Goal: Task Accomplishment & Management: Manage account settings

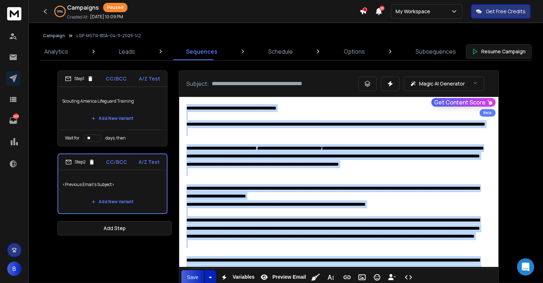
scroll to position [165, 0]
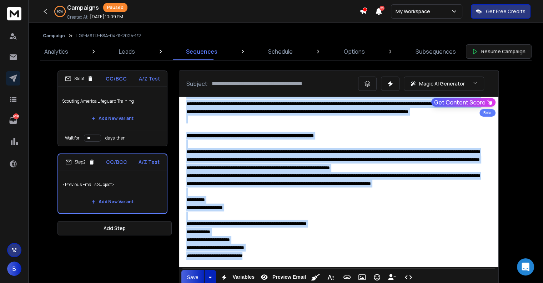
click at [298, 191] on p "**********" at bounding box center [337, 196] width 300 height 16
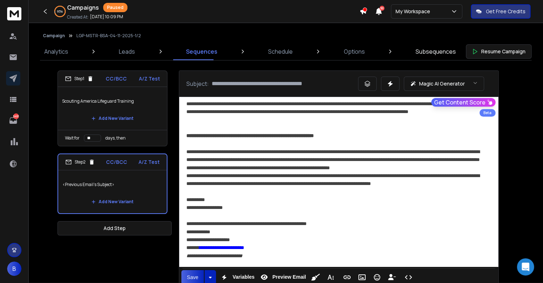
click at [436, 54] on p "Subsequences" at bounding box center [436, 51] width 40 height 9
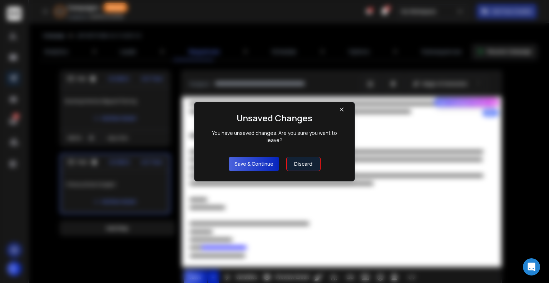
click at [304, 158] on button "Discard" at bounding box center [303, 163] width 34 height 14
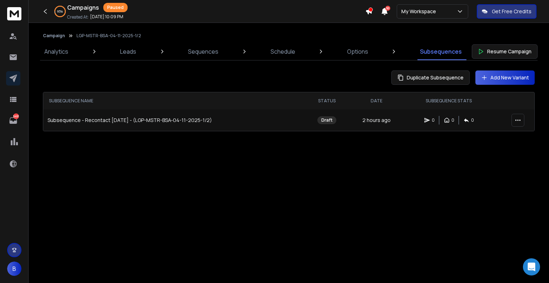
click at [304, 118] on td "Subsequence - Recontact [DATE] - (LGP-MSTR-BSA-04-11-2025-1/2)" at bounding box center [174, 119] width 262 height 21
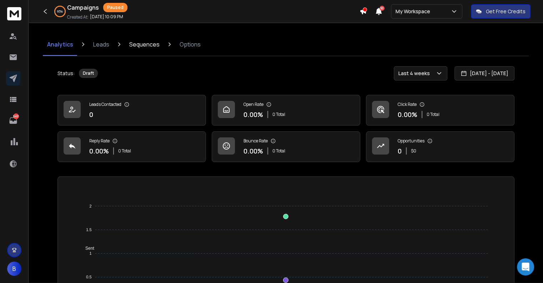
click at [146, 48] on p "Sequences" at bounding box center [144, 44] width 30 height 9
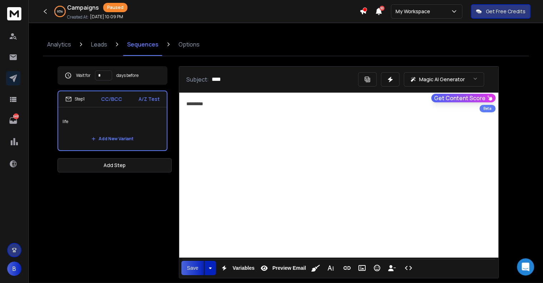
click at [255, 84] on div "Subject: **** Magic AI Generator Get Content Score Beta" at bounding box center [338, 79] width 319 height 26
click at [233, 79] on input "****" at bounding box center [281, 79] width 139 height 9
type input "*"
click at [98, 43] on p "Leads" at bounding box center [99, 44] width 16 height 9
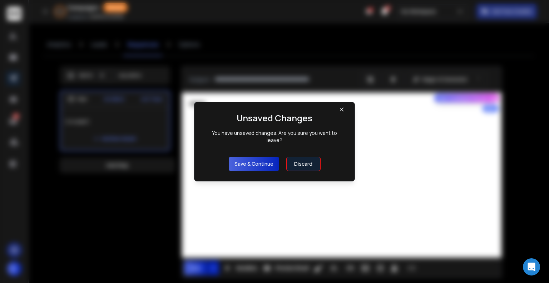
click at [344, 112] on icon at bounding box center [342, 109] width 6 height 6
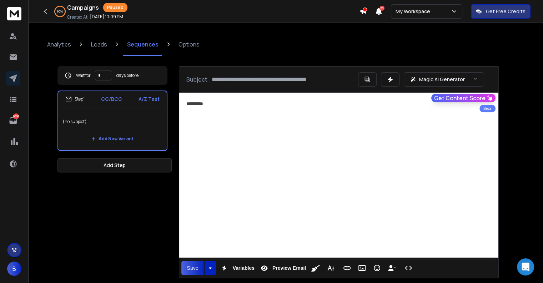
click at [263, 104] on div "*********" at bounding box center [339, 104] width 305 height 8
click at [273, 73] on div "Subject: Magic AI Generator" at bounding box center [338, 79] width 319 height 26
click at [268, 80] on input at bounding box center [285, 79] width 146 height 9
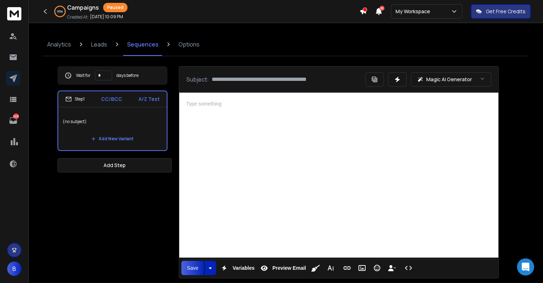
paste input "**********"
type input "**********"
click at [281, 111] on div at bounding box center [338, 175] width 319 height 165
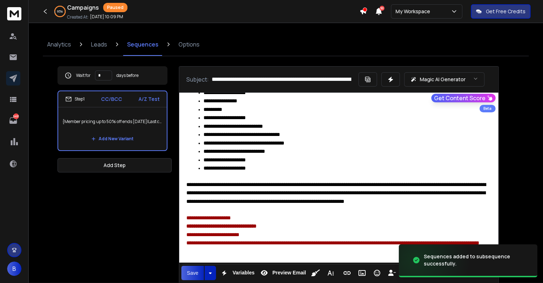
scroll to position [144, 0]
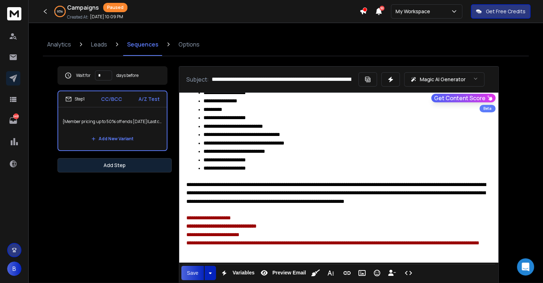
click at [124, 170] on button "Add Step" at bounding box center [115, 165] width 114 height 14
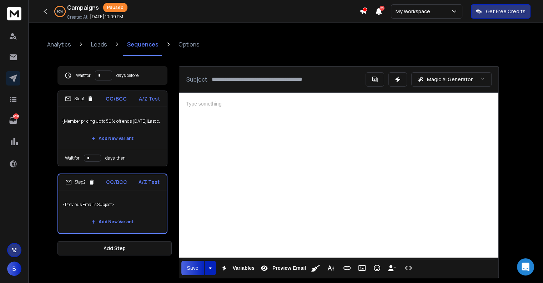
click at [93, 159] on input "*" at bounding box center [92, 157] width 17 height 7
type input "**********"
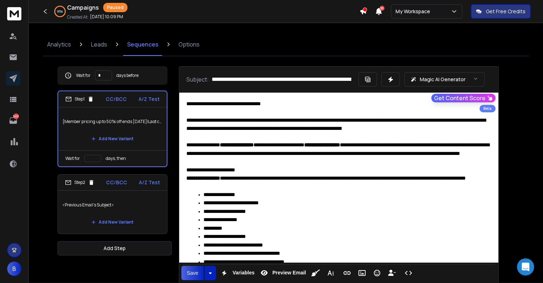
click at [93, 159] on input at bounding box center [92, 158] width 17 height 7
type input "*"
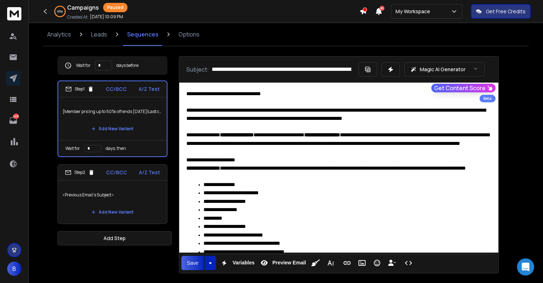
scroll to position [13, 0]
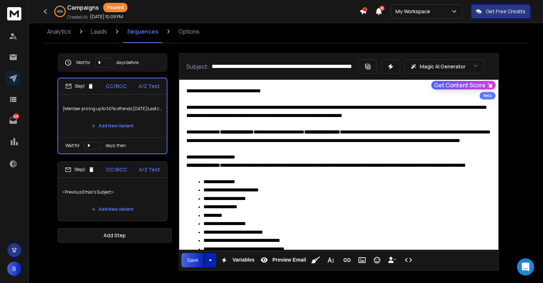
click at [140, 187] on p "<Previous Email's Subject>" at bounding box center [112, 192] width 101 height 20
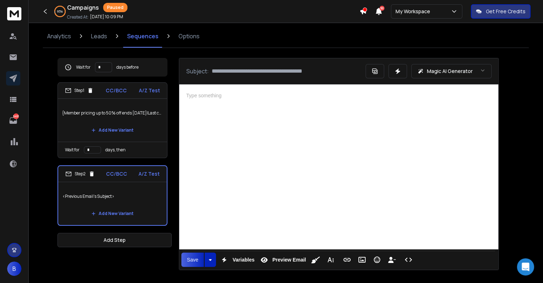
click at [148, 190] on p "<Previous Email's Subject>" at bounding box center [113, 196] width 100 height 20
click at [151, 129] on div "Add New Variant" at bounding box center [112, 130] width 101 height 14
type input "**********"
type input "*"
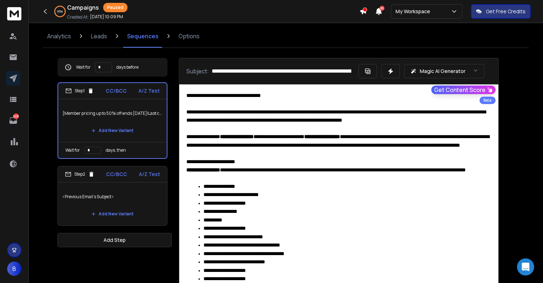
scroll to position [13, 0]
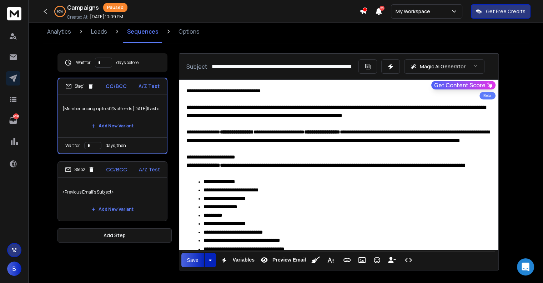
click at [146, 188] on p "<Previous Email's Subject>" at bounding box center [112, 192] width 101 height 20
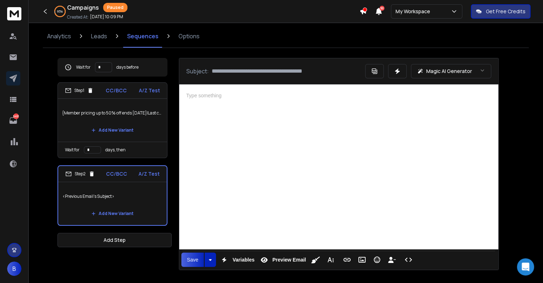
scroll to position [8, 0]
click at [259, 72] on input at bounding box center [285, 71] width 147 height 9
paste input "**********"
type input "**********"
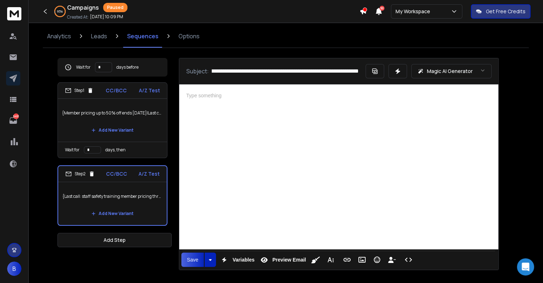
scroll to position [0, 0]
click at [204, 103] on div at bounding box center [338, 166] width 319 height 165
click at [272, 101] on div at bounding box center [338, 166] width 319 height 165
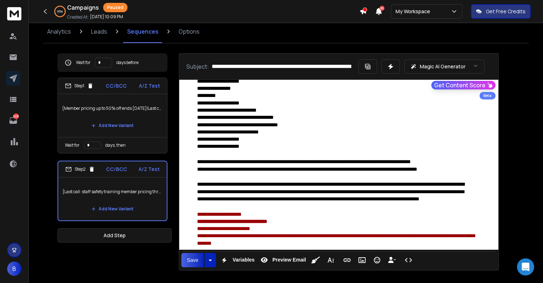
scroll to position [117, 0]
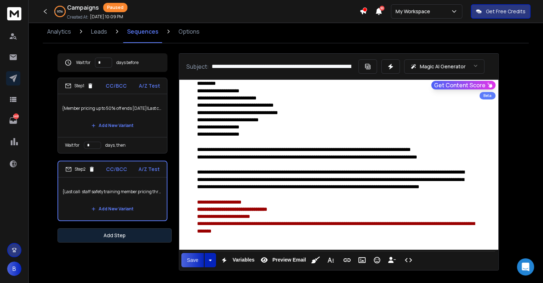
click at [100, 236] on button "Add Step" at bounding box center [115, 235] width 114 height 14
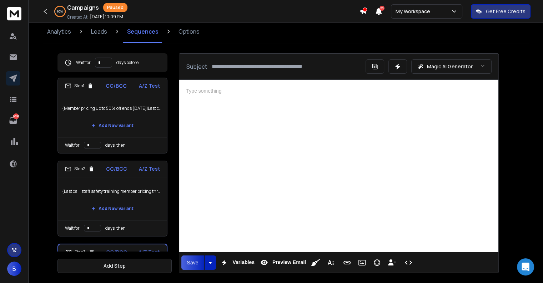
click at [97, 224] on input "*" at bounding box center [92, 227] width 17 height 7
type input "**********"
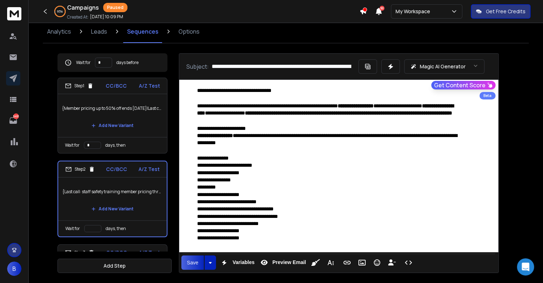
click at [97, 225] on input at bounding box center [92, 228] width 17 height 7
type input "*"
click at [153, 211] on div "Add New Variant" at bounding box center [113, 209] width 100 height 14
click at [155, 133] on div "{Member pricing up to 50% off ends Nov 15|Last call: staff safety training memb…" at bounding box center [112, 115] width 109 height 43
type input "**********"
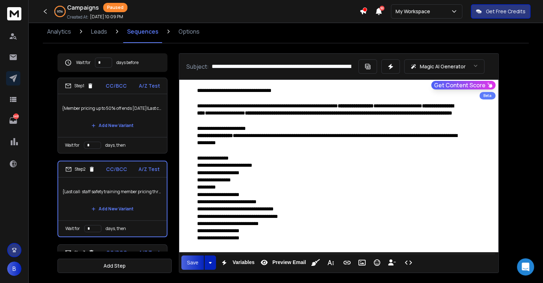
type input "*"
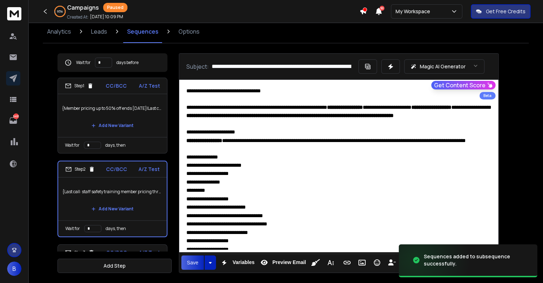
click at [153, 208] on div "Add New Variant" at bounding box center [113, 209] width 100 height 14
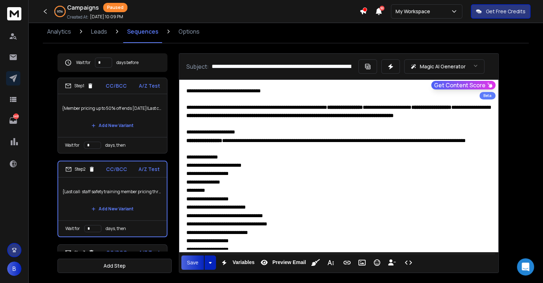
click at [151, 129] on div "Add New Variant" at bounding box center [112, 125] width 101 height 14
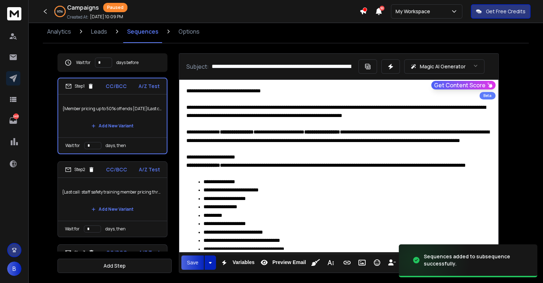
click at [146, 204] on div "Add New Variant" at bounding box center [112, 209] width 101 height 14
type input "**********"
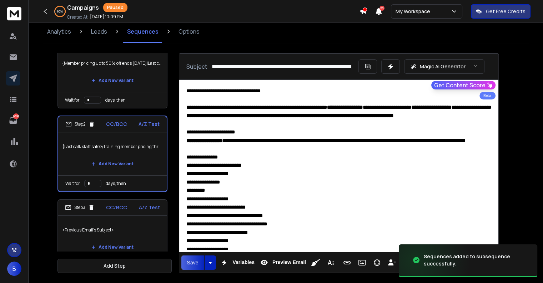
scroll to position [51, 0]
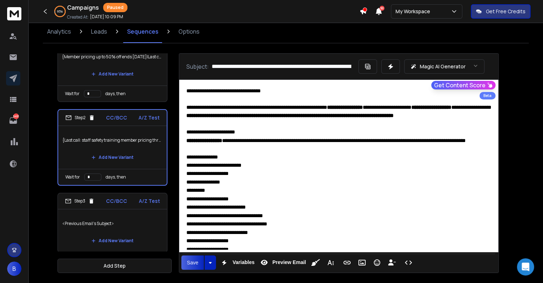
click at [130, 220] on p "<Previous Email's Subject>" at bounding box center [112, 223] width 101 height 20
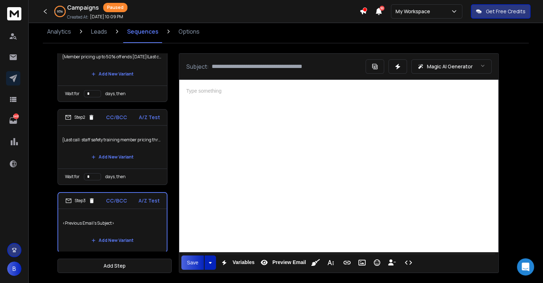
click at [312, 67] on input at bounding box center [285, 66] width 147 height 9
paste input "**********"
type input "**********"
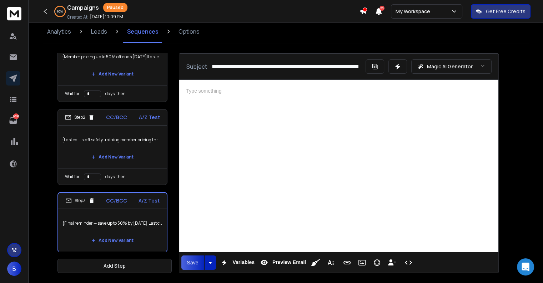
click at [273, 89] on div at bounding box center [339, 91] width 305 height 8
click at [267, 114] on div at bounding box center [338, 165] width 319 height 170
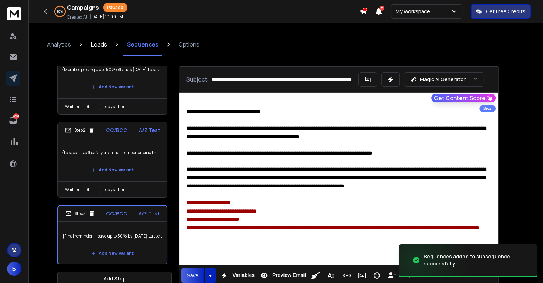
click at [95, 49] on link "Leads" at bounding box center [99, 44] width 25 height 23
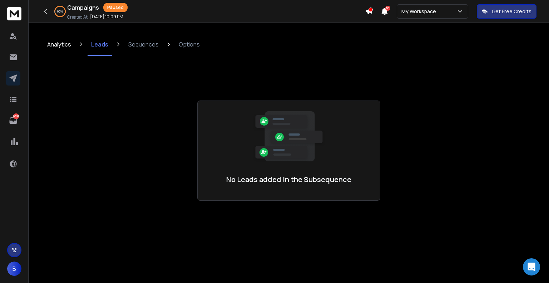
click at [62, 45] on p "Analytics" at bounding box center [59, 44] width 24 height 9
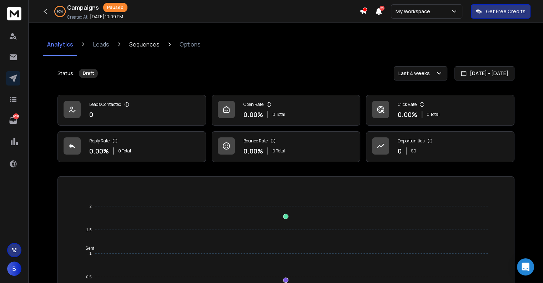
click at [143, 45] on p "Sequences" at bounding box center [144, 44] width 30 height 9
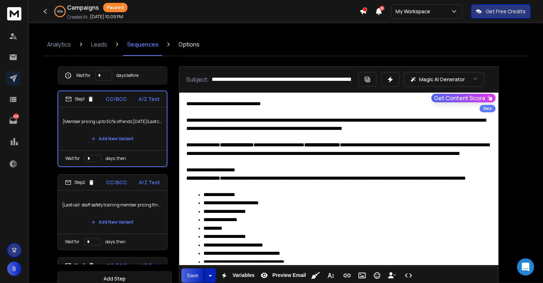
click at [187, 45] on p "Options" at bounding box center [189, 44] width 21 height 9
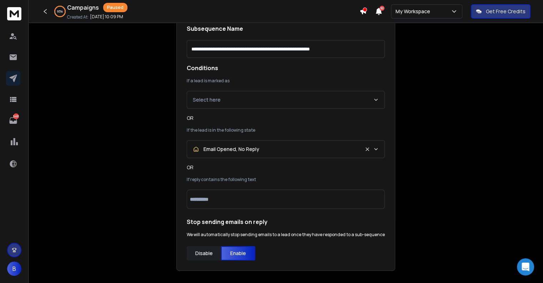
scroll to position [84, 0]
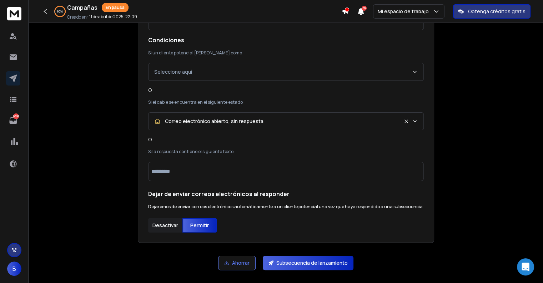
click at [109, 145] on form "**********" at bounding box center [286, 128] width 481 height 284
click at [203, 220] on button "Permitir" at bounding box center [200, 225] width 34 height 14
click at [203, 224] on font "Permitir" at bounding box center [199, 225] width 19 height 7
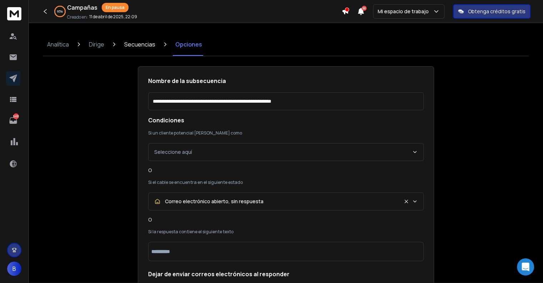
click at [138, 47] on font "Secuencias" at bounding box center [139, 44] width 31 height 8
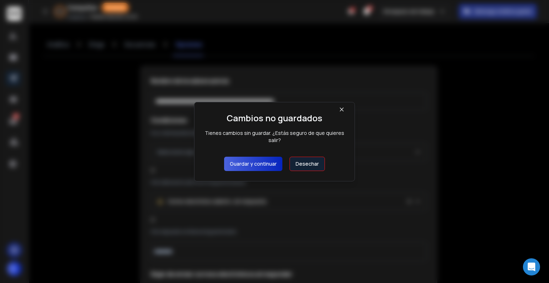
click at [252, 165] on font "Guardar y continuar" at bounding box center [253, 163] width 47 height 7
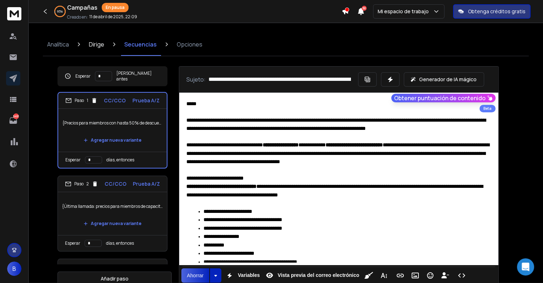
click at [97, 45] on font "Dirige" at bounding box center [96, 44] width 15 height 8
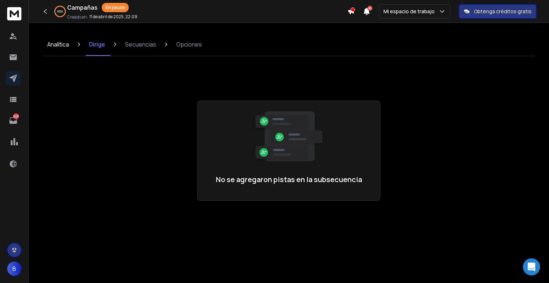
click at [59, 44] on font "Analítica" at bounding box center [58, 44] width 22 height 8
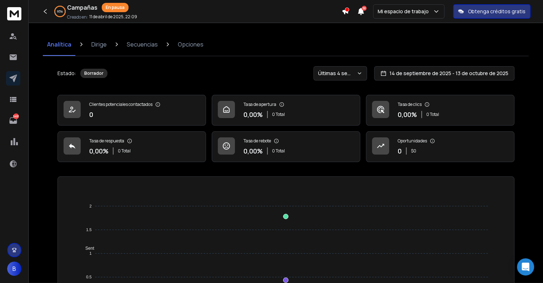
click at [150, 108] on div "Clientes potenciales contactados 0" at bounding box center [124, 110] width 71 height 19
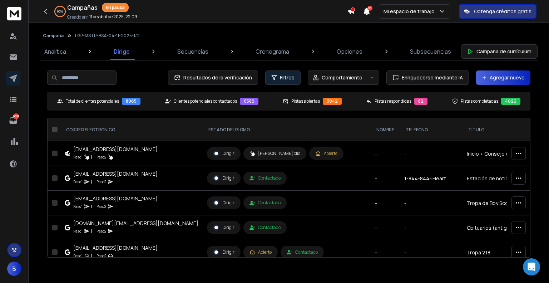
click at [293, 78] on font "Filtros" at bounding box center [287, 77] width 15 height 7
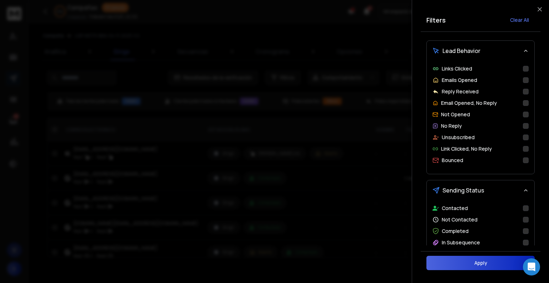
click at [523, 126] on button "No Reply" at bounding box center [526, 126] width 6 height 6
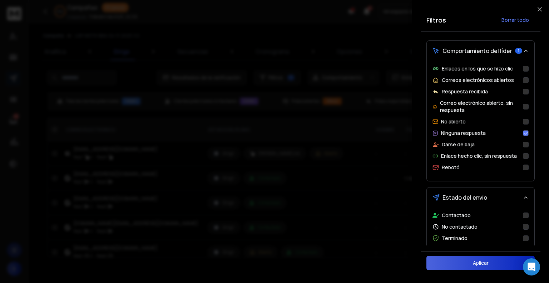
click at [474, 264] on font "Aplicar" at bounding box center [481, 262] width 16 height 7
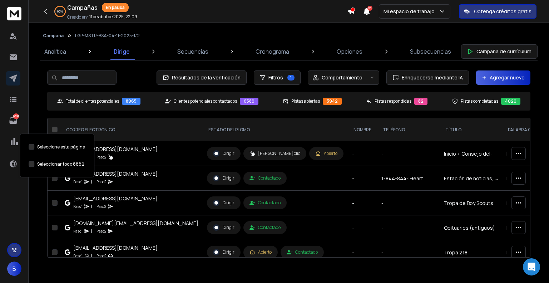
click at [30, 164] on button "Seleccione esta página" at bounding box center [32, 164] width 6 height 6
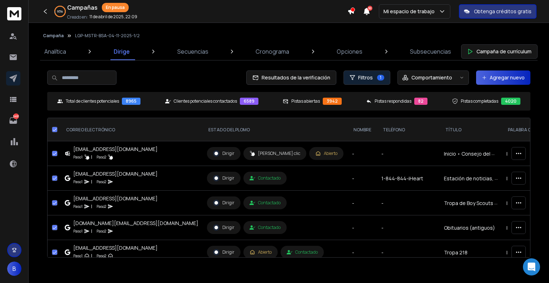
click at [376, 75] on button "Filtros 1" at bounding box center [366, 77] width 47 height 14
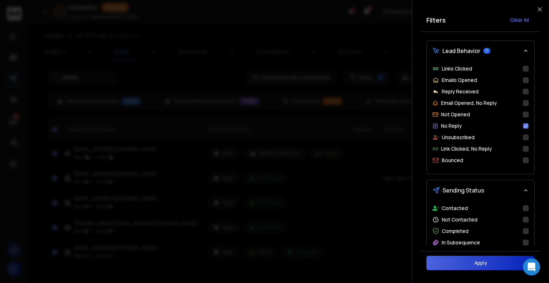
click at [523, 124] on button "No Reply" at bounding box center [526, 126] width 6 height 6
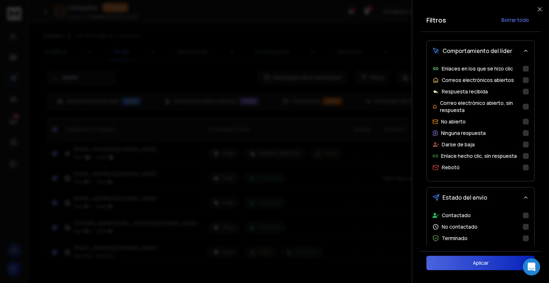
click at [519, 124] on div "No abierto" at bounding box center [480, 121] width 96 height 7
click at [523, 134] on button "Ninguna respuesta" at bounding box center [526, 133] width 6 height 6
click at [489, 262] on button "Aplicar" at bounding box center [480, 262] width 108 height 14
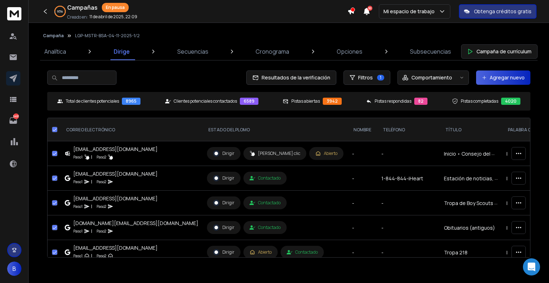
click at [100, 80] on input at bounding box center [81, 77] width 69 height 14
click at [413, 71] on button "Comportamiento" at bounding box center [432, 77] width 71 height 14
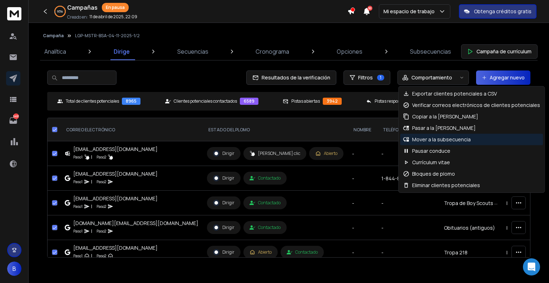
click at [430, 139] on font "Mover a la subsecuencia" at bounding box center [441, 139] width 59 height 7
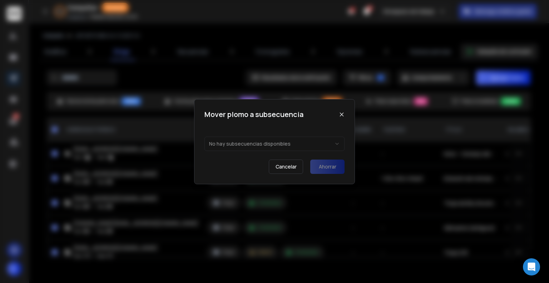
click at [342, 116] on icon at bounding box center [342, 114] width 6 height 6
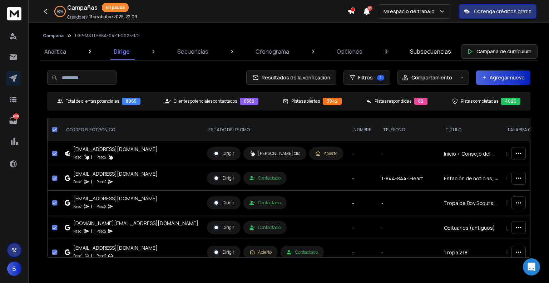
click at [415, 51] on font "Subsecuencias" at bounding box center [430, 52] width 41 height 8
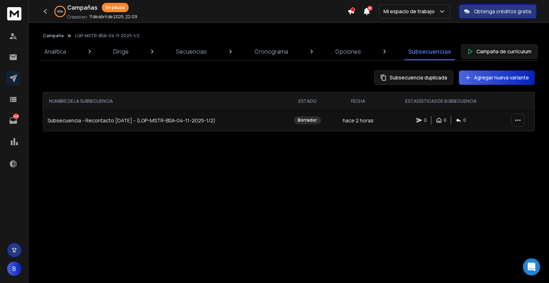
click at [247, 119] on td "Subsecuencia - Recontacto 13/10/2025 - (LGP-MSTR-BSA-04-11-2025-1/2)" at bounding box center [163, 119] width 240 height 21
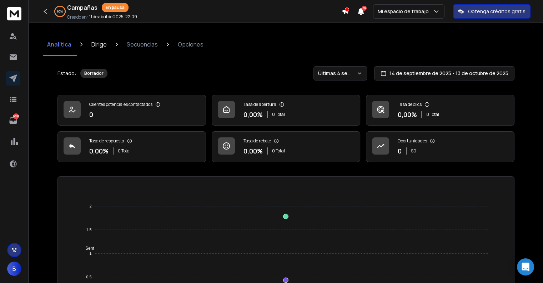
click at [102, 42] on font "Dirige" at bounding box center [98, 44] width 15 height 8
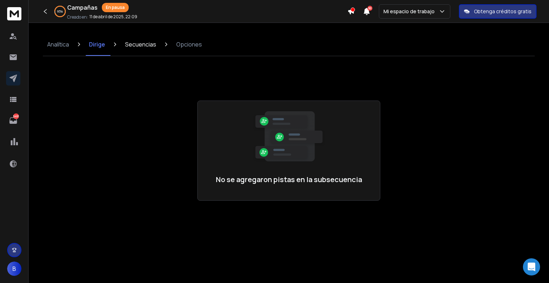
click at [137, 48] on font "Secuencias" at bounding box center [140, 44] width 31 height 9
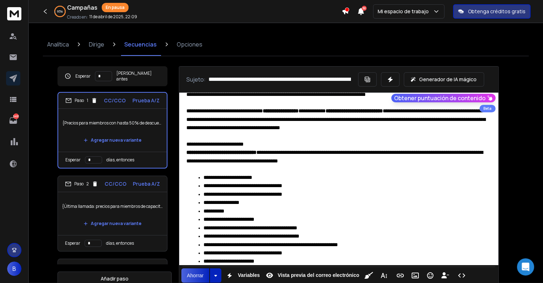
scroll to position [45, 0]
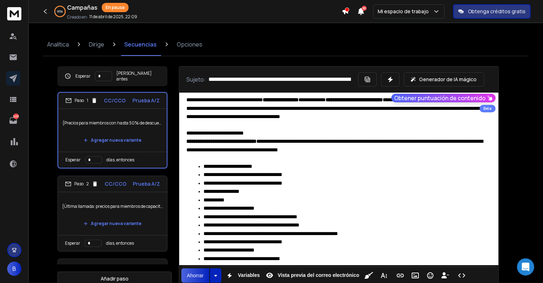
type input "**********"
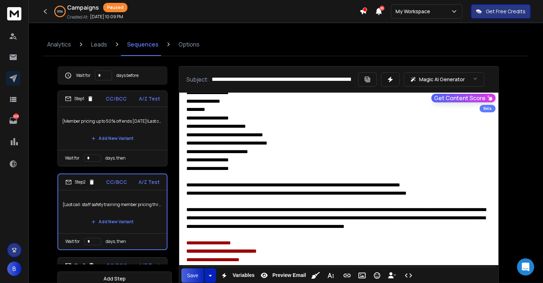
scroll to position [96, 0]
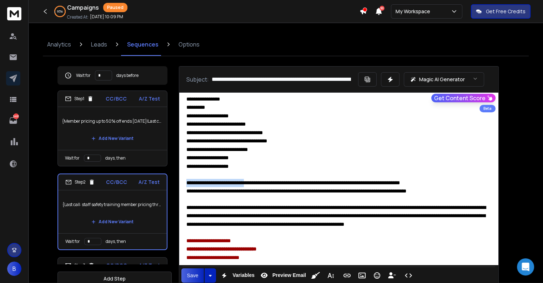
drag, startPoint x: 249, startPoint y: 198, endPoint x: 187, endPoint y: 197, distance: 61.8
click at [187, 185] on span "**********" at bounding box center [294, 182] width 214 height 5
click at [453, 187] on div "**********" at bounding box center [339, 183] width 305 height 8
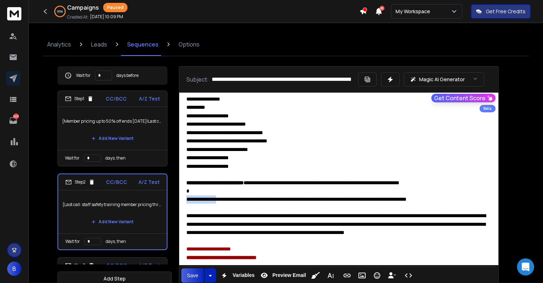
drag, startPoint x: 218, startPoint y: 216, endPoint x: 185, endPoint y: 215, distance: 32.9
click at [185, 215] on div "**********" at bounding box center [338, 178] width 319 height 170
click at [200, 235] on div "**********" at bounding box center [339, 224] width 305 height 25
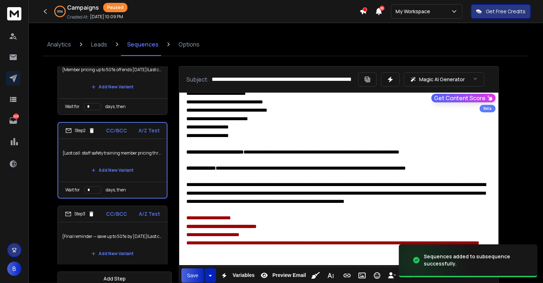
scroll to position [0, 0]
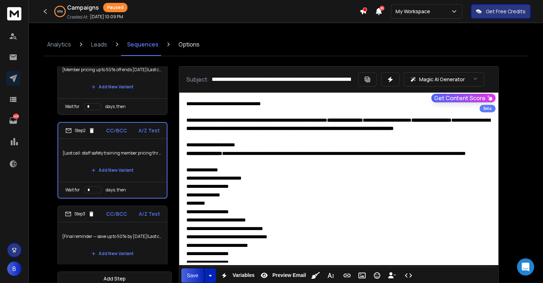
click at [190, 47] on p "Options" at bounding box center [189, 44] width 21 height 9
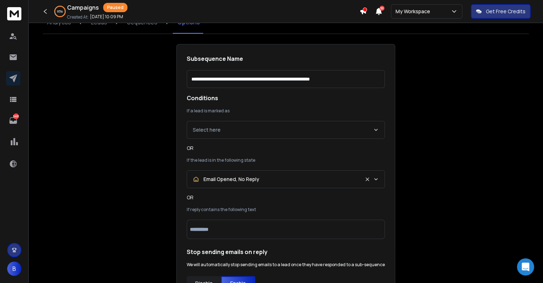
scroll to position [21, 0]
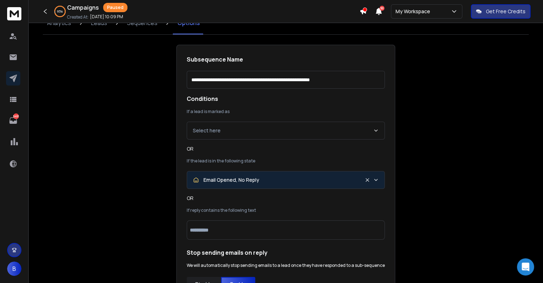
click at [375, 179] on icon "button" at bounding box center [376, 180] width 6 height 6
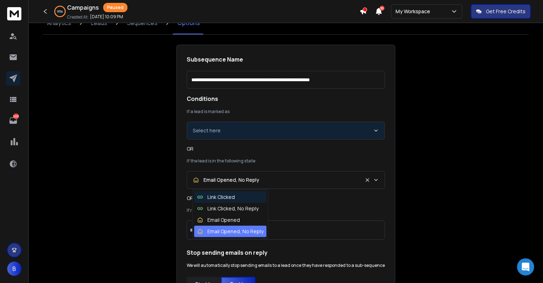
click at [373, 128] on icon "button" at bounding box center [376, 131] width 6 height 6
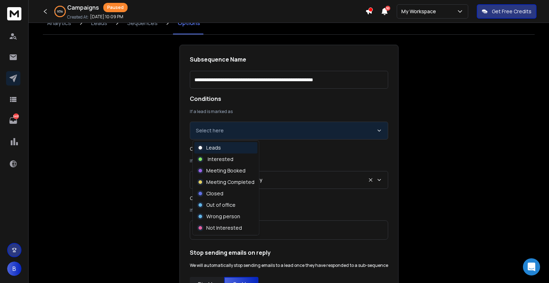
click at [376, 128] on icon "button" at bounding box center [379, 131] width 6 height 6
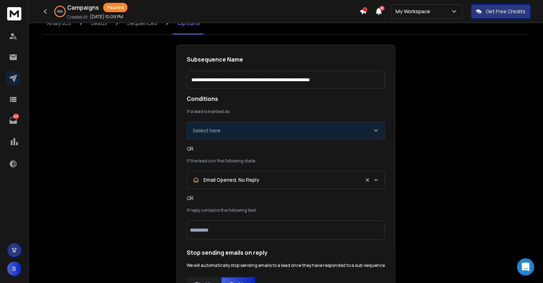
click at [373, 128] on icon "button" at bounding box center [376, 131] width 6 height 6
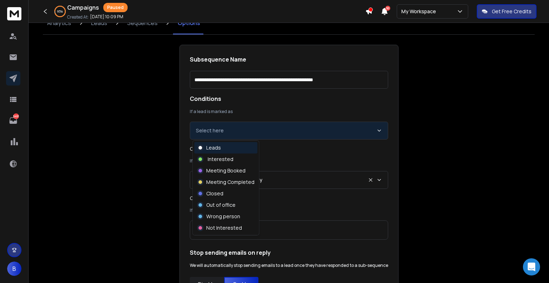
click at [376, 128] on icon "button" at bounding box center [379, 131] width 6 height 6
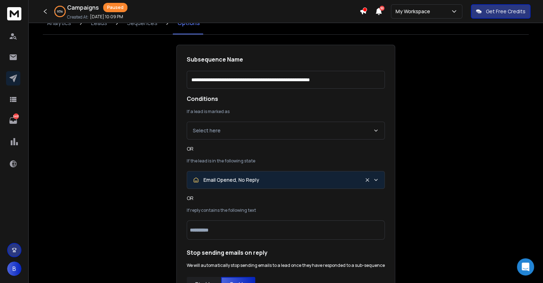
click at [373, 178] on icon "button" at bounding box center [376, 180] width 6 height 6
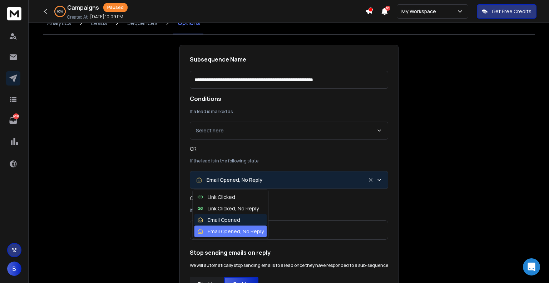
click at [368, 181] on icon "button" at bounding box center [371, 180] width 6 height 6
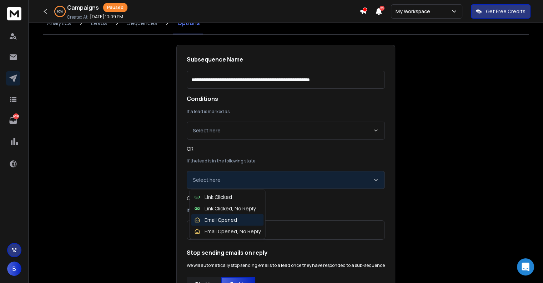
click at [313, 158] on label "If the lead is in the following state" at bounding box center [286, 161] width 198 height 6
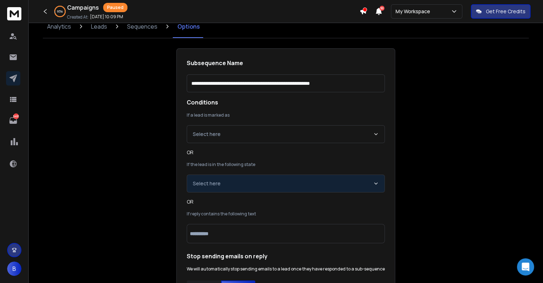
scroll to position [16, 0]
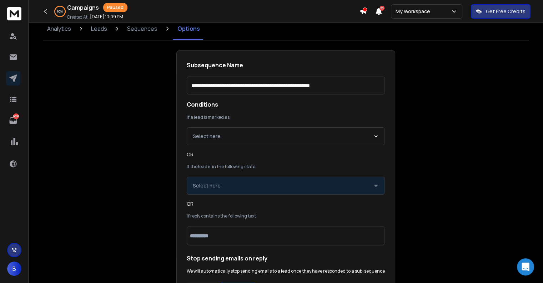
click at [373, 181] on button "Select here" at bounding box center [286, 186] width 198 height 18
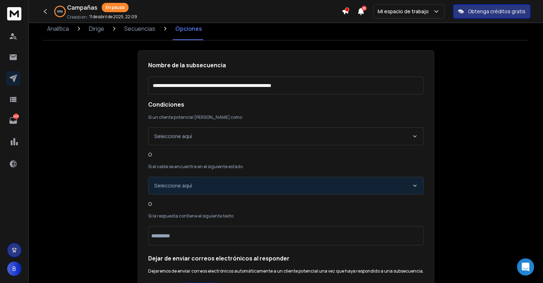
click at [386, 183] on button "Seleccione aquí" at bounding box center [286, 186] width 276 height 18
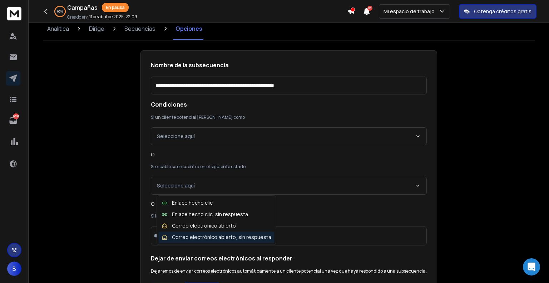
click at [241, 237] on font "Correo electrónico abierto, sin respuesta" at bounding box center [221, 236] width 99 height 7
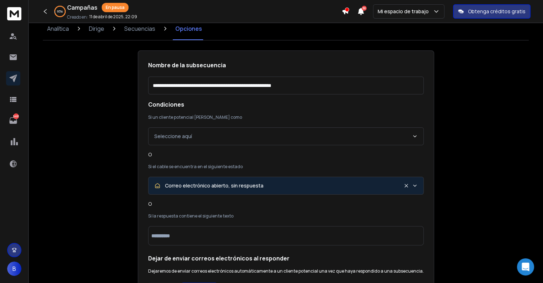
click at [337, 185] on button "Correo electrónico abierto, sin respuesta" at bounding box center [286, 186] width 276 height 18
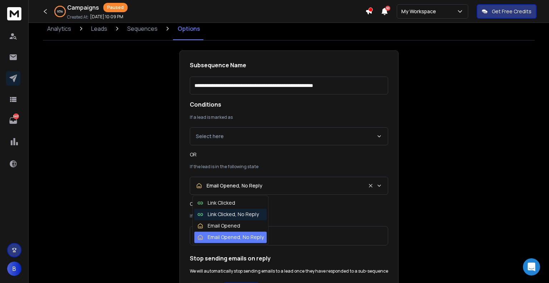
click at [230, 213] on div "Link Clicked, No Reply" at bounding box center [228, 213] width 62 height 7
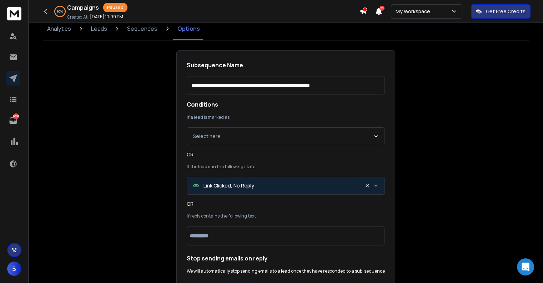
click at [314, 180] on button "Link Clicked, No Reply" at bounding box center [286, 186] width 198 height 18
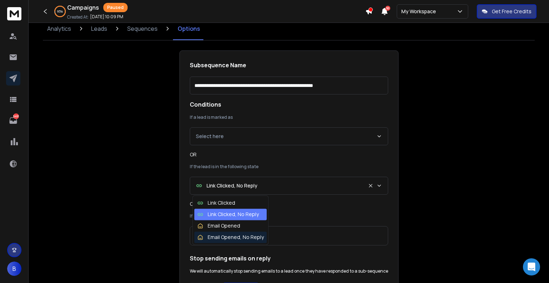
click at [218, 240] on div "Email Opened, No Reply" at bounding box center [230, 236] width 67 height 7
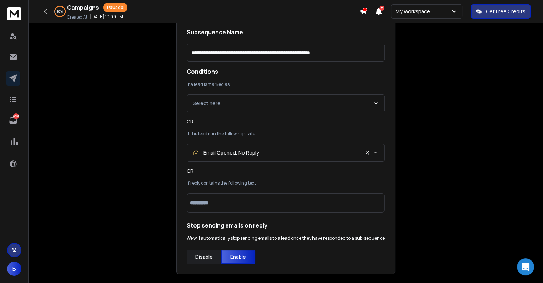
scroll to position [53, 0]
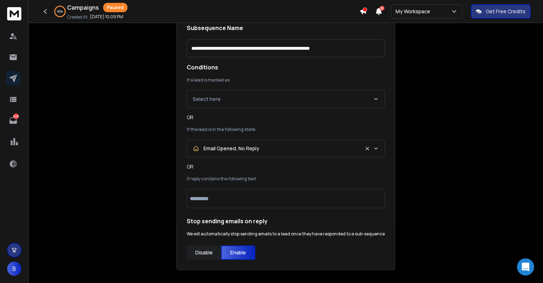
click at [245, 199] on input at bounding box center [286, 198] width 192 height 13
drag, startPoint x: 262, startPoint y: 178, endPoint x: 189, endPoint y: 165, distance: 74.4
click at [189, 165] on section "**********" at bounding box center [286, 141] width 219 height 257
click at [223, 199] on input at bounding box center [286, 198] width 192 height 13
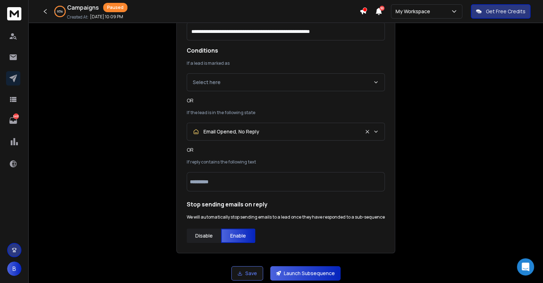
scroll to position [69, 0]
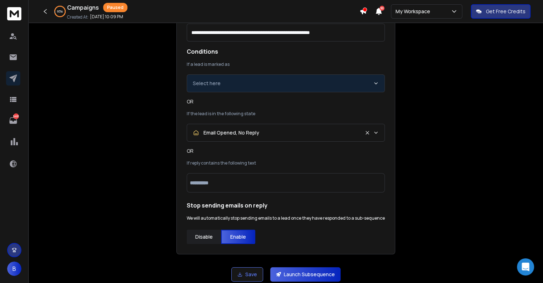
click at [309, 84] on button "Select here" at bounding box center [286, 83] width 198 height 18
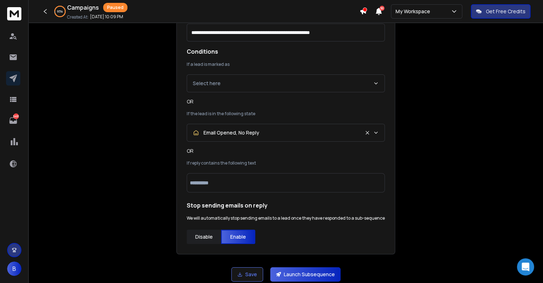
click at [288, 108] on div "**********" at bounding box center [286, 129] width 198 height 227
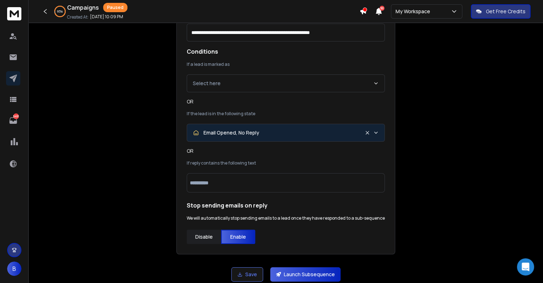
click at [248, 132] on div "Email Opened, No Reply" at bounding box center [226, 132] width 66 height 7
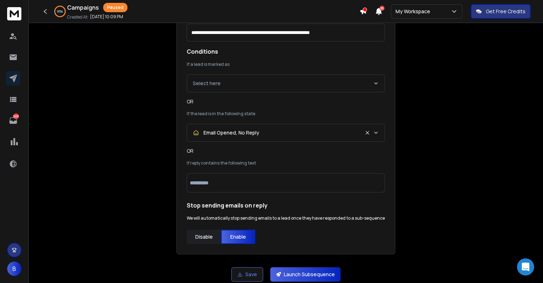
click at [292, 159] on div "**********" at bounding box center [286, 129] width 198 height 227
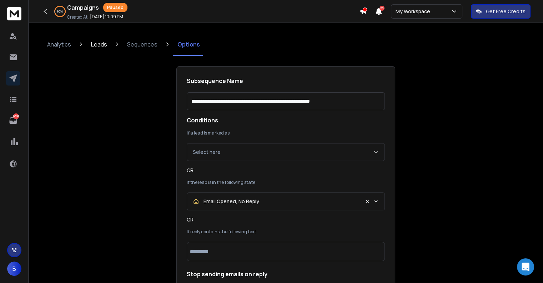
click at [99, 39] on link "Leads" at bounding box center [99, 44] width 25 height 23
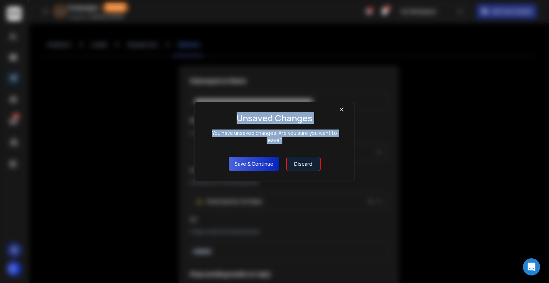
drag, startPoint x: 346, startPoint y: 111, endPoint x: 340, endPoint y: 113, distance: 5.9
click at [340, 113] on div "Unsaved Changes You have unsaved changes. Are you sure you want to leave? Save …" at bounding box center [274, 141] width 161 height 79
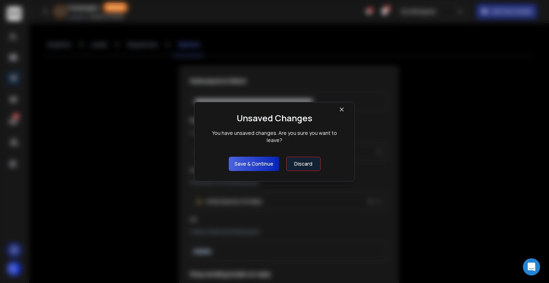
click at [340, 112] on icon at bounding box center [342, 109] width 6 height 6
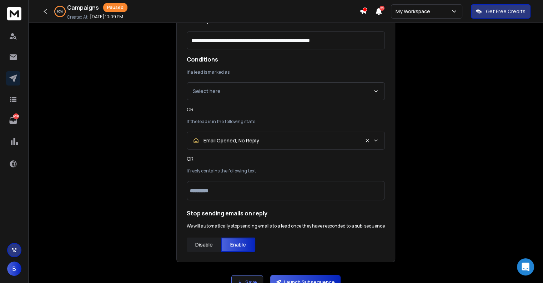
scroll to position [84, 0]
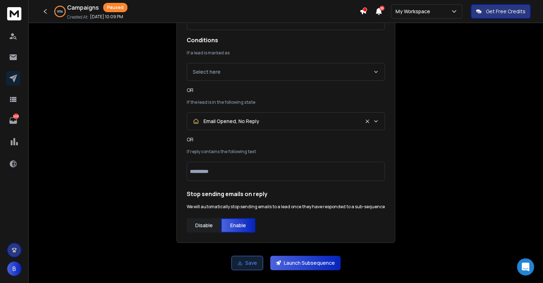
click at [252, 263] on button "Save" at bounding box center [248, 262] width 32 height 14
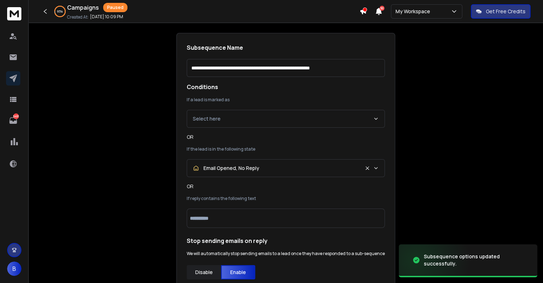
scroll to position [0, 0]
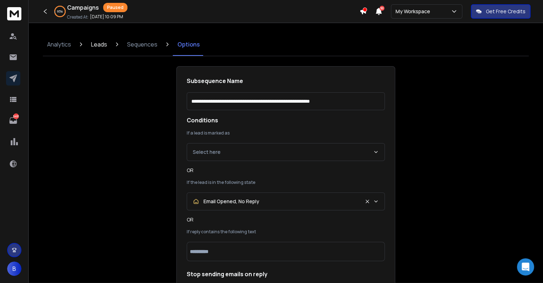
click at [93, 45] on p "Leads" at bounding box center [99, 44] width 16 height 9
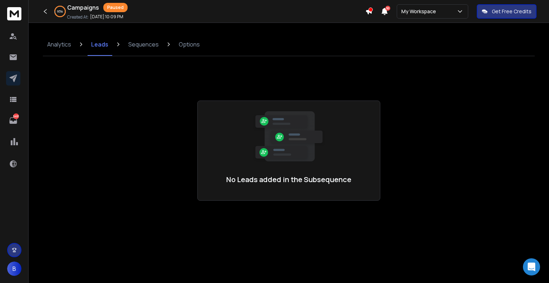
click at [233, 182] on h1 "No Leads added in the Subsequence" at bounding box center [288, 179] width 125 height 10
click at [282, 138] on icon at bounding box center [279, 137] width 9 height 9
click at [189, 44] on p "Options" at bounding box center [189, 44] width 21 height 9
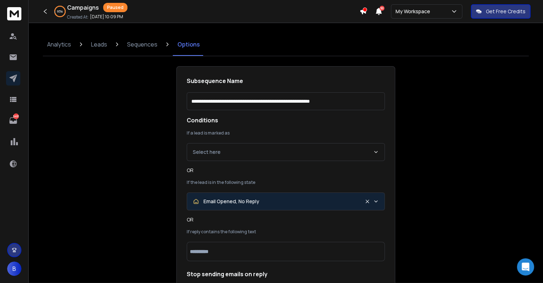
click at [271, 204] on button "Email Opened, No Reply" at bounding box center [286, 201] width 198 height 18
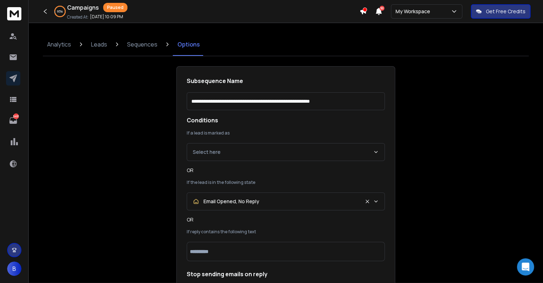
click at [142, 195] on form "**********" at bounding box center [286, 208] width 481 height 284
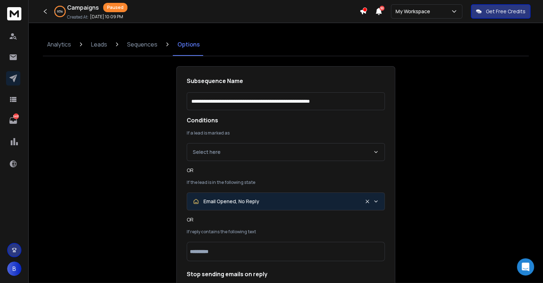
click at [266, 207] on button "Email Opened, No Reply" at bounding box center [286, 201] width 198 height 18
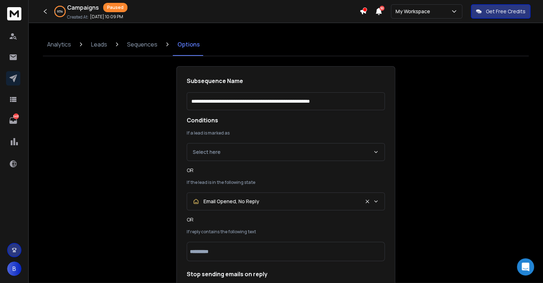
click at [138, 167] on form "**********" at bounding box center [286, 208] width 481 height 284
click at [69, 45] on p "Analytics" at bounding box center [59, 44] width 24 height 9
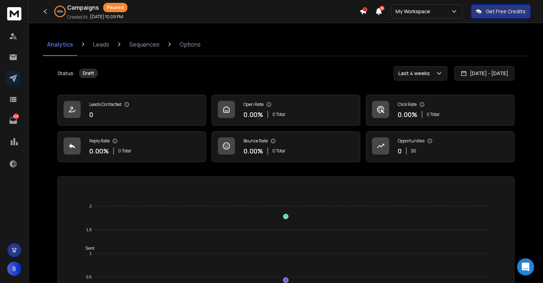
click at [141, 115] on link "Leads Contacted 0" at bounding box center [132, 110] width 149 height 31
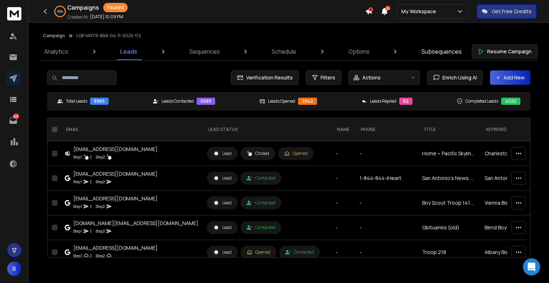
click at [449, 47] on p "Subsequences" at bounding box center [441, 51] width 40 height 9
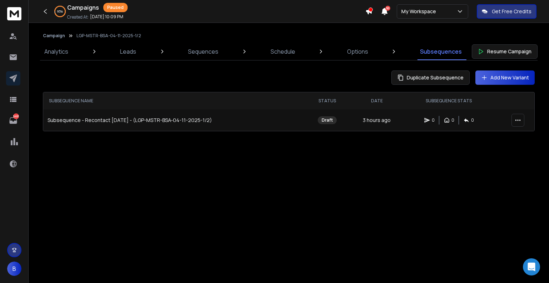
click at [221, 125] on td "Subsequence - Recontact 10/13/2025 - (LGP-MSTR-BSA-04-11-2025-1/2)" at bounding box center [174, 119] width 262 height 21
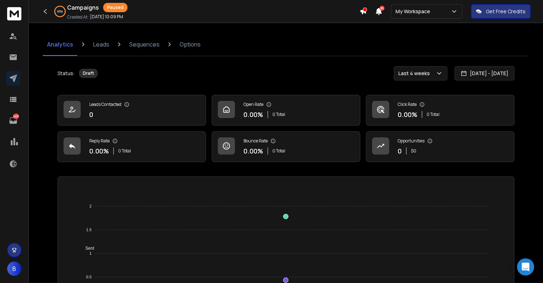
click at [119, 109] on div "Leads Contacted 0" at bounding box center [109, 110] width 40 height 19
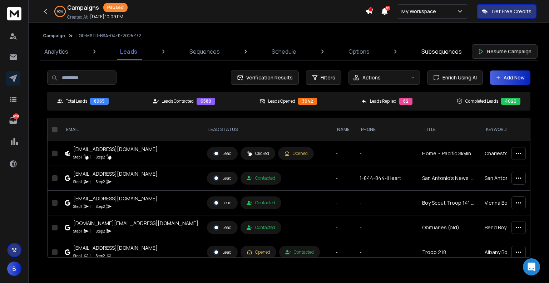
click at [440, 47] on p "Subsequences" at bounding box center [441, 51] width 40 height 9
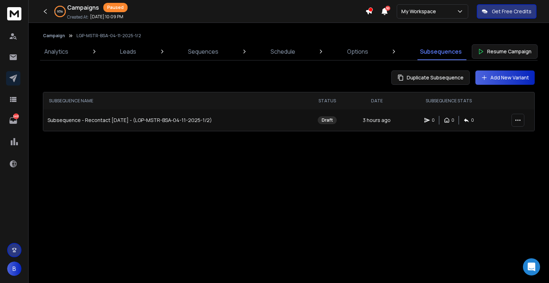
click at [517, 122] on icon "button" at bounding box center [518, 120] width 6 height 6
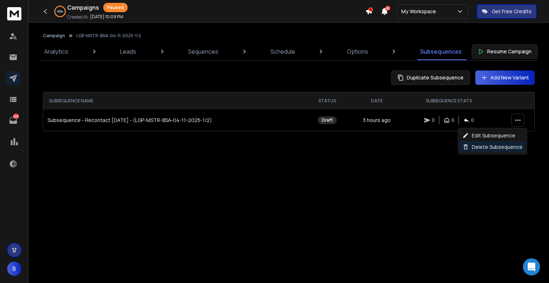
click at [367, 183] on div "ReferralStack Unlock AI-powered affiliate growth Lifetime Deals available! Clai…" at bounding box center [274, 141] width 549 height 283
click at [64, 55] on p "Analytics" at bounding box center [56, 51] width 24 height 9
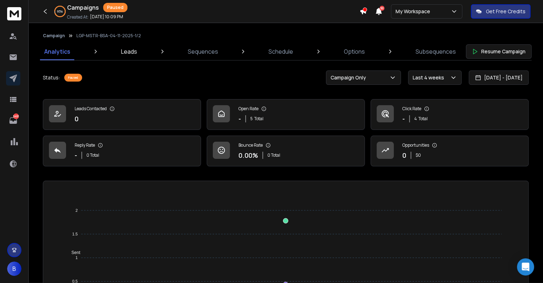
click at [135, 58] on link "Leads" at bounding box center [129, 51] width 25 height 17
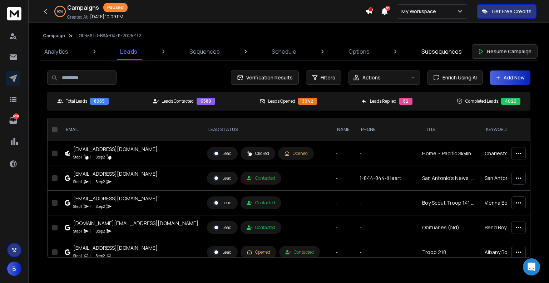
click at [420, 50] on link "Subsequences" at bounding box center [441, 51] width 49 height 17
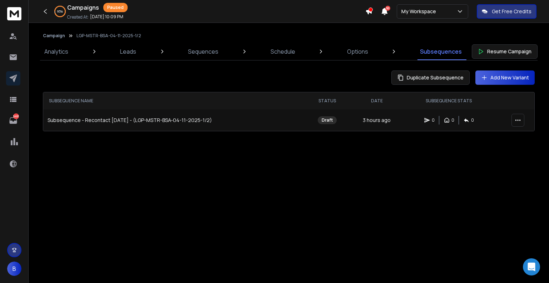
click at [170, 118] on td "Subsequence - Recontact 10/13/2025 - (LGP-MSTR-BSA-04-11-2025-1/2)" at bounding box center [174, 119] width 262 height 21
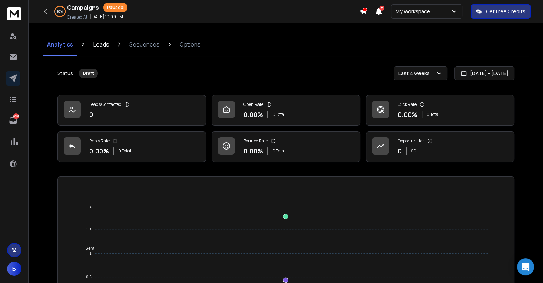
click at [104, 44] on p "Leads" at bounding box center [101, 44] width 16 height 9
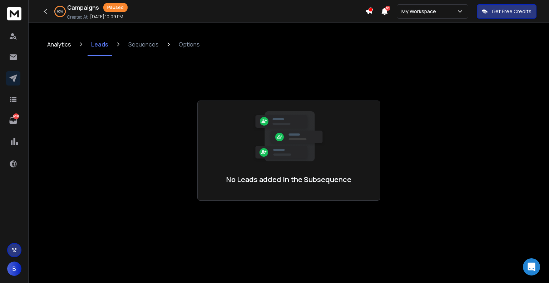
click at [67, 41] on p "Analytics" at bounding box center [59, 44] width 24 height 9
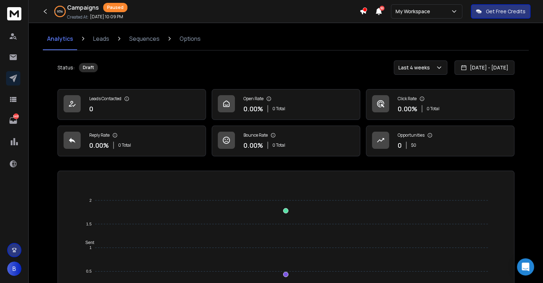
scroll to position [7, 0]
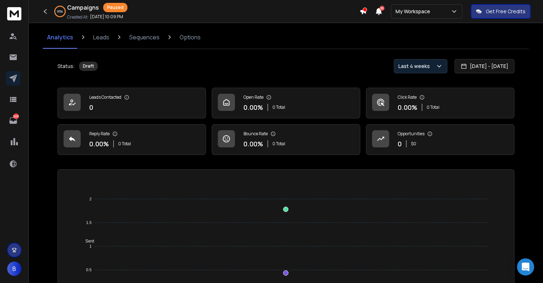
click at [399, 65] on p "Last 4 weeks" at bounding box center [416, 66] width 34 height 7
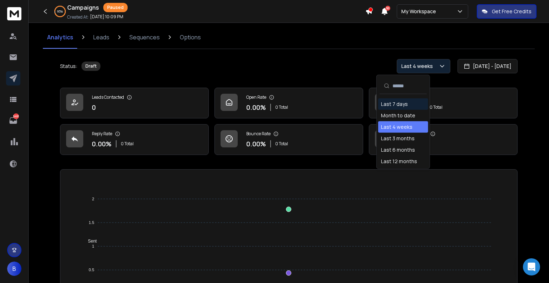
click at [401, 65] on p "Last 4 weeks" at bounding box center [418, 66] width 34 height 7
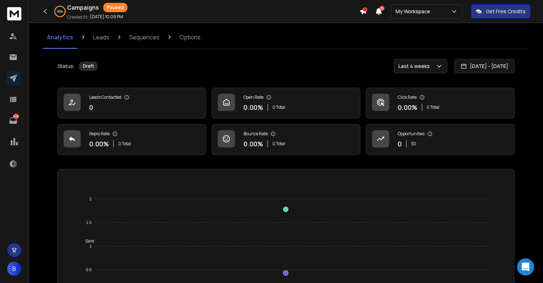
click at [332, 62] on div "Status: Draft Last 4 weeks 14 Sep 2025 - 13 Oct 2025" at bounding box center [286, 66] width 457 height 14
click at [155, 97] on link "Leads Contacted 0" at bounding box center [132, 103] width 149 height 31
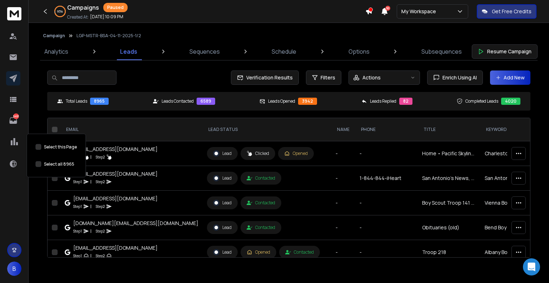
click at [39, 164] on button "Select this Page" at bounding box center [38, 164] width 6 height 6
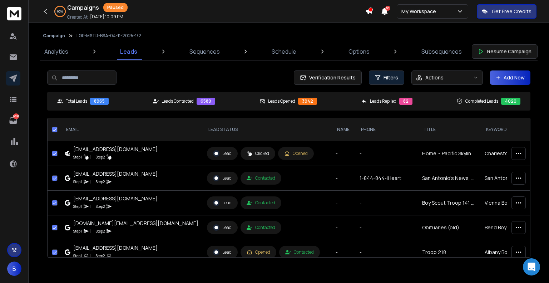
click at [384, 80] on span "Filters" at bounding box center [390, 77] width 15 height 7
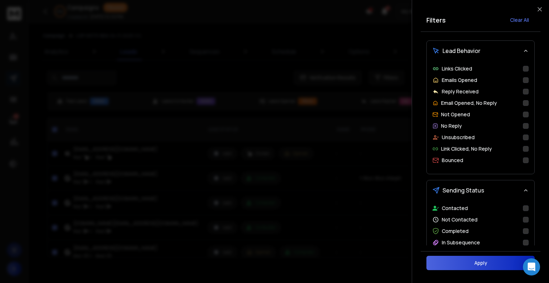
click at [523, 125] on button "No Reply" at bounding box center [526, 126] width 6 height 6
click at [460, 262] on button "Apply" at bounding box center [480, 262] width 108 height 14
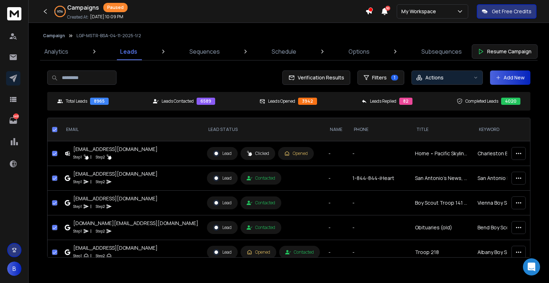
click at [421, 80] on icon "button" at bounding box center [420, 79] width 2 height 2
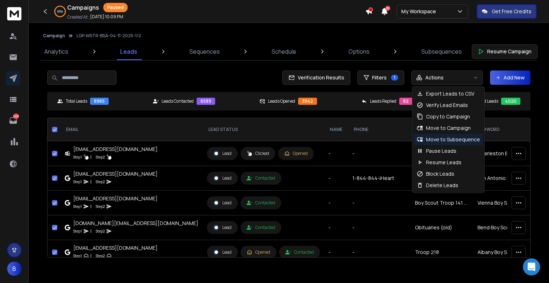
click at [437, 139] on p "Move to Subsequence" at bounding box center [453, 139] width 54 height 7
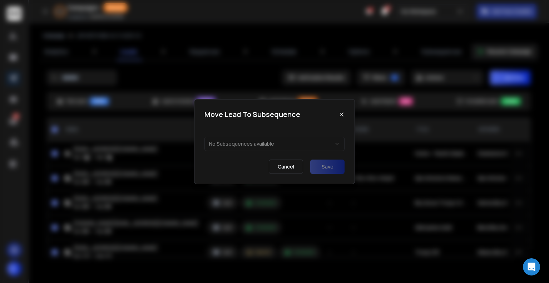
click at [345, 147] on div "Move Lead To Subsequence No Subsequences available Cancel Save" at bounding box center [274, 141] width 161 height 85
click at [342, 115] on icon at bounding box center [342, 114] width 4 height 4
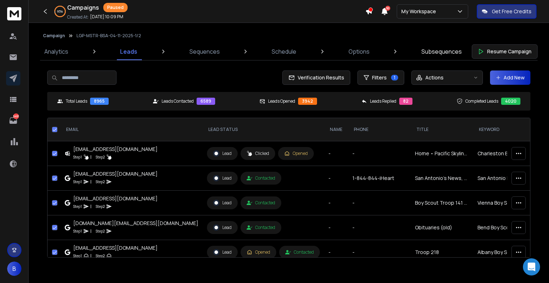
click at [445, 54] on p "Subsequences" at bounding box center [441, 51] width 40 height 9
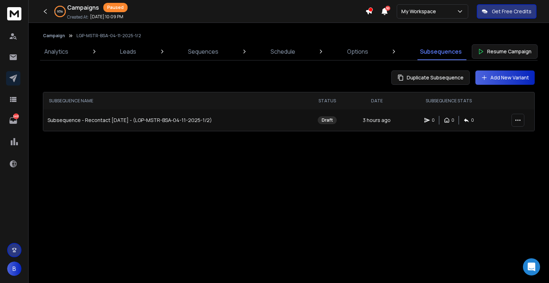
click at [294, 121] on td "Subsequence - Recontact 10/13/2025 - (LGP-MSTR-BSA-04-11-2025-1/2)" at bounding box center [174, 119] width 262 height 21
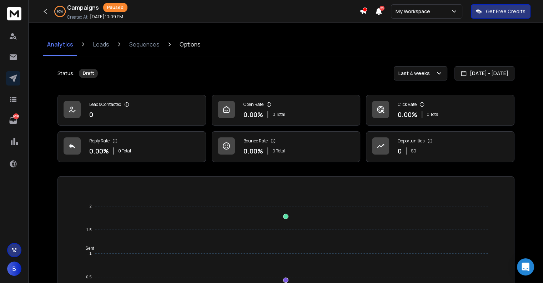
click at [184, 44] on p "Options" at bounding box center [190, 44] width 21 height 9
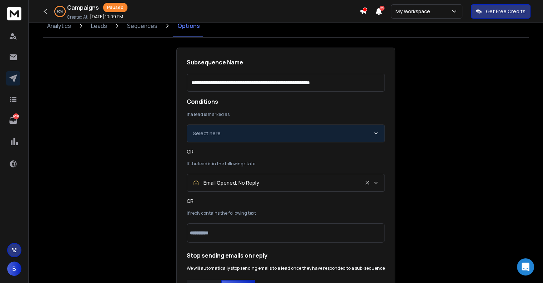
scroll to position [84, 0]
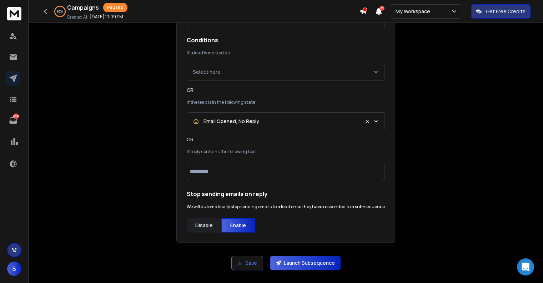
click at [248, 227] on button "Enable" at bounding box center [238, 225] width 34 height 14
click at [295, 262] on button "Launch Subsequence" at bounding box center [305, 262] width 70 height 14
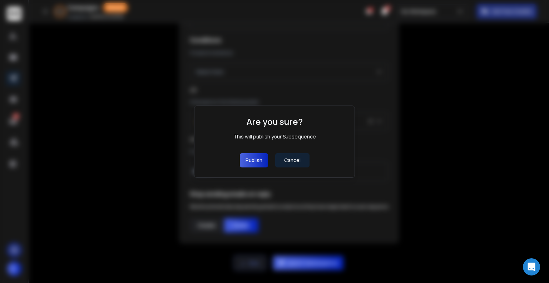
click at [257, 157] on button "Publish" at bounding box center [254, 160] width 28 height 14
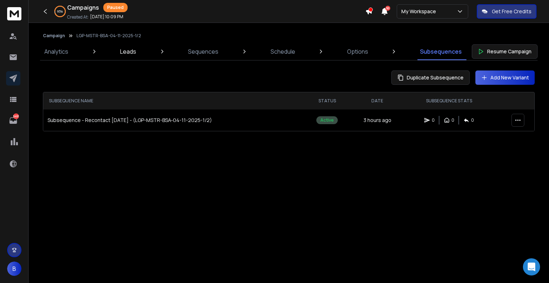
click at [134, 53] on p "Leads" at bounding box center [128, 51] width 16 height 9
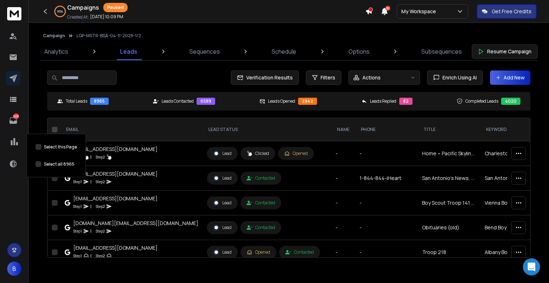
click at [39, 165] on button "Select this Page" at bounding box center [38, 164] width 6 height 6
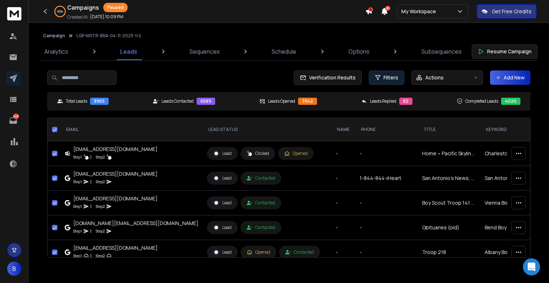
click at [387, 80] on span "Filters" at bounding box center [390, 77] width 15 height 7
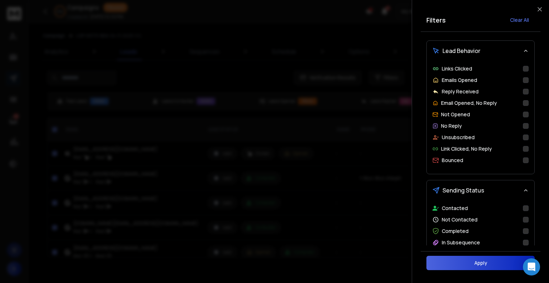
click at [523, 161] on button "Bounced" at bounding box center [526, 160] width 6 height 6
click at [465, 263] on button "Apply" at bounding box center [480, 262] width 108 height 14
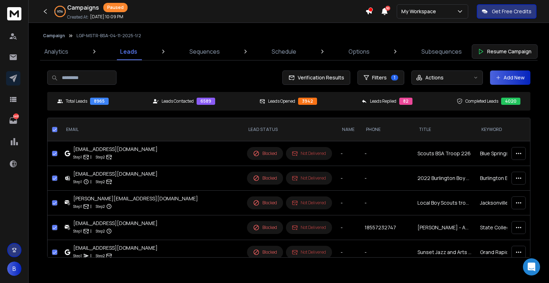
click at [360, 156] on td "-" at bounding box center [386, 153] width 53 height 25
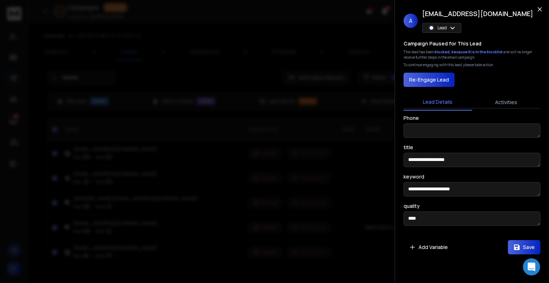
click at [537, 9] on icon "button" at bounding box center [539, 9] width 7 height 7
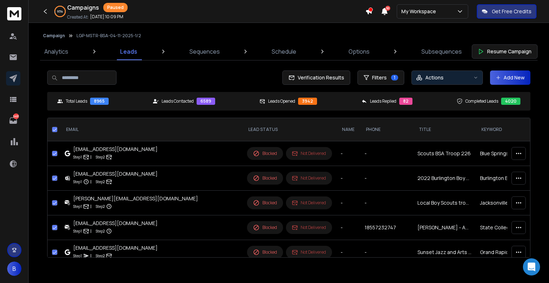
click at [422, 78] on icon "button" at bounding box center [419, 77] width 6 height 6
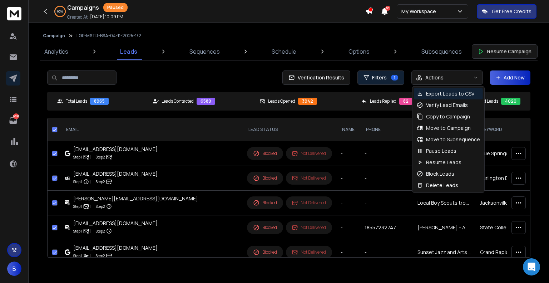
click at [383, 76] on span "Filters" at bounding box center [379, 77] width 15 height 7
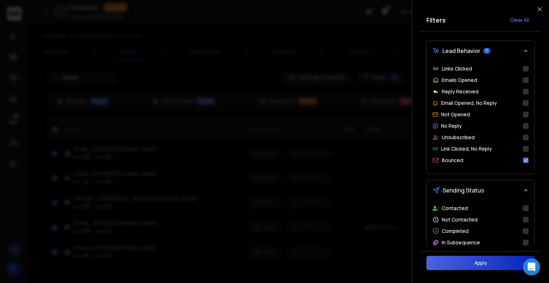
click at [523, 137] on button "Unsubscribed" at bounding box center [526, 137] width 6 height 6
click at [523, 159] on button "Bounced" at bounding box center [526, 160] width 6 height 6
click at [471, 269] on button "Apply" at bounding box center [480, 262] width 108 height 14
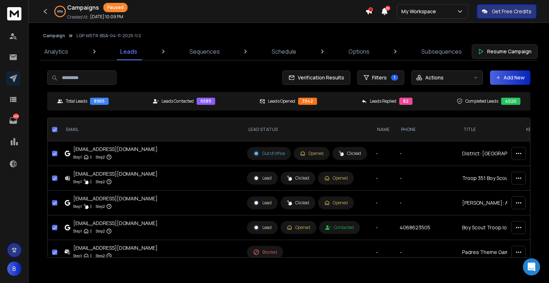
click at [395, 151] on td "-" at bounding box center [426, 153] width 63 height 25
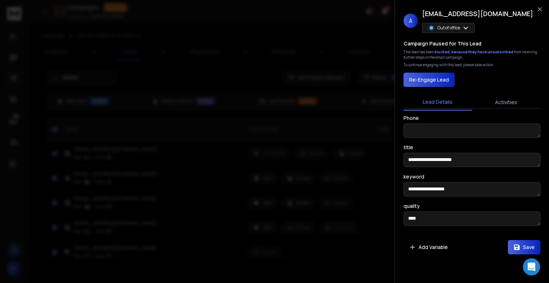
click at [506, 101] on button "Activities" at bounding box center [506, 102] width 69 height 16
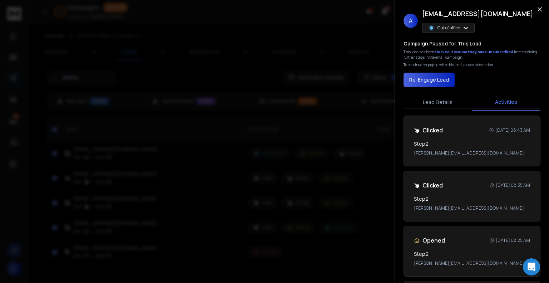
click at [536, 12] on icon "button" at bounding box center [539, 9] width 7 height 7
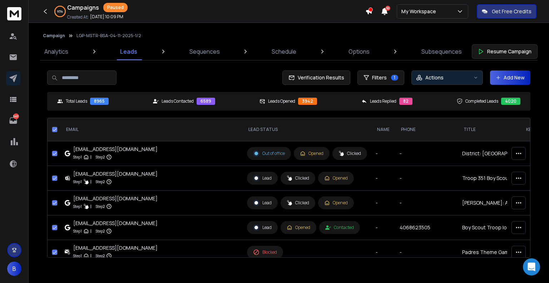
click at [448, 77] on div "Actions" at bounding box center [443, 77] width 54 height 7
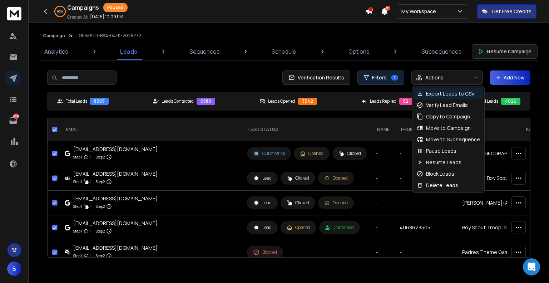
click at [367, 76] on icon "button" at bounding box center [366, 78] width 6 height 6
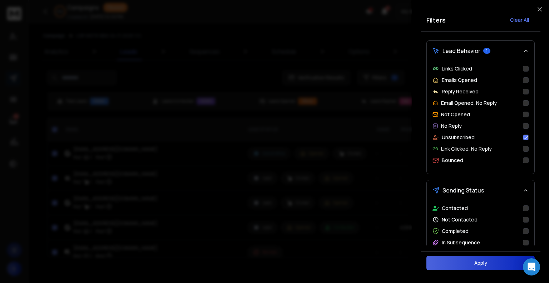
click at [477, 264] on button "Apply" at bounding box center [480, 262] width 108 height 14
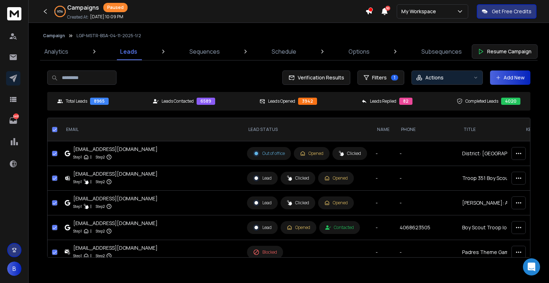
click at [473, 74] on button "Actions" at bounding box center [446, 77] width 71 height 14
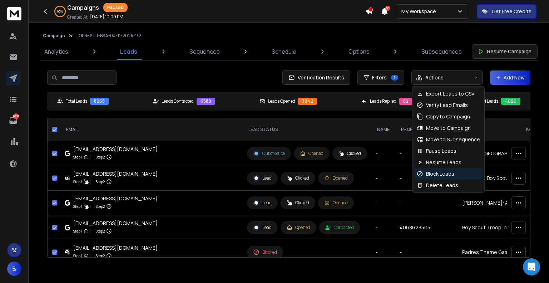
click at [459, 172] on div "Block Leads" at bounding box center [448, 173] width 69 height 11
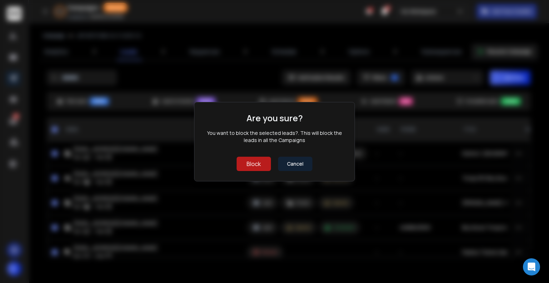
click at [262, 165] on button "Block" at bounding box center [254, 163] width 34 height 14
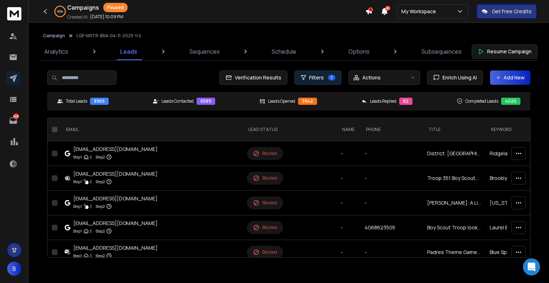
click at [322, 80] on span "Filters" at bounding box center [316, 77] width 15 height 7
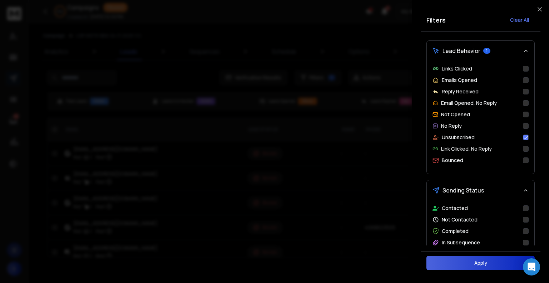
click at [523, 135] on button "Unsubscribed" at bounding box center [526, 137] width 6 height 6
click at [523, 125] on button "No Reply" at bounding box center [526, 126] width 6 height 6
click at [482, 260] on button "Apply" at bounding box center [480, 262] width 108 height 14
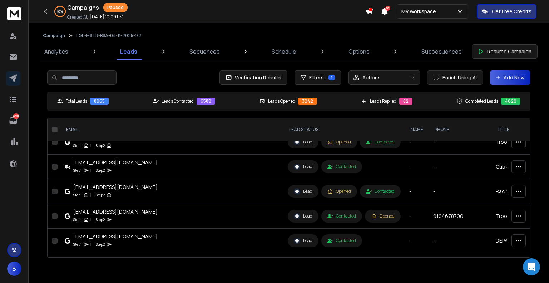
scroll to position [110, 0]
click at [39, 165] on button "Select this Page" at bounding box center [38, 164] width 6 height 6
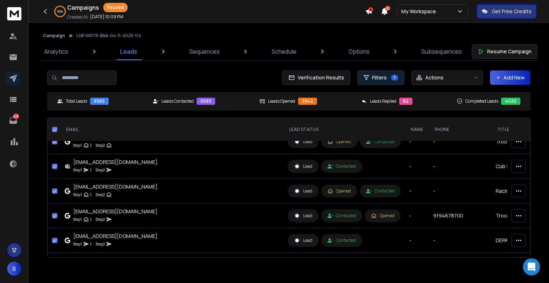
click at [394, 78] on span "1" at bounding box center [394, 78] width 7 height 6
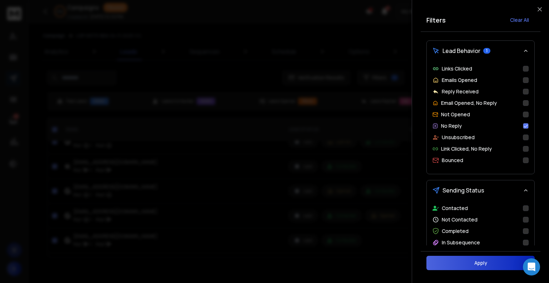
click at [523, 125] on button "No Reply" at bounding box center [526, 126] width 6 height 6
click at [493, 259] on button "Apply" at bounding box center [480, 262] width 108 height 14
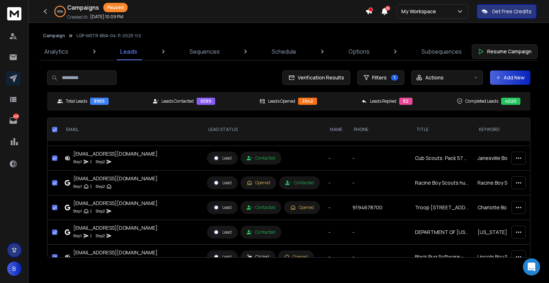
scroll to position [0, 0]
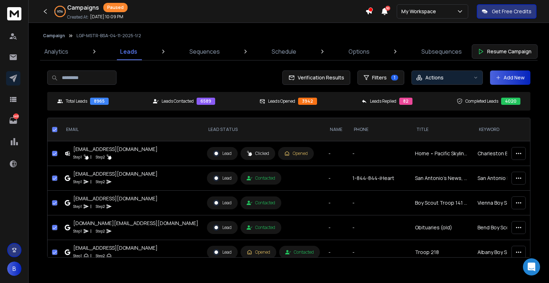
click at [465, 77] on div "Actions" at bounding box center [443, 77] width 54 height 7
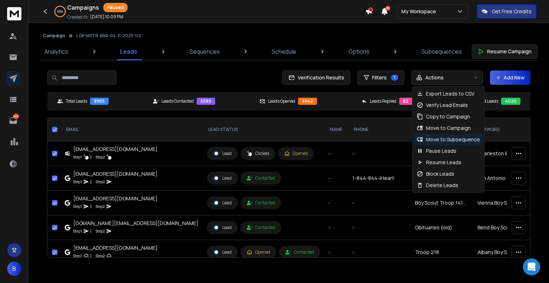
click at [461, 140] on p "Move to Subsequence" at bounding box center [453, 139] width 54 height 7
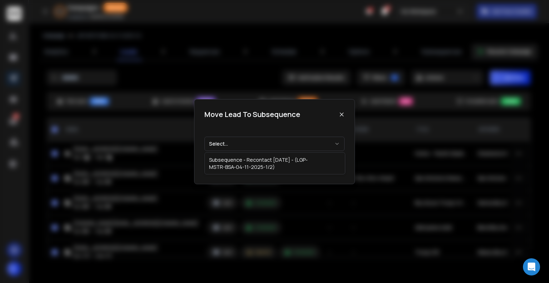
click at [330, 138] on button "Select..." at bounding box center [274, 143] width 140 height 14
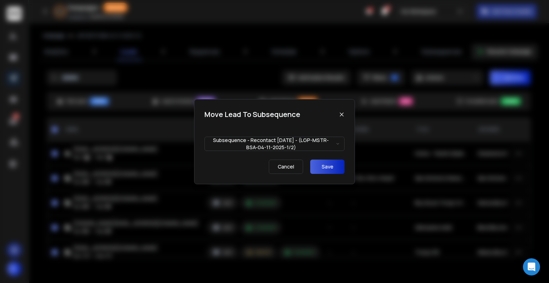
click at [324, 167] on button "Save" at bounding box center [327, 166] width 34 height 14
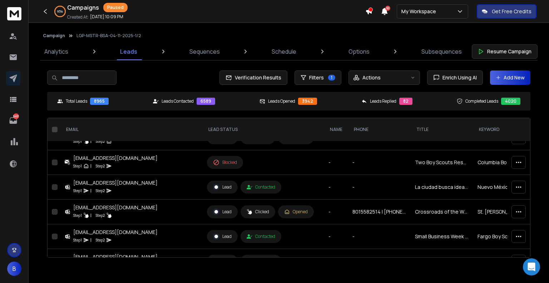
scroll to position [1124, 0]
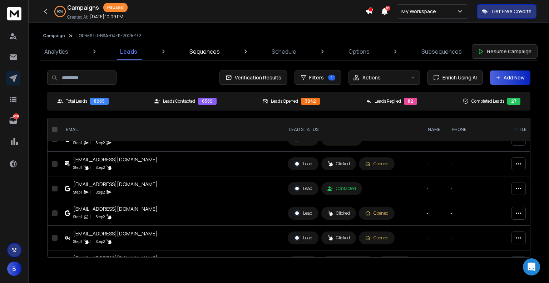
click at [219, 50] on p "Sequences" at bounding box center [204, 51] width 30 height 9
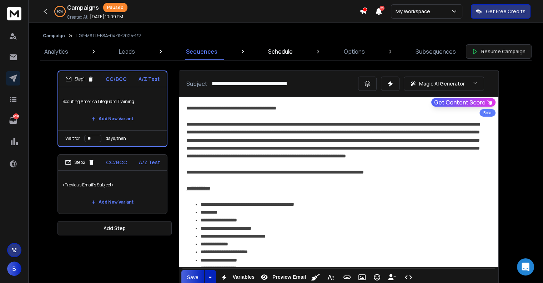
click at [275, 52] on p "Schedule" at bounding box center [280, 51] width 25 height 9
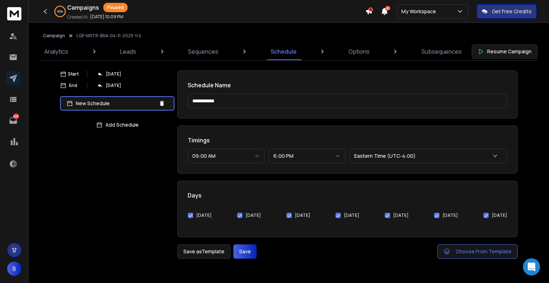
click at [486, 214] on button "Sunday" at bounding box center [486, 215] width 6 height 6
click at [252, 253] on button "Save" at bounding box center [244, 251] width 23 height 14
click at [440, 55] on p "Subsequences" at bounding box center [441, 51] width 40 height 9
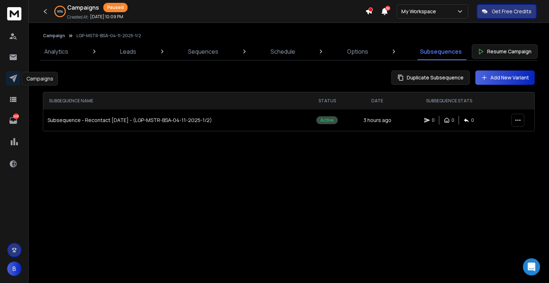
click at [15, 74] on link at bounding box center [13, 78] width 14 height 14
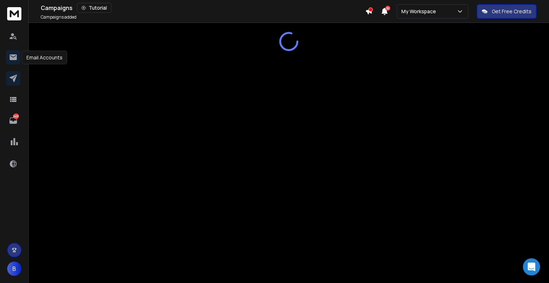
click at [11, 55] on icon at bounding box center [13, 57] width 7 height 6
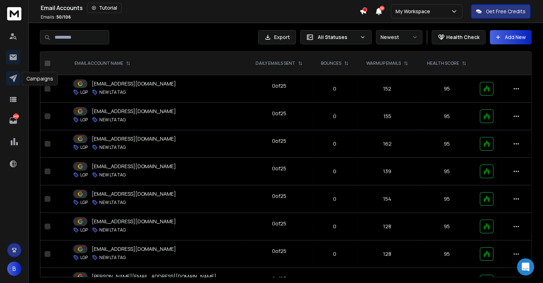
click at [13, 78] on icon at bounding box center [13, 78] width 9 height 9
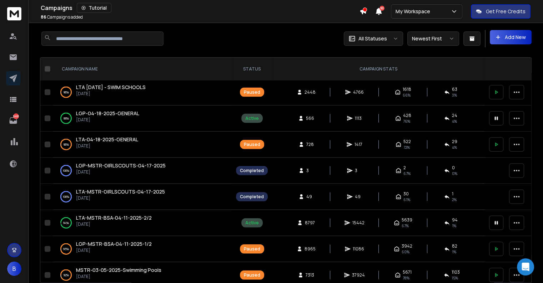
scroll to position [1619, 0]
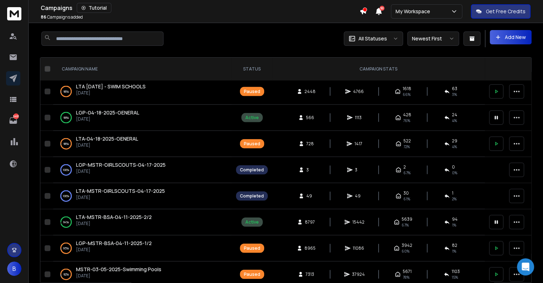
click at [178, 218] on div "94 % LTA-MSTR-BSA-04-11-2025-2/2 [DATE]" at bounding box center [142, 221] width 164 height 17
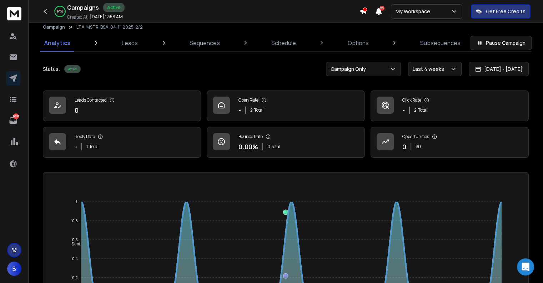
scroll to position [8, 0]
click at [430, 41] on p "Subsequences" at bounding box center [441, 43] width 40 height 9
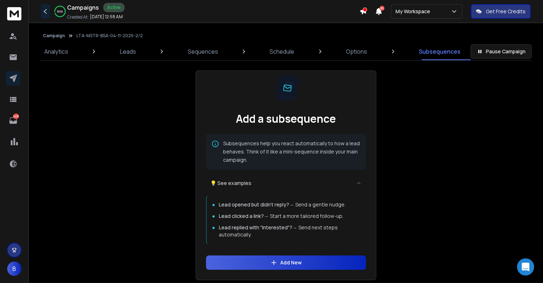
click at [41, 11] on button at bounding box center [45, 11] width 9 height 14
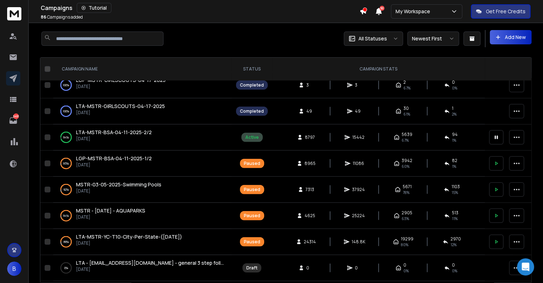
scroll to position [1704, 0]
click at [159, 162] on div "95 % LGP-MSTR-BSA-04-11-2025-1/2 6 months ago" at bounding box center [142, 162] width 164 height 17
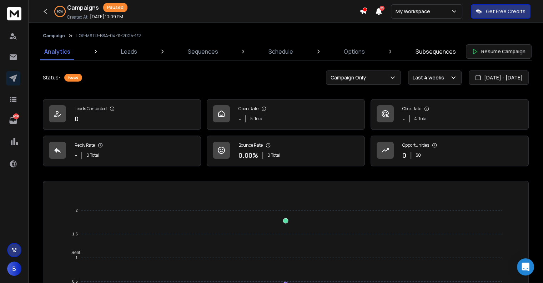
click at [438, 52] on p "Subsequences" at bounding box center [436, 51] width 40 height 9
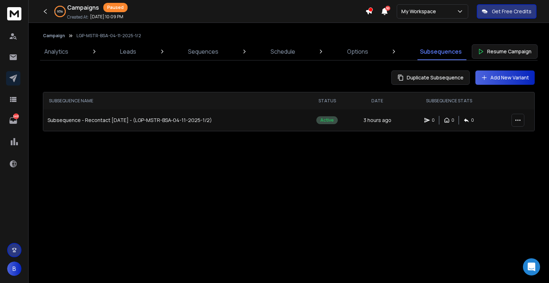
drag, startPoint x: 253, startPoint y: 131, endPoint x: 261, endPoint y: 124, distance: 10.6
click at [261, 124] on div "Duplicate Subsequence Add New Variant SUBSEQUENCE NAME STATUS DATE SUBSEQUENCE …" at bounding box center [288, 101] width 497 height 66
click at [261, 124] on td "Subsequence - Recontact 10/13/2025 - (LGP-MSTR-BSA-04-11-2025-1/2)" at bounding box center [173, 119] width 261 height 21
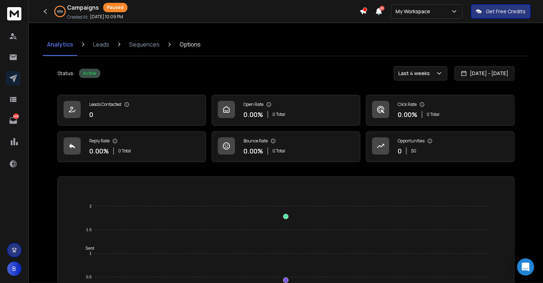
click at [190, 50] on link "Options" at bounding box center [190, 44] width 30 height 23
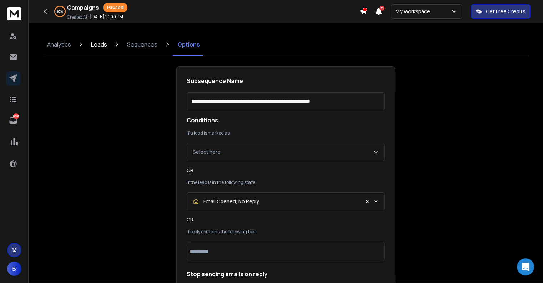
click at [99, 43] on p "Leads" at bounding box center [99, 44] width 16 height 9
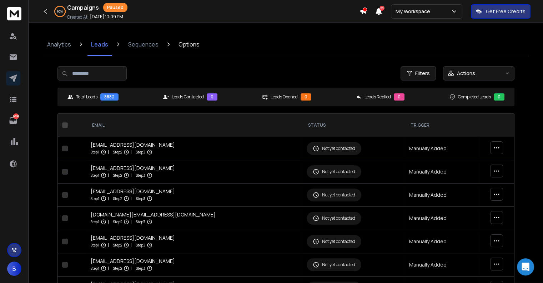
click at [187, 48] on p "Options" at bounding box center [189, 44] width 21 height 9
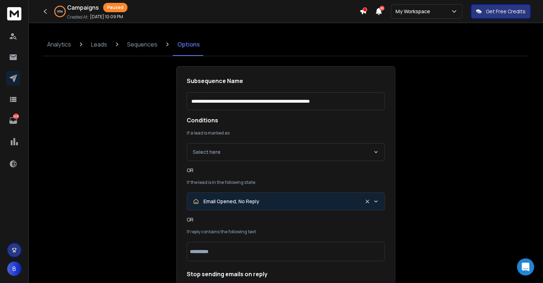
click at [365, 203] on icon "button" at bounding box center [368, 201] width 6 height 6
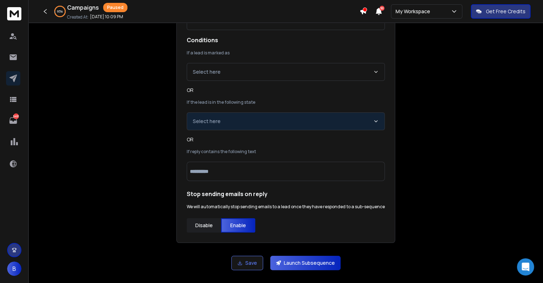
scroll to position [84, 0]
click at [256, 263] on button "Save" at bounding box center [248, 262] width 32 height 14
click at [292, 266] on button "Launch Subsequence" at bounding box center [305, 262] width 70 height 14
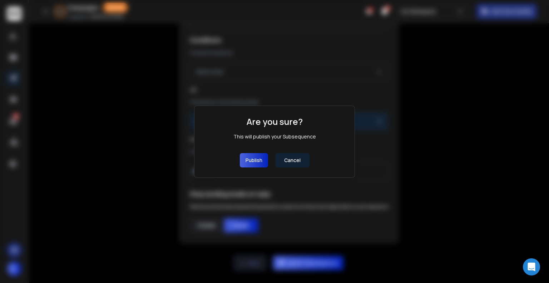
click at [257, 160] on button "Publish" at bounding box center [254, 160] width 28 height 14
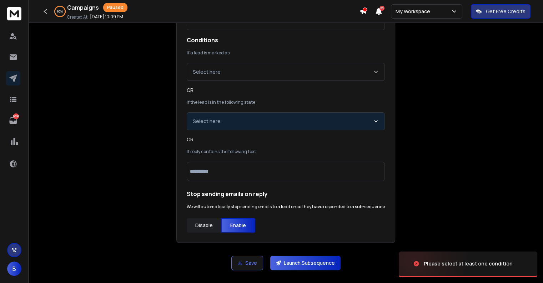
click at [364, 117] on button "Select here" at bounding box center [286, 121] width 198 height 18
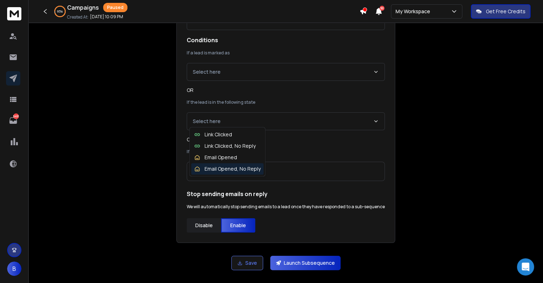
click at [142, 108] on form "**********" at bounding box center [286, 128] width 481 height 284
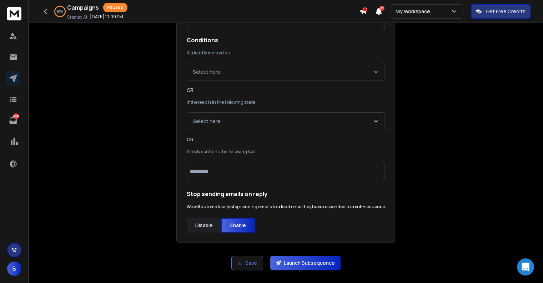
scroll to position [0, 0]
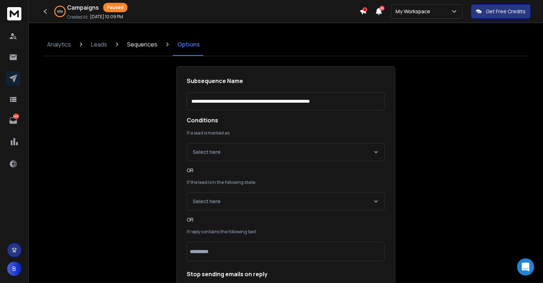
click at [135, 44] on p "Sequences" at bounding box center [142, 44] width 30 height 9
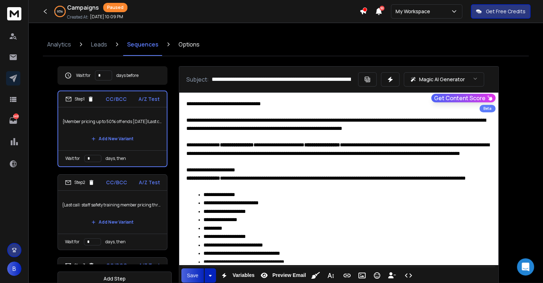
click at [187, 44] on p "Options" at bounding box center [189, 44] width 21 height 9
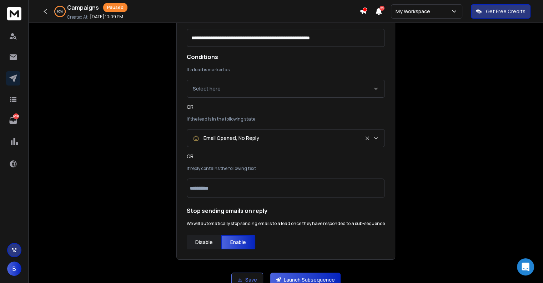
scroll to position [84, 0]
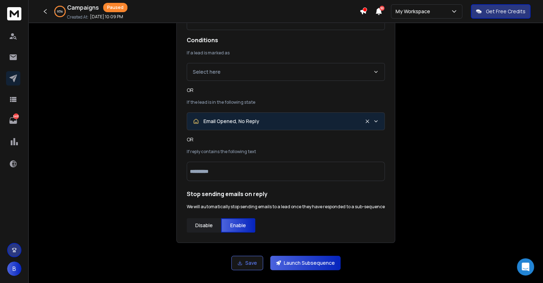
click at [316, 120] on button "Email Opened, No Reply" at bounding box center [286, 121] width 198 height 18
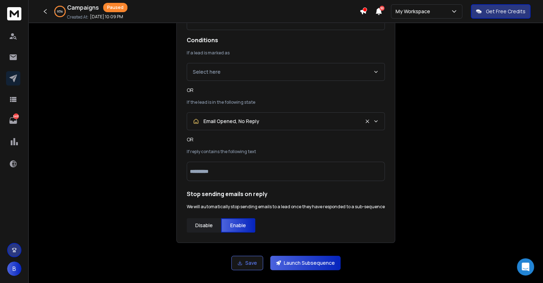
click at [100, 111] on form "**********" at bounding box center [286, 128] width 481 height 284
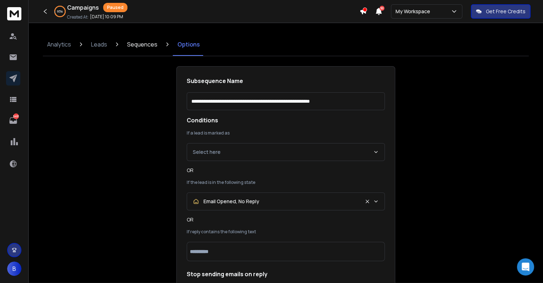
click at [146, 51] on link "Sequences" at bounding box center [142, 44] width 39 height 23
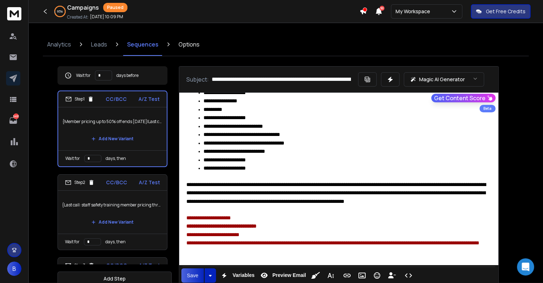
click at [196, 47] on p "Options" at bounding box center [189, 44] width 21 height 9
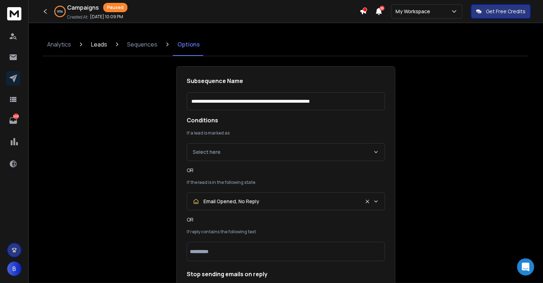
click at [103, 45] on p "Leads" at bounding box center [99, 44] width 16 height 9
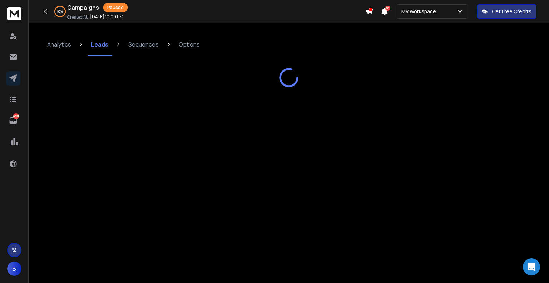
click at [103, 45] on p "Leads" at bounding box center [99, 44] width 17 height 9
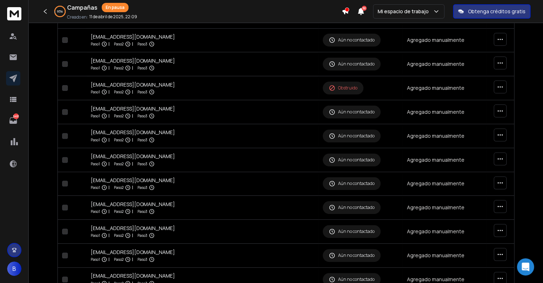
scroll to position [2951, 0]
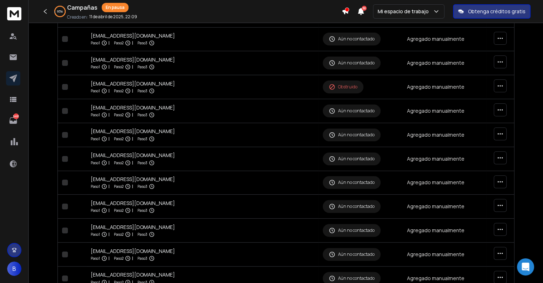
click at [494, 92] on button "button" at bounding box center [500, 85] width 13 height 13
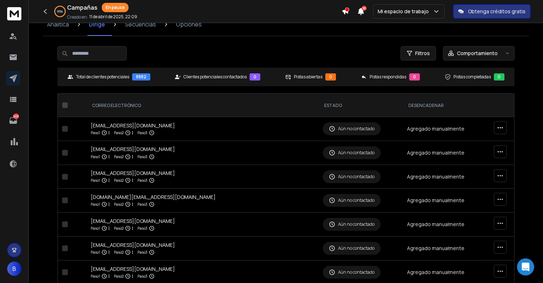
scroll to position [0, 0]
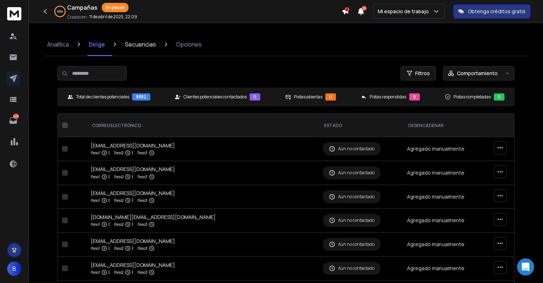
click at [148, 43] on font "Secuencias" at bounding box center [140, 44] width 31 height 8
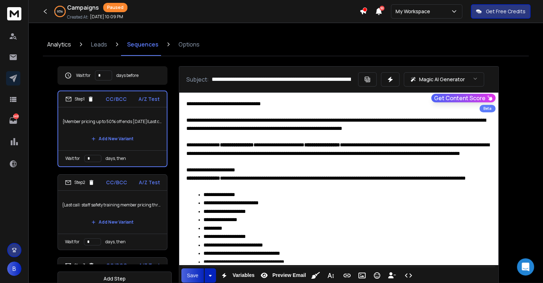
click at [53, 38] on link "Analytics" at bounding box center [59, 44] width 33 height 23
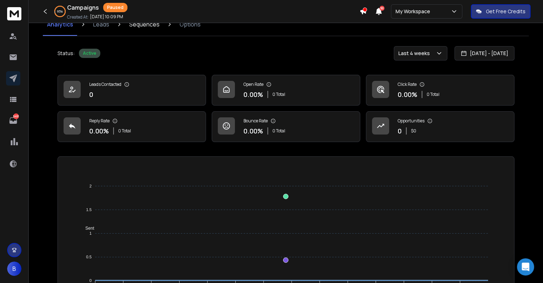
scroll to position [9, 0]
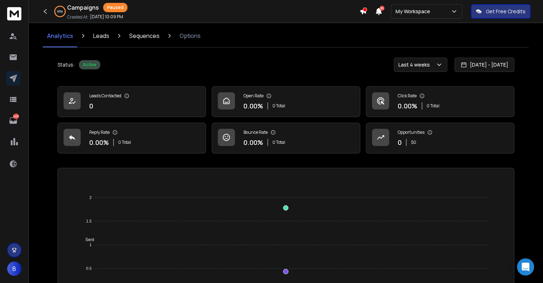
click at [101, 39] on p "Leads" at bounding box center [101, 35] width 16 height 9
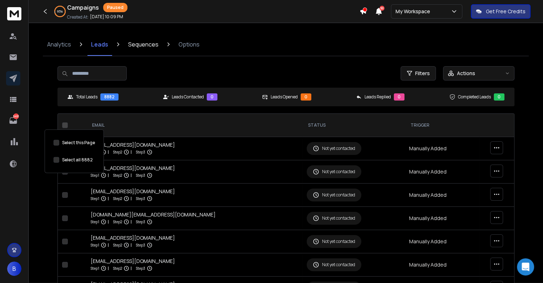
click at [56, 158] on button "Select this Page" at bounding box center [57, 160] width 6 height 6
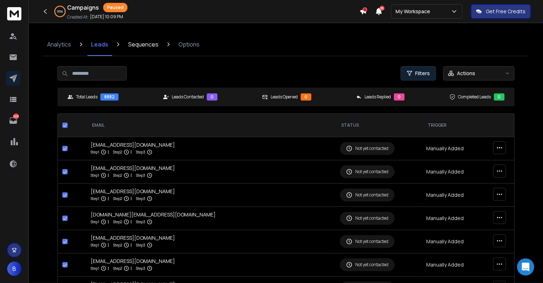
click at [423, 76] on span "Filters" at bounding box center [423, 73] width 15 height 7
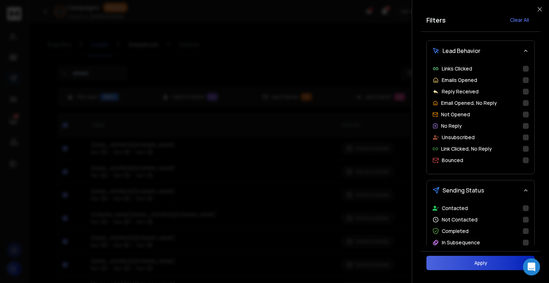
click at [523, 125] on button "No Reply" at bounding box center [526, 126] width 6 height 6
click at [541, 7] on icon "button" at bounding box center [539, 9] width 7 height 7
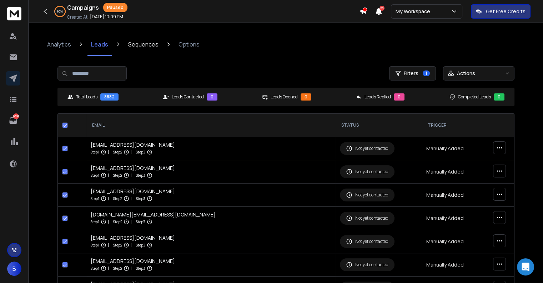
click at [423, 78] on button "Filters 1" at bounding box center [412, 73] width 47 height 14
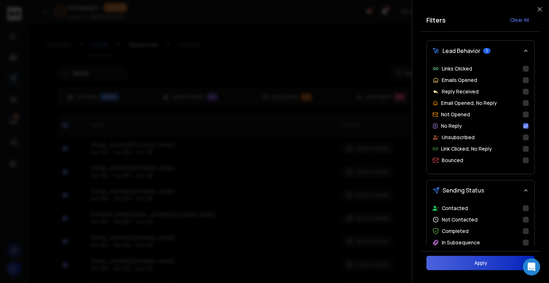
click at [523, 127] on button "No Reply" at bounding box center [526, 126] width 6 height 6
click at [492, 258] on button "Apply" at bounding box center [480, 262] width 108 height 14
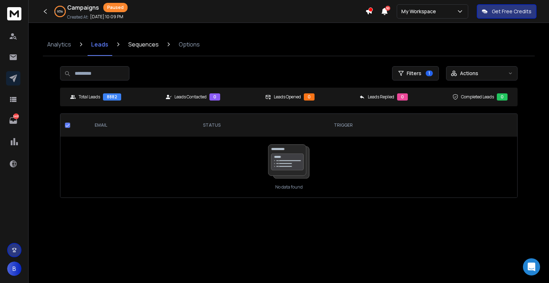
click at [286, 174] on icon at bounding box center [287, 159] width 38 height 31
click at [404, 69] on button "Filters 1" at bounding box center [415, 73] width 47 height 14
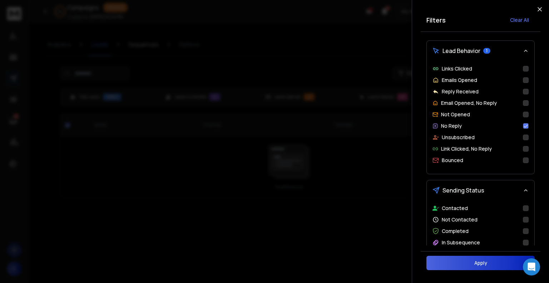
click at [539, 13] on icon "button" at bounding box center [539, 9] width 7 height 7
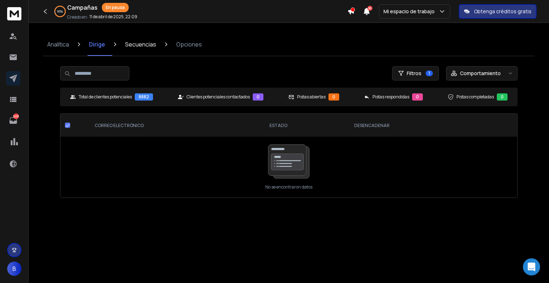
click at [363, 128] on font "DESENCADENAR" at bounding box center [371, 125] width 35 height 6
click at [64, 40] on link "Analítica" at bounding box center [58, 44] width 30 height 23
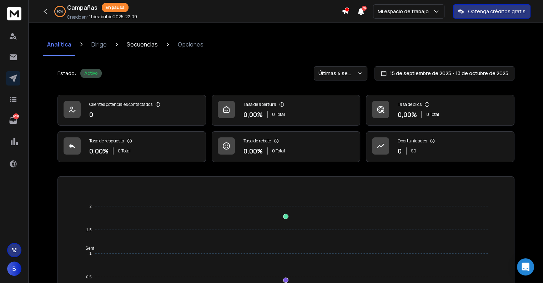
click at [113, 110] on div "0" at bounding box center [124, 114] width 71 height 10
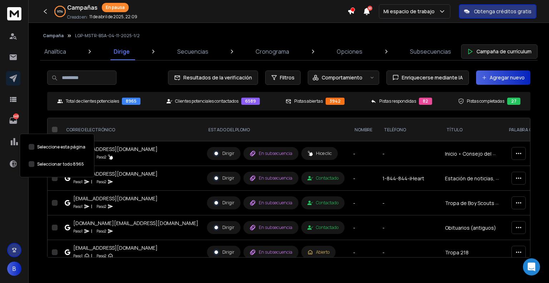
click at [31, 164] on button "Seleccione esta página" at bounding box center [32, 164] width 6 height 6
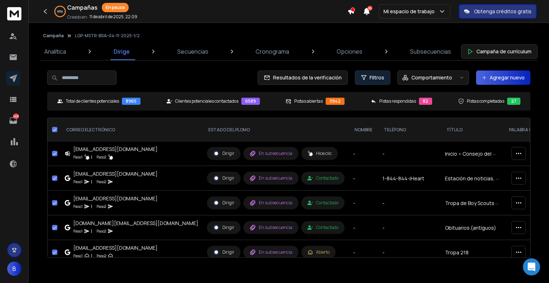
click at [367, 77] on icon "button" at bounding box center [364, 78] width 6 height 6
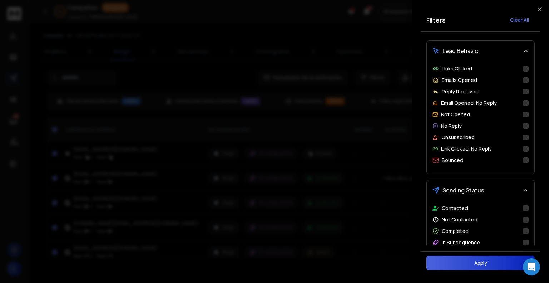
click at [523, 126] on button "No Reply" at bounding box center [526, 126] width 6 height 6
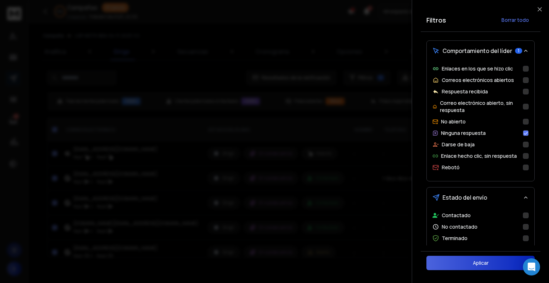
click at [472, 269] on button "Aplicar" at bounding box center [480, 262] width 108 height 14
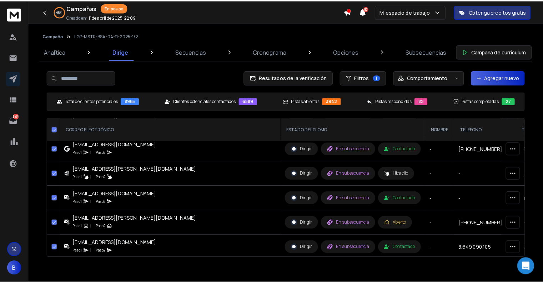
scroll to position [2347, 0]
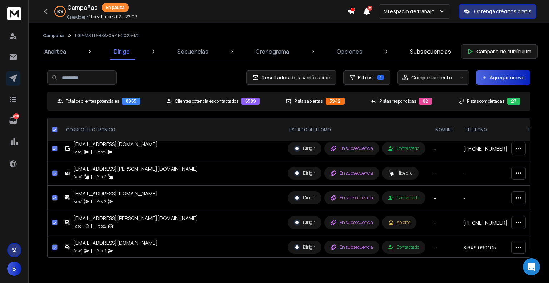
click at [423, 48] on font "Subsecuencias" at bounding box center [430, 52] width 41 height 8
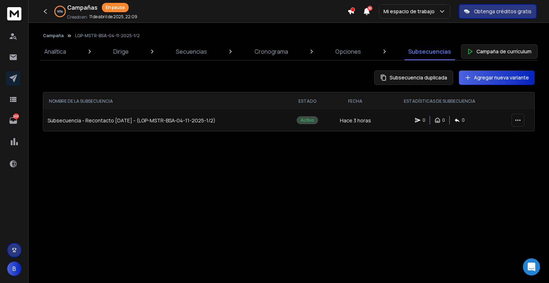
click at [208, 121] on font "Subsecuencia - Recontacto 13/10/2025 - (LGP-MSTR-BSA-04-11-2025-1/2)" at bounding box center [132, 120] width 168 height 7
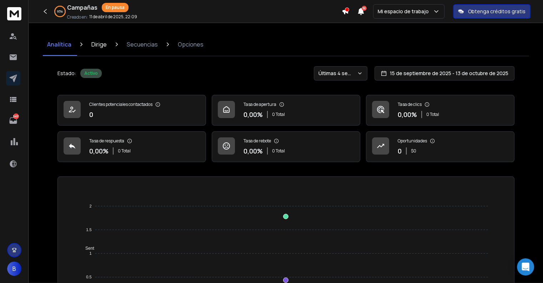
click at [94, 39] on link "Dirige" at bounding box center [99, 44] width 24 height 23
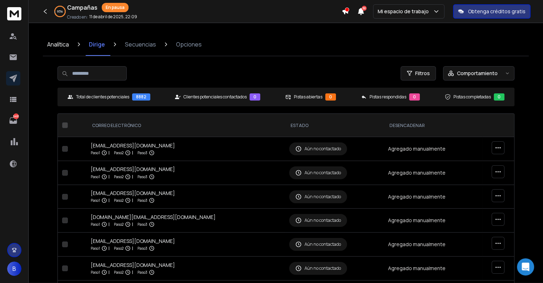
click at [56, 46] on font "Analítica" at bounding box center [58, 44] width 22 height 8
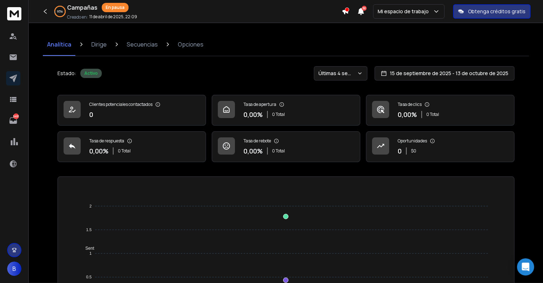
click at [105, 109] on div "0" at bounding box center [124, 114] width 71 height 10
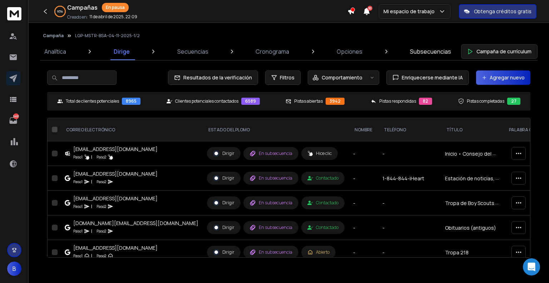
click at [412, 53] on font "Subsecuencias" at bounding box center [430, 52] width 41 height 8
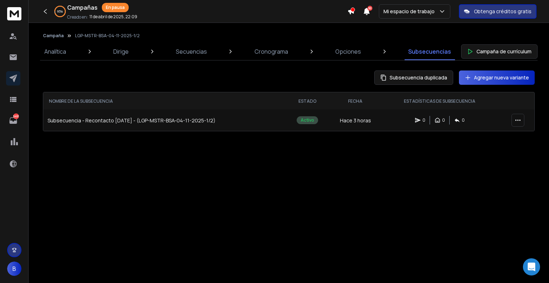
click at [247, 114] on td "Subsecuencia - Recontacto 13/10/2025 - (LGP-MSTR-BSA-04-11-2025-1/2)" at bounding box center [164, 119] width 243 height 21
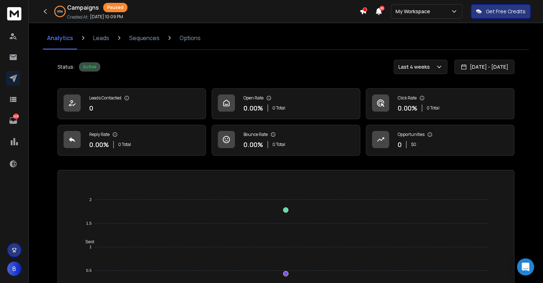
scroll to position [1, 0]
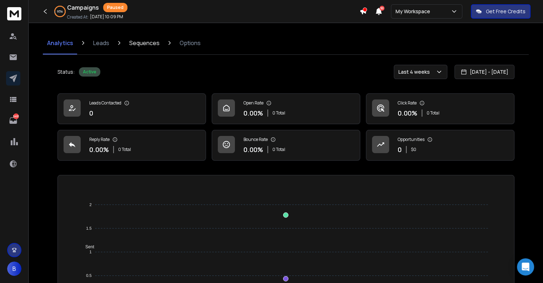
click at [145, 45] on p "Sequences" at bounding box center [144, 43] width 30 height 9
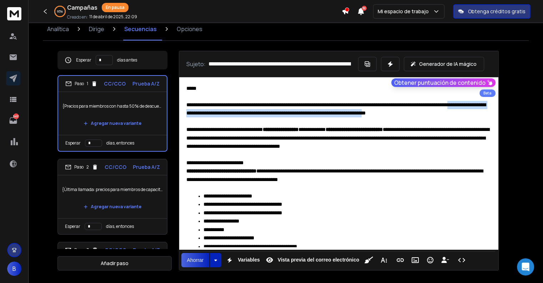
drag, startPoint x: 417, startPoint y: 113, endPoint x: 157, endPoint y: 111, distance: 260.5
click at [157, 111] on div "Esperar * días antes Paso 1 CC/CCO Prueba A/Z {Precios para miembros con hasta …" at bounding box center [286, 160] width 457 height 219
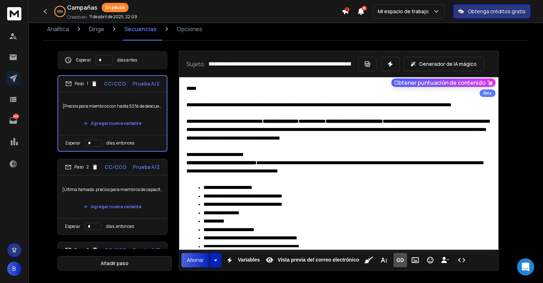
click at [403, 261] on icon "button" at bounding box center [400, 260] width 7 height 4
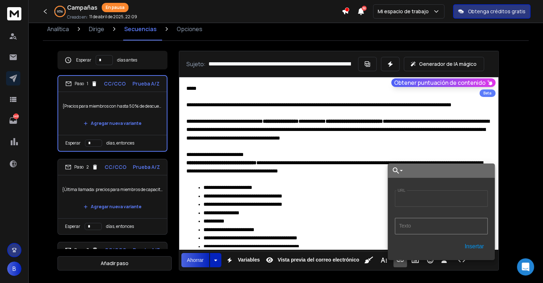
type input "**********"
click at [479, 247] on font "Insertar" at bounding box center [474, 246] width 19 height 6
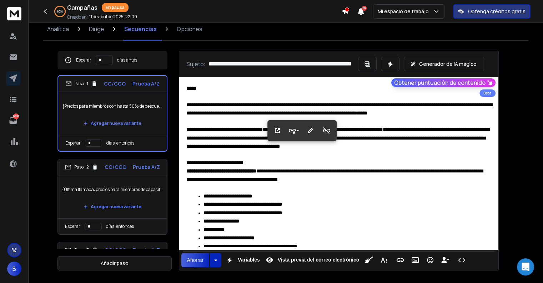
scroll to position [0, 0]
click at [299, 150] on div "**********" at bounding box center [339, 233] width 305 height 299
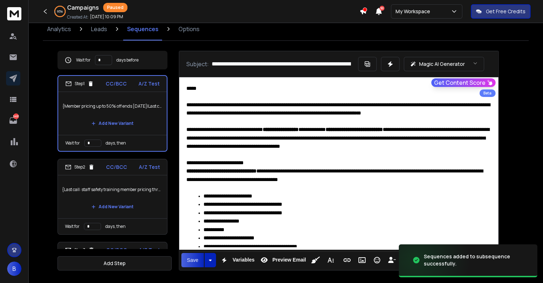
click at [149, 194] on p "{Last call: staff safety training member pricing thru Nov 15|Quick quote + hold…" at bounding box center [112, 189] width 101 height 20
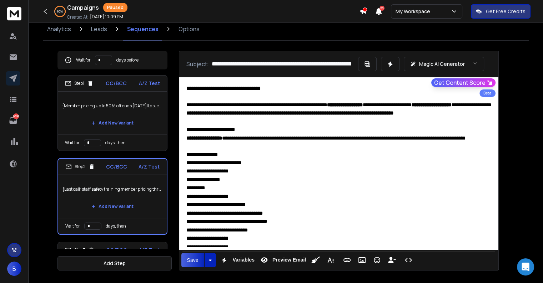
click at [150, 118] on div "Add New Variant" at bounding box center [112, 123] width 101 height 14
type input "**********"
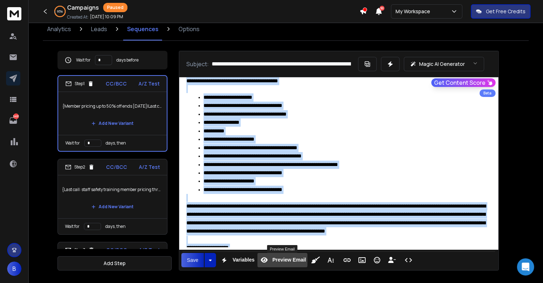
scroll to position [160, 0]
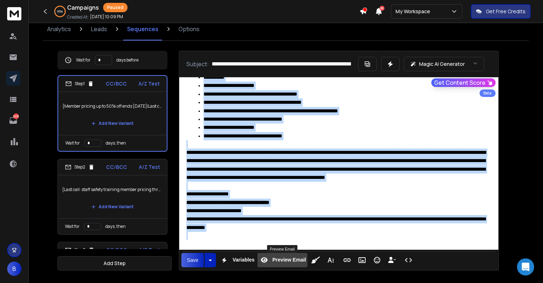
drag, startPoint x: 183, startPoint y: 90, endPoint x: 273, endPoint y: 257, distance: 189.6
click at [273, 257] on div "**********" at bounding box center [338, 173] width 319 height 193
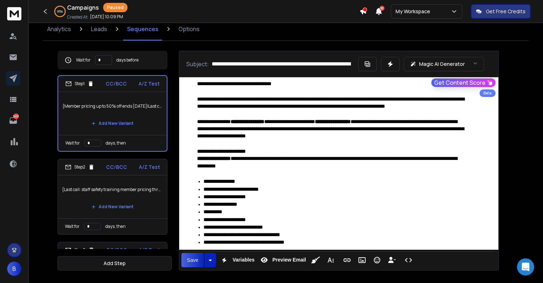
scroll to position [0, 0]
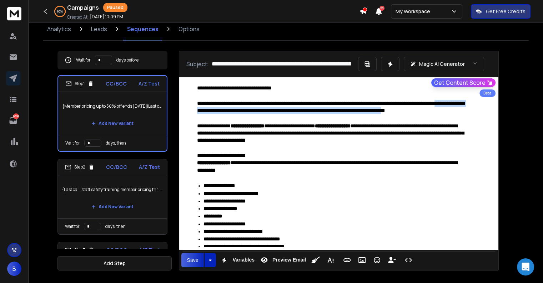
drag, startPoint x: 429, startPoint y: 110, endPoint x: 198, endPoint y: 113, distance: 231.6
click at [198, 113] on span "**********" at bounding box center [331, 107] width 268 height 12
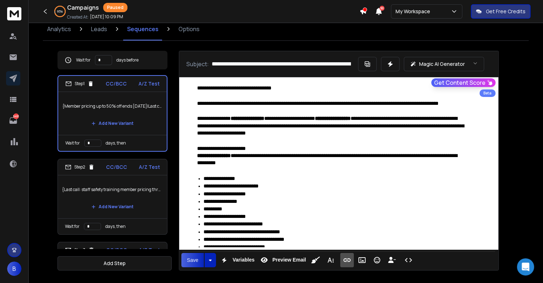
click at [346, 261] on icon "button" at bounding box center [347, 260] width 7 height 4
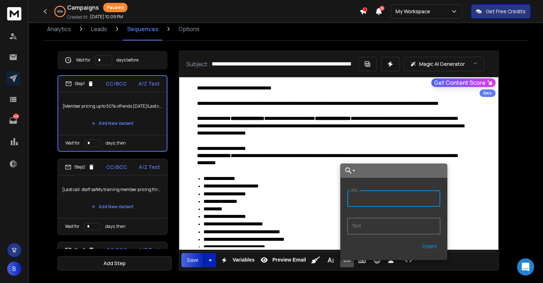
paste input "**********"
type input "**********"
click at [429, 249] on button "Insert" at bounding box center [429, 246] width 21 height 13
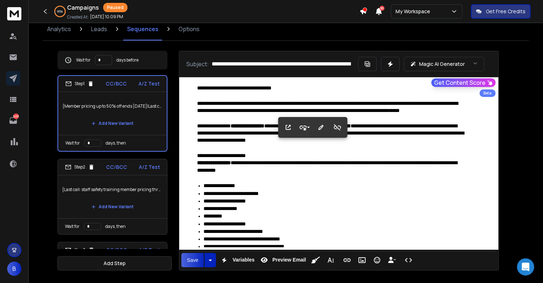
click at [338, 190] on p "**********" at bounding box center [334, 193] width 260 height 7
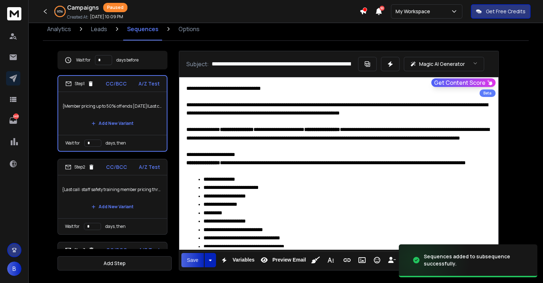
click at [138, 188] on p "{Last call: staff safety training member pricing thru Nov 15|Quick quote + hold…" at bounding box center [112, 189] width 101 height 20
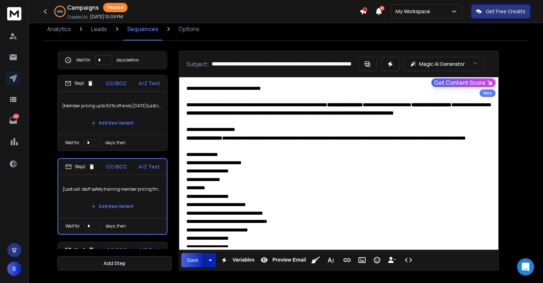
scroll to position [51, 0]
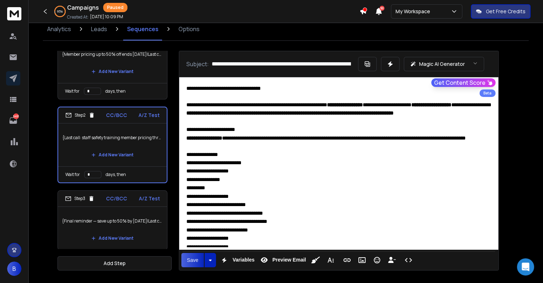
click at [146, 217] on p "{Final reminder — save up to 50% by Nov 15|Last chance: member pricing thru Nov…" at bounding box center [112, 221] width 101 height 20
type input "**********"
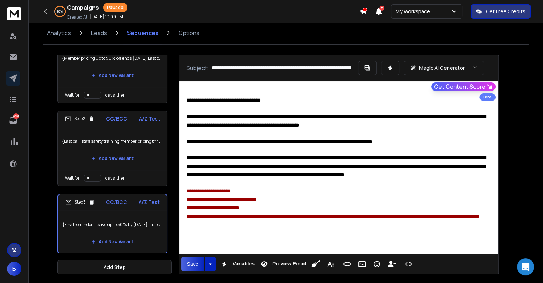
scroll to position [15, 0]
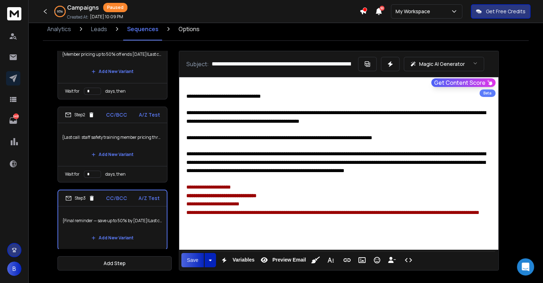
click at [191, 31] on p "Options" at bounding box center [189, 29] width 21 height 9
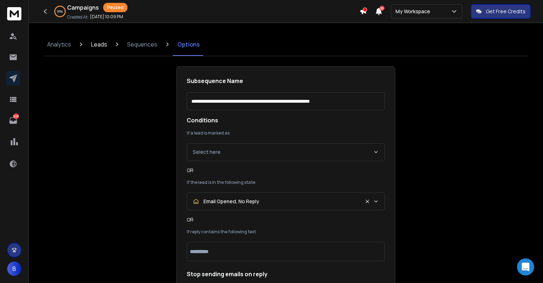
click at [100, 46] on p "Leads" at bounding box center [99, 44] width 16 height 9
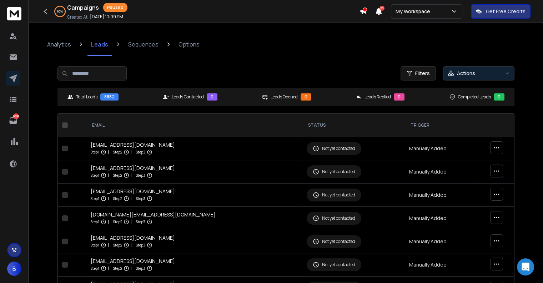
click at [490, 72] on div "Actions" at bounding box center [475, 73] width 54 height 7
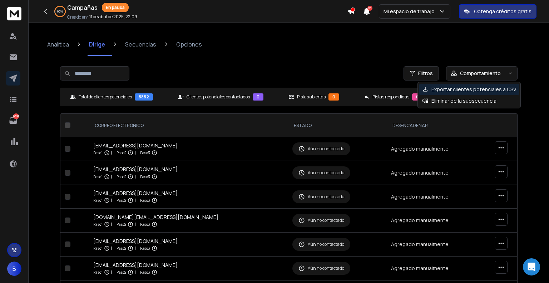
click at [457, 88] on font "Exportar clientes potenciales a CSV" at bounding box center [473, 89] width 85 height 7
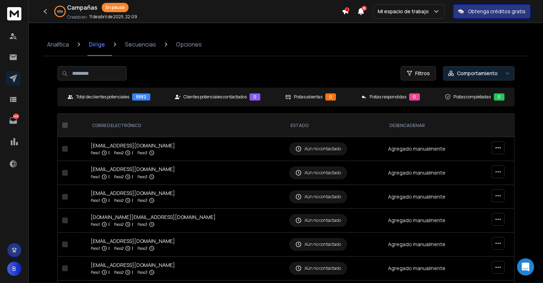
click at [464, 69] on button "Comportamiento" at bounding box center [478, 73] width 71 height 14
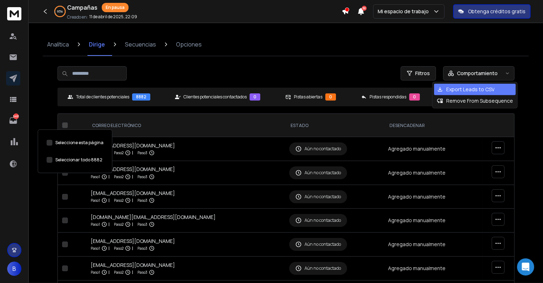
click at [52, 160] on div "Seleccionar todo 8882" at bounding box center [75, 160] width 57 height 6
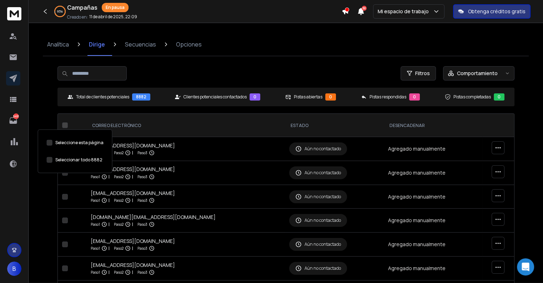
click at [50, 160] on button "Seleccione esta página" at bounding box center [50, 160] width 6 height 6
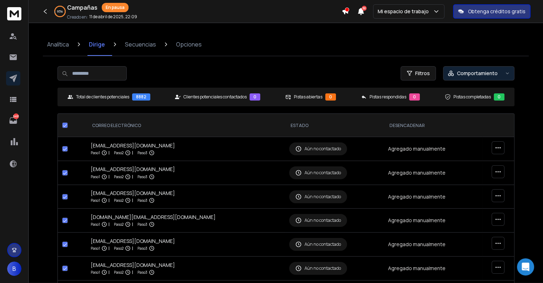
click at [496, 72] on font "Comportamiento" at bounding box center [477, 73] width 41 height 7
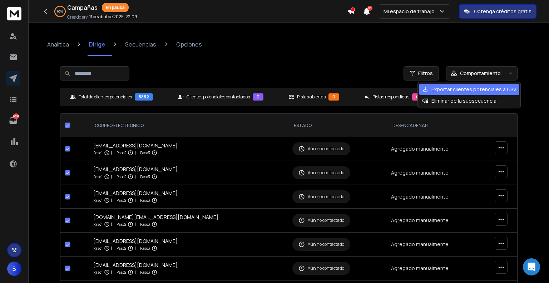
click at [482, 90] on font "Exportar clientes potenciales a CSV" at bounding box center [473, 89] width 85 height 7
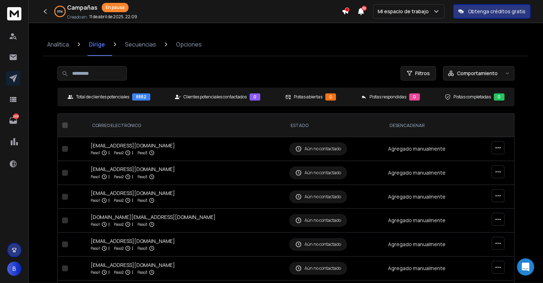
click at [220, 95] on font "Clientes potenciales contactados" at bounding box center [215, 97] width 63 height 6
click at [13, 58] on icon at bounding box center [13, 57] width 7 height 6
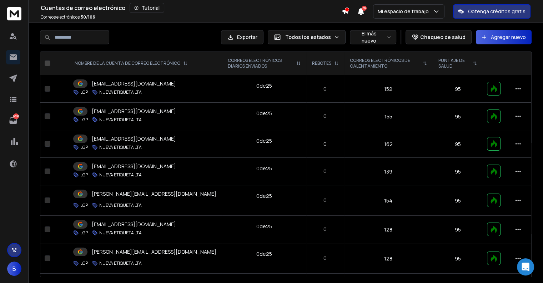
click at [205, 93] on div "LGP NUEVA ETIQUETA LTA" at bounding box center [145, 92] width 145 height 6
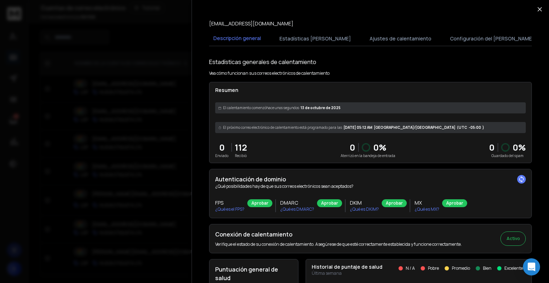
click at [536, 9] on icon "button" at bounding box center [539, 9] width 7 height 7
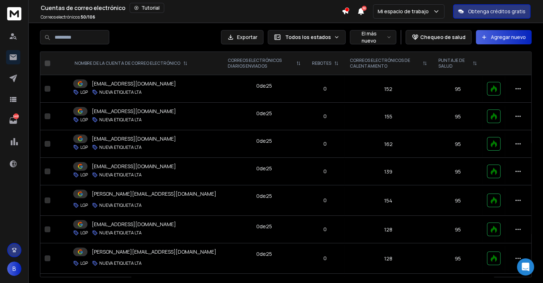
click at [201, 174] on div "LGP NUEVA ETIQUETA LTA" at bounding box center [145, 175] width 145 height 6
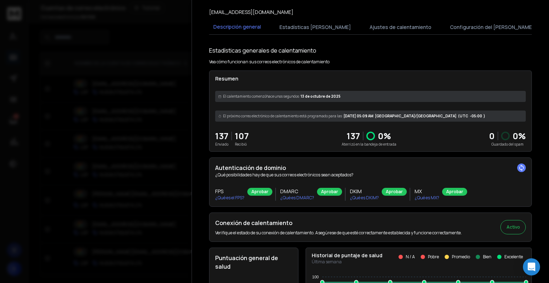
scroll to position [1, 0]
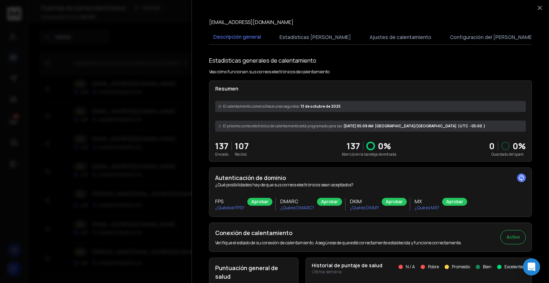
click at [310, 34] on font "Estadísticas de campaña" at bounding box center [314, 37] width 71 height 7
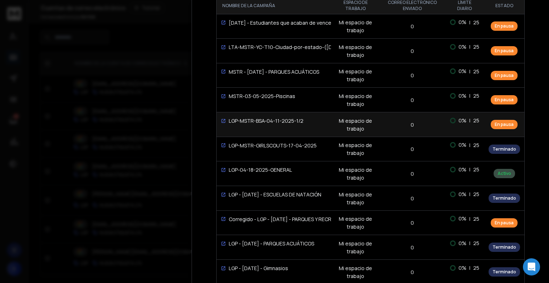
scroll to position [0, 0]
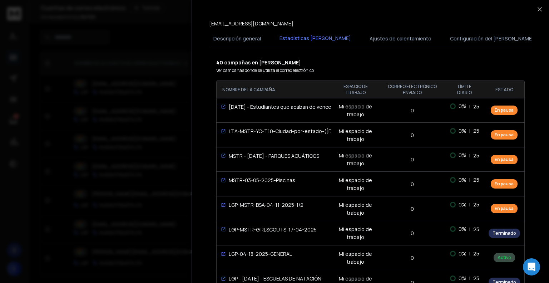
click at [450, 37] on font "Configuración del buzón" at bounding box center [492, 38] width 84 height 7
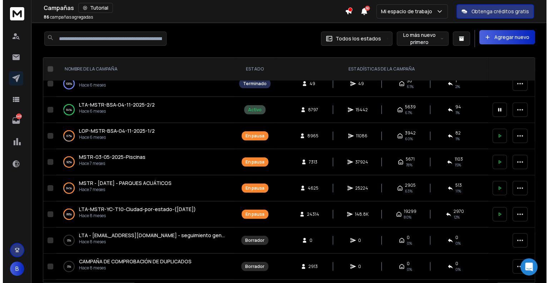
scroll to position [1731, 0]
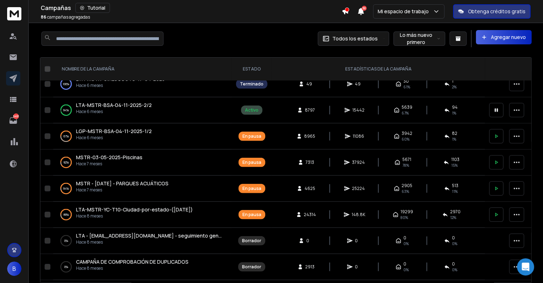
click at [513, 134] on icon "button" at bounding box center [516, 136] width 7 height 7
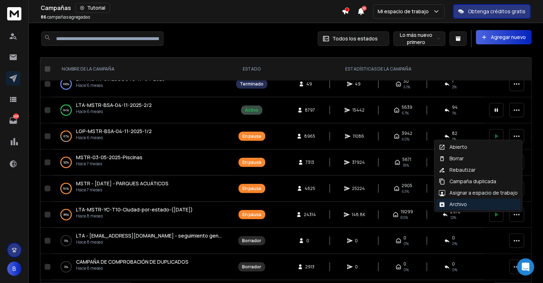
click at [169, 128] on div "67 % LGP-MSTR-BSA-04-11-2025-1/2 Hace 6 meses" at bounding box center [142, 136] width 164 height 17
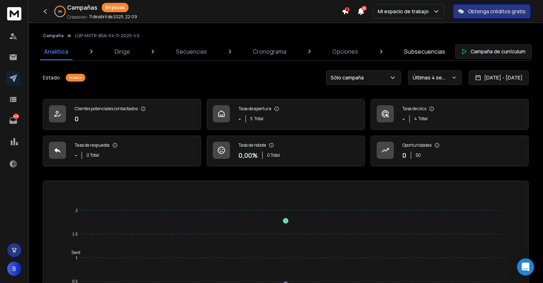
click at [414, 54] on font "Subsecuencias" at bounding box center [424, 52] width 41 height 8
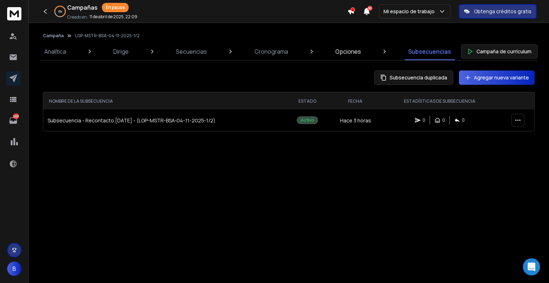
click at [340, 57] on link "Opciones" at bounding box center [348, 51] width 34 height 17
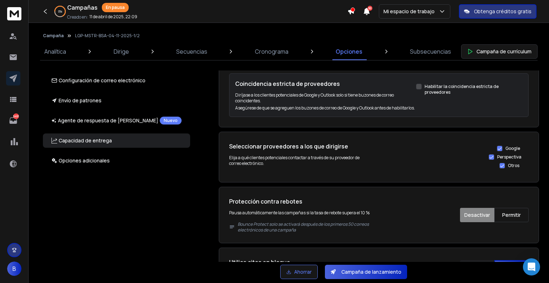
scroll to position [1112, 0]
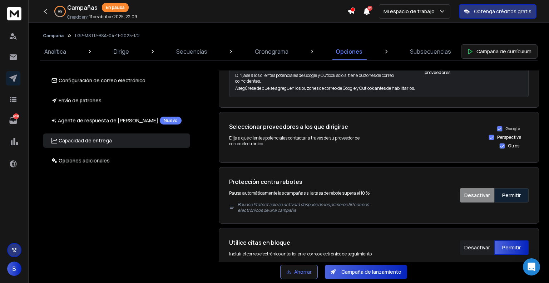
click at [502, 195] on font "Permitir" at bounding box center [511, 195] width 19 height 7
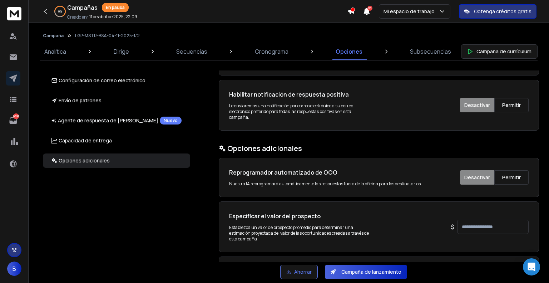
scroll to position [1306, 0]
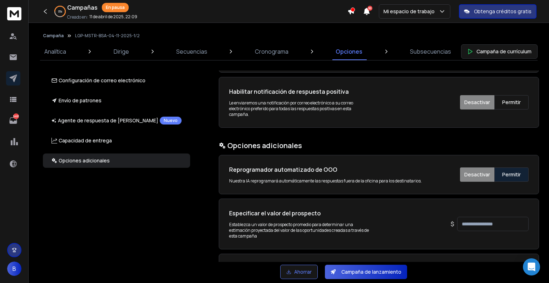
click at [502, 178] on font "Permitir" at bounding box center [511, 174] width 19 height 7
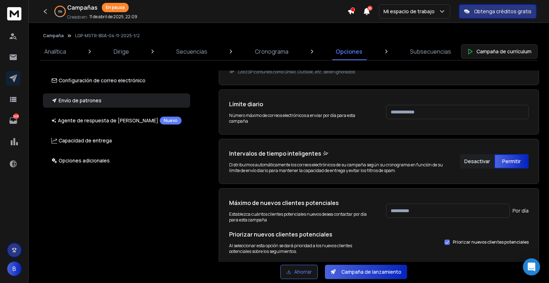
scroll to position [344, 0]
click at [412, 109] on input "****" at bounding box center [457, 112] width 143 height 14
type input "****"
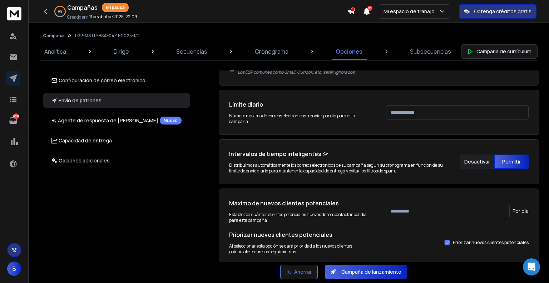
click at [406, 211] on input "****" at bounding box center [448, 211] width 124 height 14
type input "****"
click at [298, 269] on font "Ahorrar" at bounding box center [303, 271] width 18 height 7
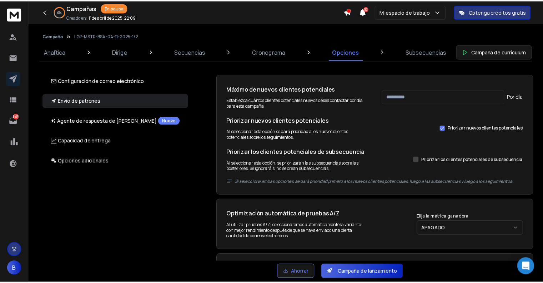
scroll to position [413, 0]
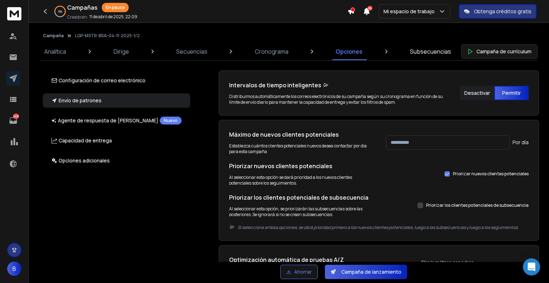
click at [424, 53] on font "Subsecuencias" at bounding box center [430, 52] width 41 height 8
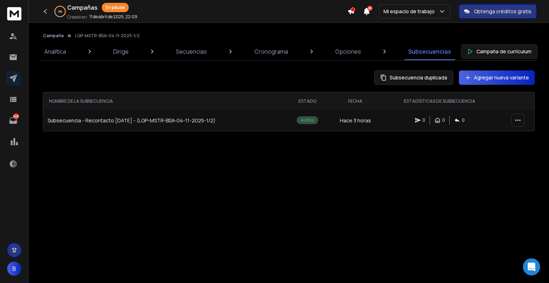
click at [522, 118] on button "button" at bounding box center [517, 120] width 13 height 13
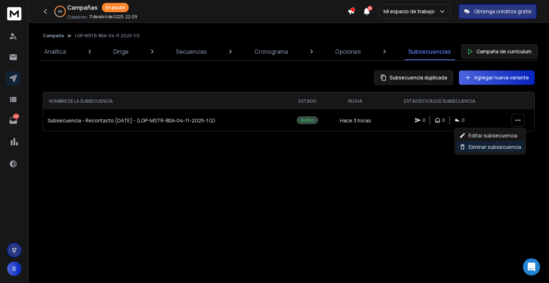
click at [336, 180] on div "Pila de referencias Desbloquee el crecimiento de afiliados impulsado por IA ¡Of…" at bounding box center [274, 141] width 549 height 283
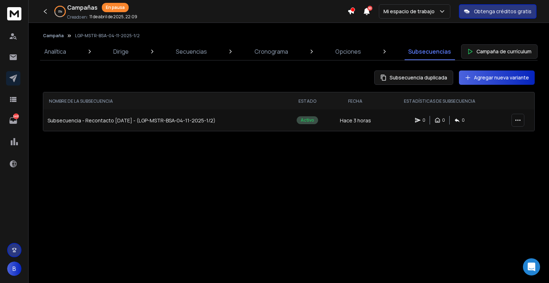
click at [244, 125] on td "Subsecuencia - Recontacto [DATE] - (LGP-MSTR-BSA-04-11-2025-1/2)" at bounding box center [164, 119] width 243 height 21
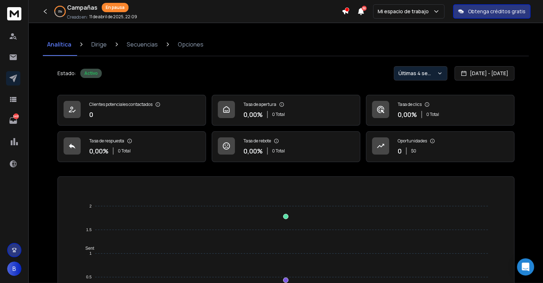
click at [394, 75] on button "Últimas 4 semanas" at bounding box center [421, 73] width 54 height 14
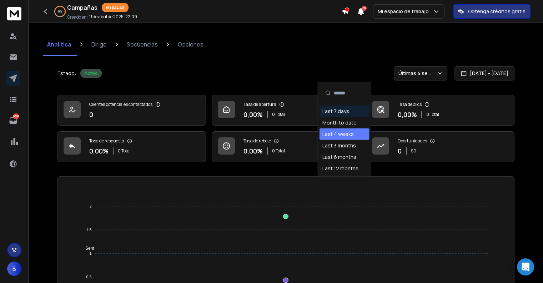
click at [281, 70] on div "Estado: Activo Últimas 4 semanas 15 de septiembre de 2025 - 13 de octubre de 20…" at bounding box center [286, 73] width 457 height 14
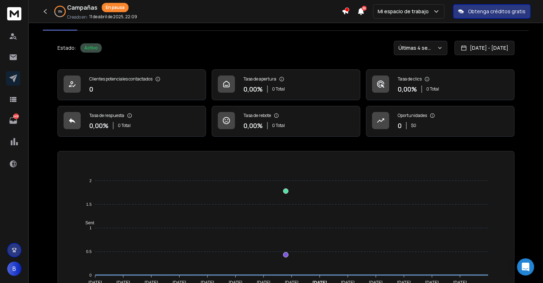
scroll to position [25, 0]
click at [399, 48] on font "Últimas 4 semanas" at bounding box center [421, 48] width 45 height 7
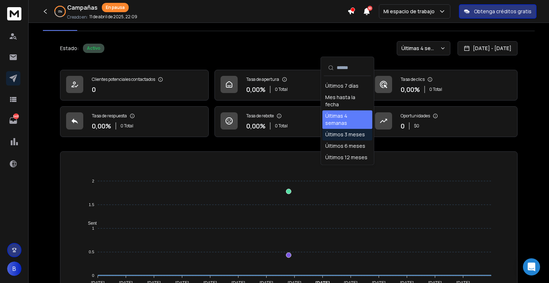
click at [356, 140] on div "Últimos 6 meses" at bounding box center [347, 145] width 50 height 11
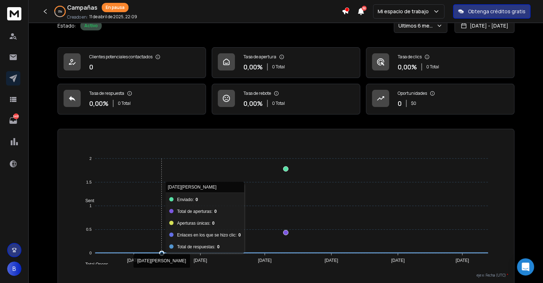
scroll to position [45, 0]
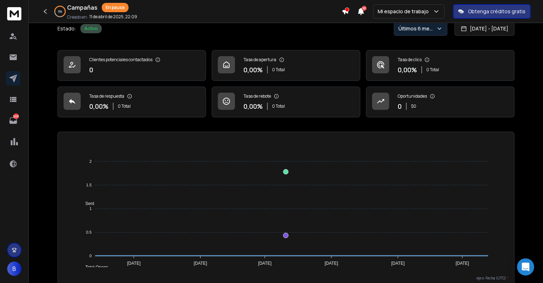
click at [394, 34] on button "Últimos 6 meses" at bounding box center [421, 28] width 54 height 14
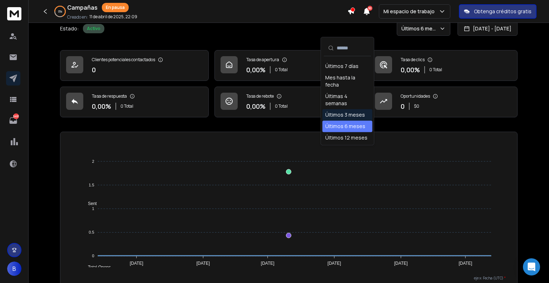
click at [344, 111] on font "Últimos 3 meses" at bounding box center [345, 114] width 40 height 7
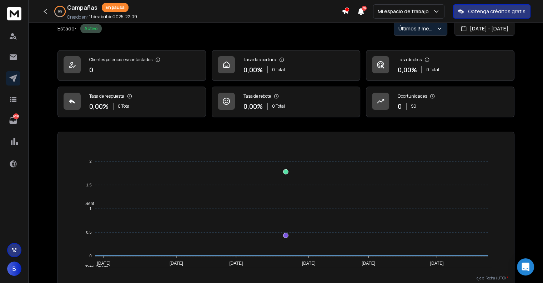
click at [399, 28] on font "Últimos 3 meses" at bounding box center [419, 28] width 40 height 7
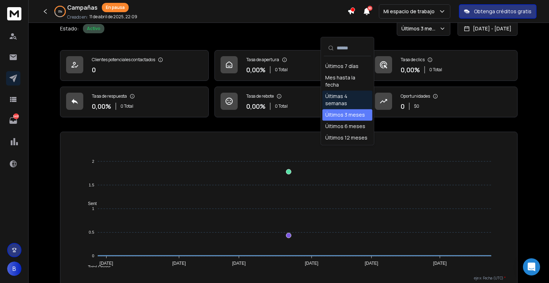
click at [347, 93] on font "Últimas 4 semanas" at bounding box center [336, 100] width 22 height 14
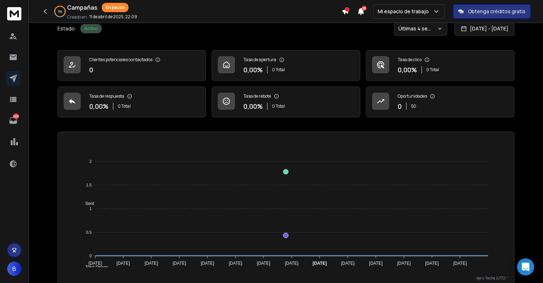
scroll to position [0, 0]
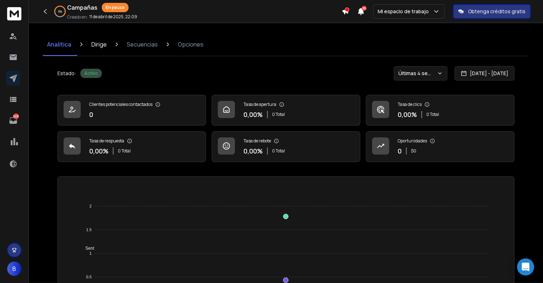
click at [97, 40] on link "Dirige" at bounding box center [99, 44] width 24 height 23
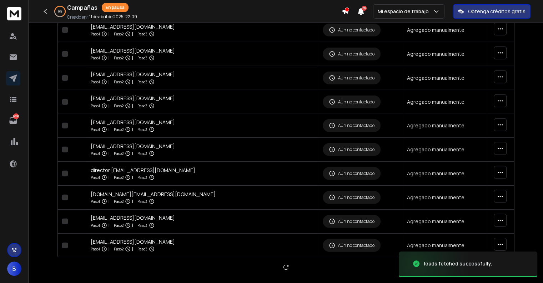
scroll to position [13034, 0]
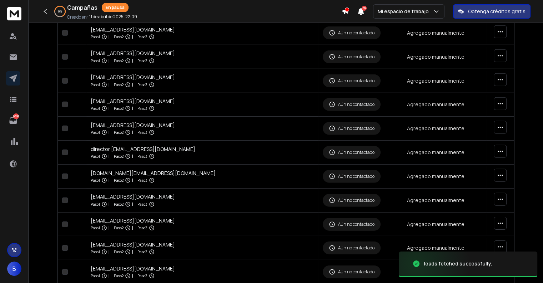
click at [440, 132] on p "Agregado manualmente" at bounding box center [444, 128] width 75 height 7
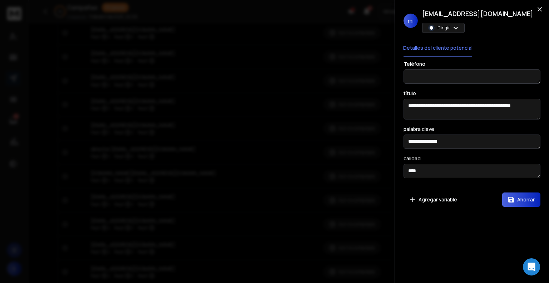
click at [539, 10] on icon "button" at bounding box center [540, 10] width 4 height 4
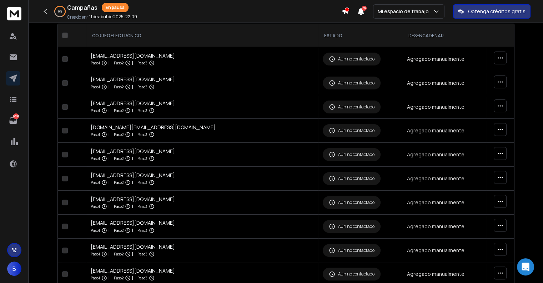
scroll to position [0, 0]
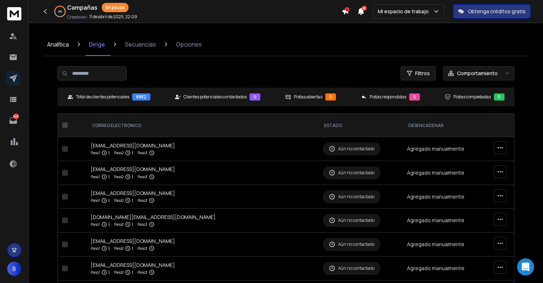
click at [59, 45] on font "Analítica" at bounding box center [58, 44] width 22 height 8
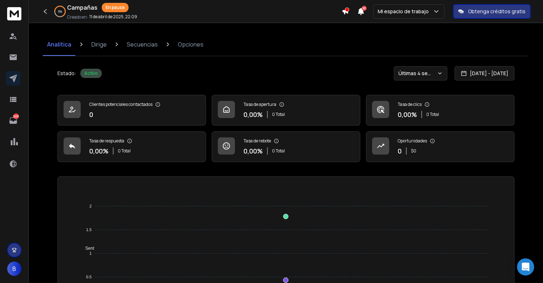
click at [124, 102] on font "Clientes potenciales contactados" at bounding box center [120, 104] width 63 height 6
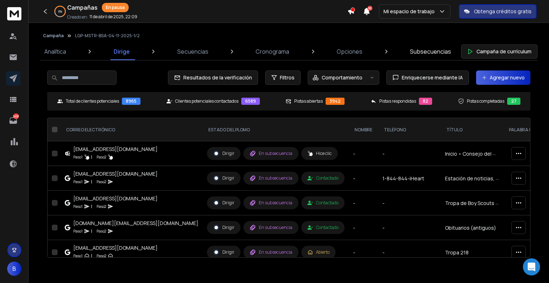
click at [417, 51] on font "Subsecuencias" at bounding box center [430, 52] width 41 height 8
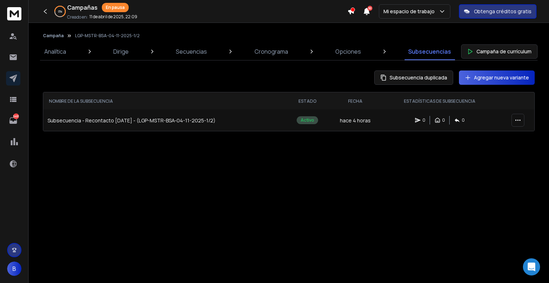
click at [225, 124] on td "Subsecuencia - Recontacto 13/10/2025 - (LGP-MSTR-BSA-04-11-2025-1/2)" at bounding box center [164, 119] width 243 height 21
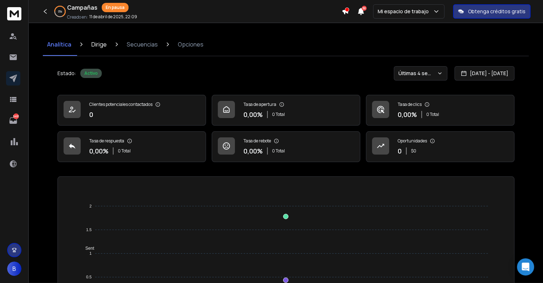
click at [99, 44] on font "Dirige" at bounding box center [98, 44] width 15 height 8
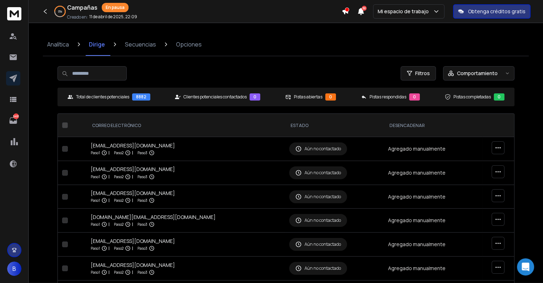
click at [291, 95] on icon at bounding box center [288, 97] width 6 height 6
click at [332, 98] on font "0" at bounding box center [330, 97] width 3 height 6
click at [71, 94] on icon at bounding box center [71, 97] width 6 height 6
click at [88, 96] on font "Total de clientes potenciales" at bounding box center [102, 97] width 53 height 6
click at [176, 70] on div "Filtros Comportamiento" at bounding box center [286, 73] width 457 height 14
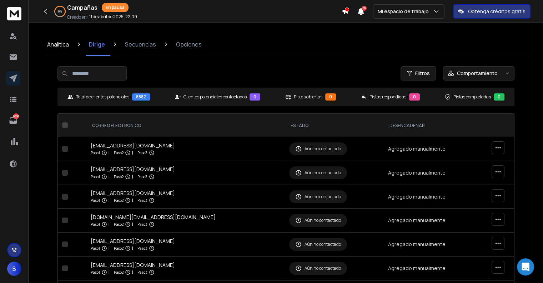
click at [63, 47] on font "Analítica" at bounding box center [58, 44] width 22 height 8
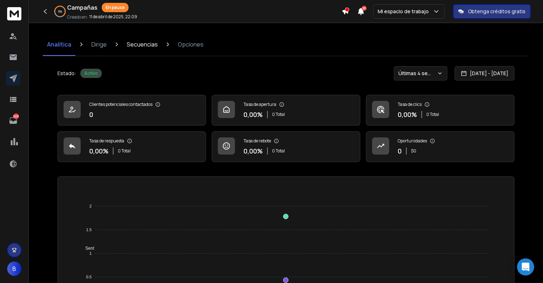
click at [153, 44] on font "Secuencias" at bounding box center [142, 44] width 31 height 8
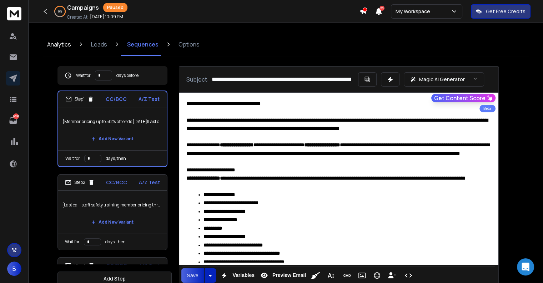
click at [63, 43] on p "Analytics" at bounding box center [59, 44] width 24 height 9
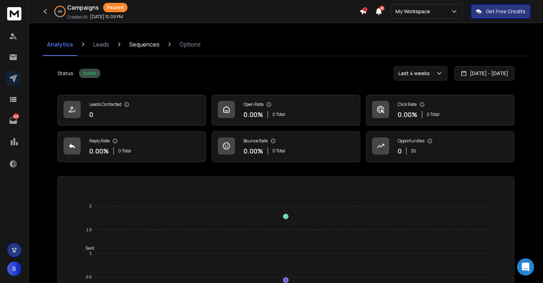
click at [100, 114] on div "0" at bounding box center [109, 114] width 40 height 10
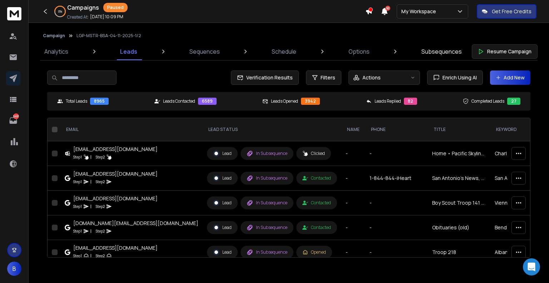
click at [444, 53] on p "Subsequences" at bounding box center [441, 51] width 40 height 9
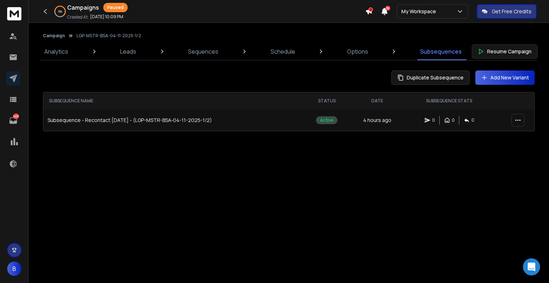
click at [196, 117] on td "Subsequence - Recontact 10/13/2025 - (LGP-MSTR-BSA-04-11-2025-1/2)" at bounding box center [173, 119] width 261 height 21
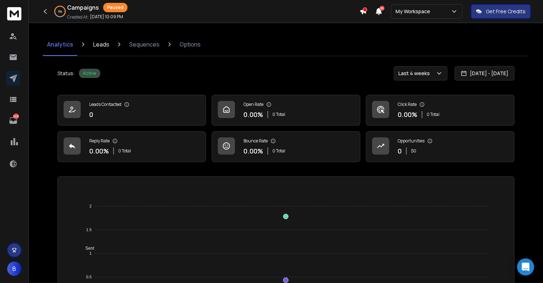
click at [101, 43] on p "Leads" at bounding box center [101, 44] width 16 height 9
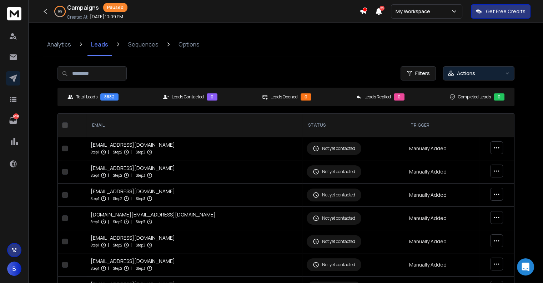
click at [503, 68] on button "Actions" at bounding box center [478, 73] width 71 height 14
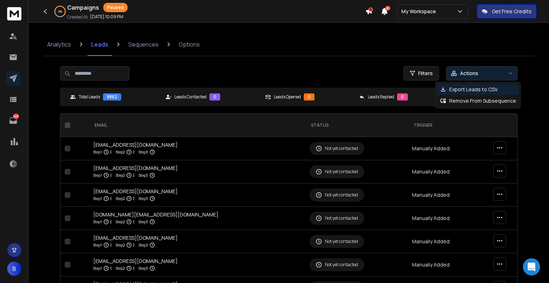
click at [503, 68] on button "Actions" at bounding box center [481, 73] width 71 height 14
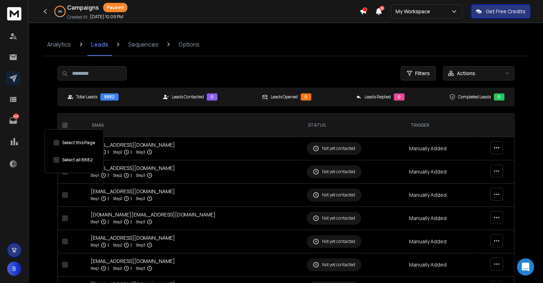
click at [57, 160] on button "Select this Page" at bounding box center [57, 160] width 6 height 6
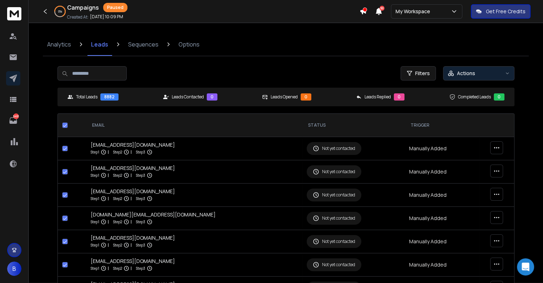
click at [509, 72] on icon "button" at bounding box center [507, 73] width 5 height 6
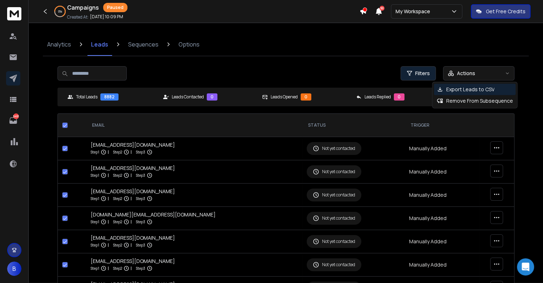
click at [427, 71] on span "Filters" at bounding box center [423, 73] width 15 height 7
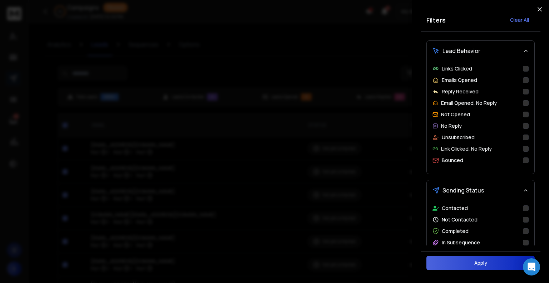
click at [540, 8] on icon "button" at bounding box center [539, 9] width 7 height 7
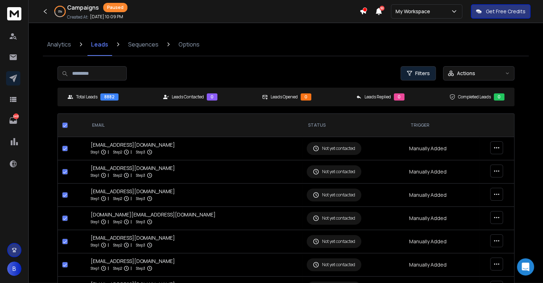
click at [415, 73] on button "Filters" at bounding box center [418, 73] width 35 height 14
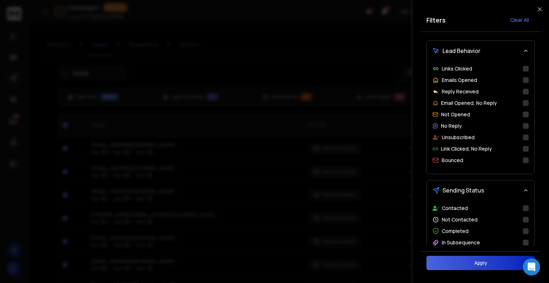
click at [523, 128] on button "No Reply" at bounding box center [526, 126] width 6 height 6
click at [479, 263] on button "Apply" at bounding box center [480, 262] width 108 height 14
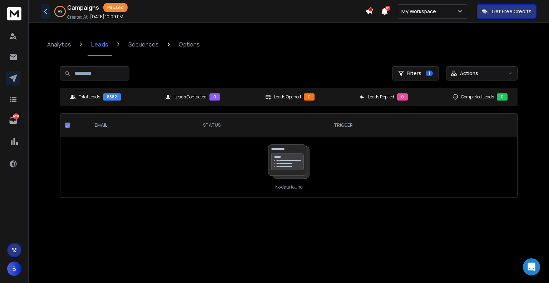
click at [48, 15] on button at bounding box center [45, 11] width 9 height 14
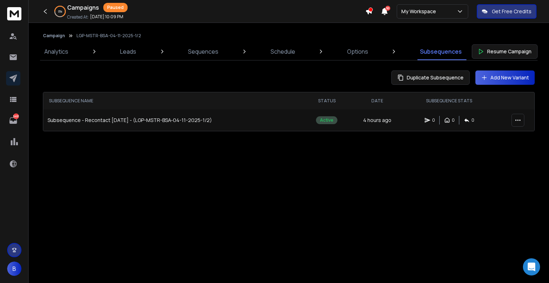
click at [220, 127] on td "Subsequence - Recontact 10/13/2025 - (LGP-MSTR-BSA-04-11-2025-1/2)" at bounding box center [173, 119] width 261 height 21
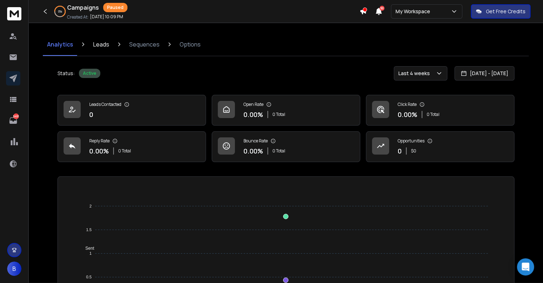
click at [105, 45] on p "Leads" at bounding box center [101, 44] width 16 height 9
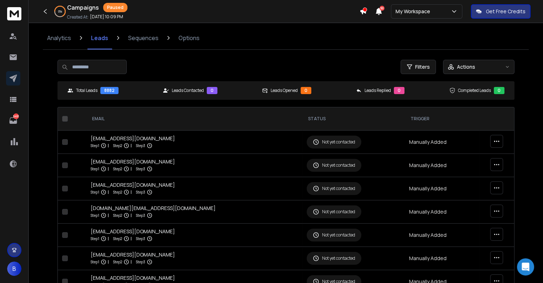
scroll to position [9, 0]
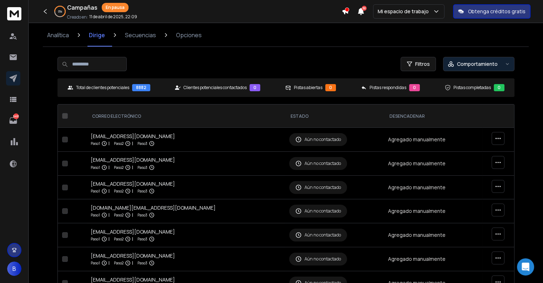
click at [477, 63] on font "Comportamiento" at bounding box center [477, 63] width 41 height 7
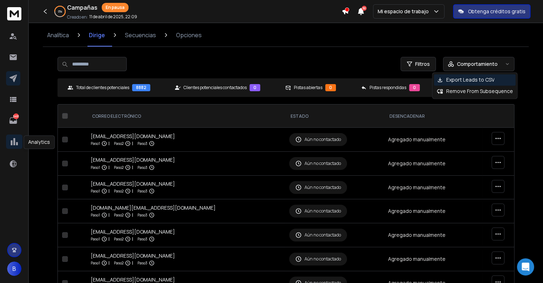
click at [14, 144] on icon at bounding box center [14, 141] width 7 height 7
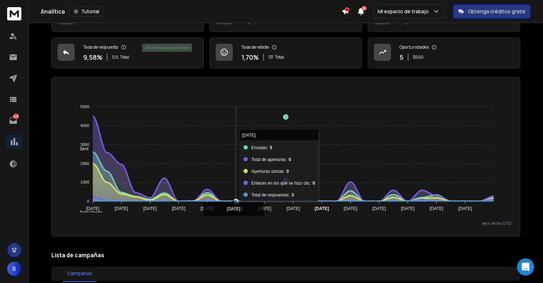
scroll to position [66, 0]
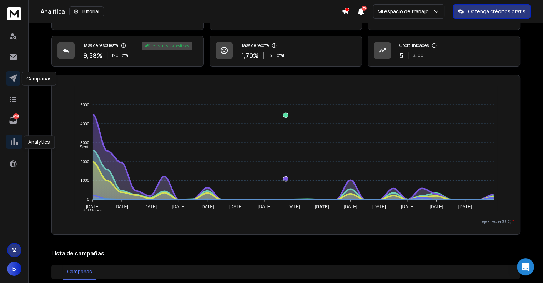
click at [13, 77] on icon at bounding box center [13, 79] width 8 height 8
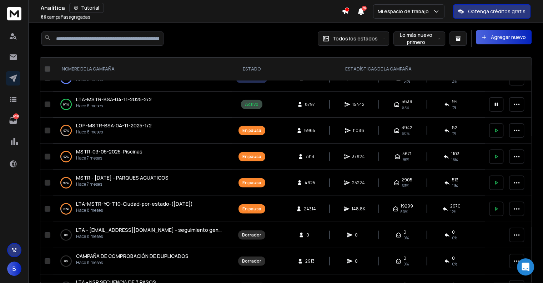
scroll to position [1734, 0]
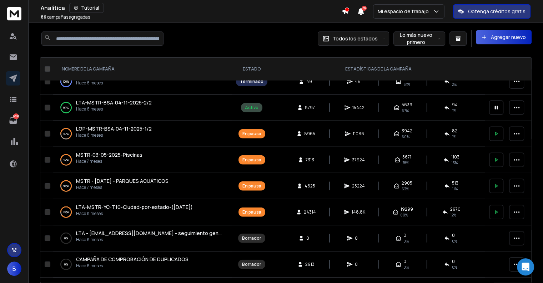
click at [140, 132] on p "Hace 6 meses" at bounding box center [114, 135] width 76 height 6
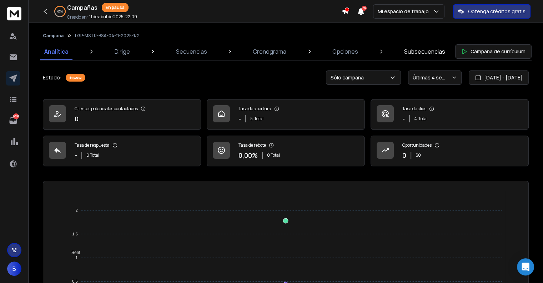
click at [418, 53] on font "Subsecuencias" at bounding box center [424, 52] width 41 height 8
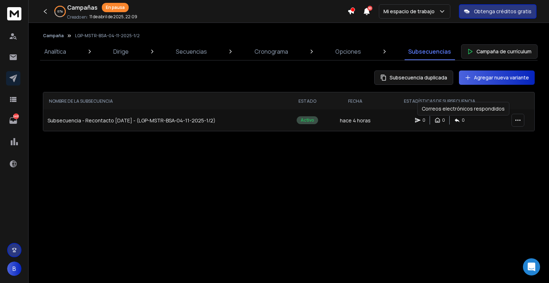
click at [458, 120] on icon at bounding box center [456, 120] width 5 height 4
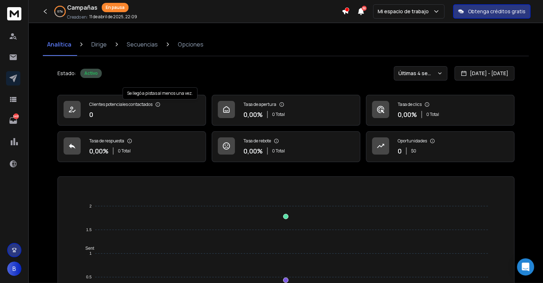
click at [160, 105] on icon at bounding box center [157, 104] width 5 height 5
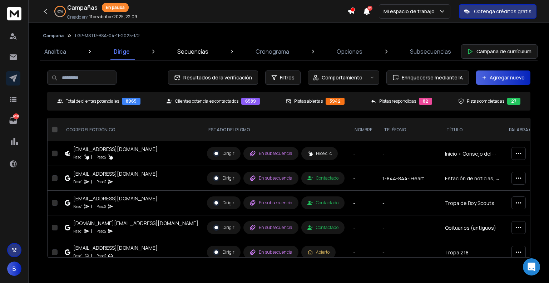
click at [196, 57] on link "Secuencias" at bounding box center [193, 51] width 40 height 17
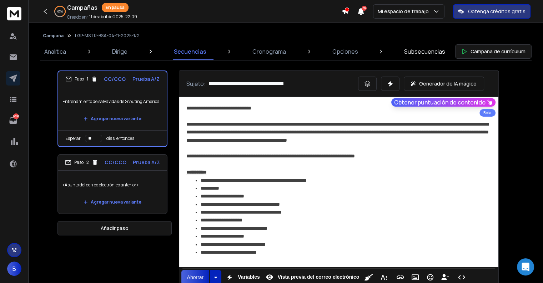
click at [427, 55] on font "Subsecuencias" at bounding box center [424, 51] width 41 height 9
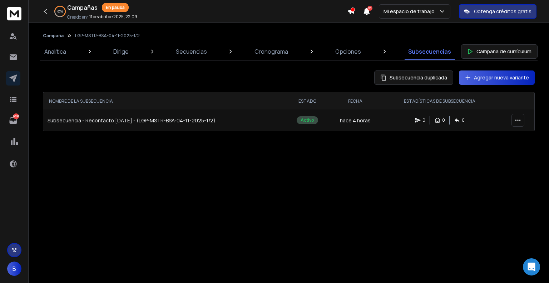
click at [203, 125] on td "Subsecuencia - Recontacto 13/10/2025 - (LGP-MSTR-BSA-04-11-2025-1/2)" at bounding box center [164, 119] width 243 height 21
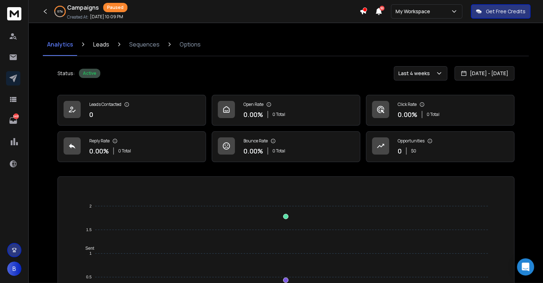
click at [103, 48] on p "Leads" at bounding box center [101, 44] width 16 height 9
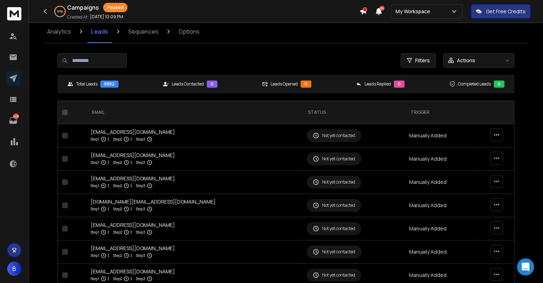
scroll to position [13, 0]
click at [462, 61] on p "Actions" at bounding box center [466, 60] width 18 height 7
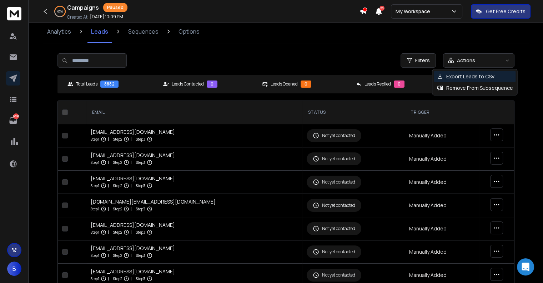
click at [361, 53] on div "Filters Actions" at bounding box center [286, 60] width 457 height 14
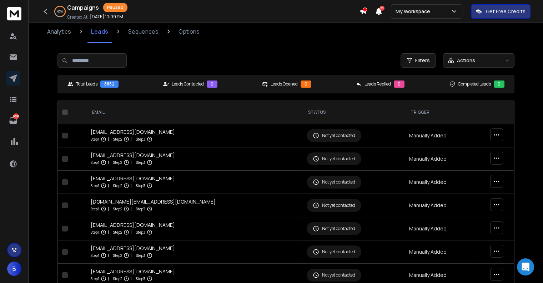
click at [196, 82] on p "Leads Contacted" at bounding box center [188, 84] width 32 height 6
click at [110, 83] on div "8882" at bounding box center [109, 83] width 18 height 7
click at [295, 81] on p "Leads Opened" at bounding box center [284, 84] width 27 height 6
click at [148, 33] on p "Sequences" at bounding box center [143, 31] width 30 height 9
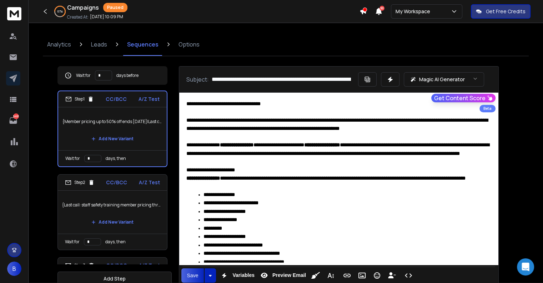
click at [145, 207] on p "{Last call: staff safety training member pricing thru Nov 15|Quick quote + hold…" at bounding box center [112, 205] width 101 height 20
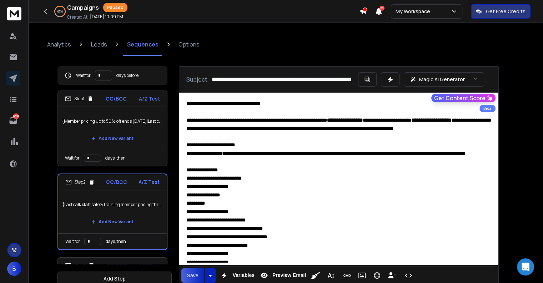
scroll to position [51, 0]
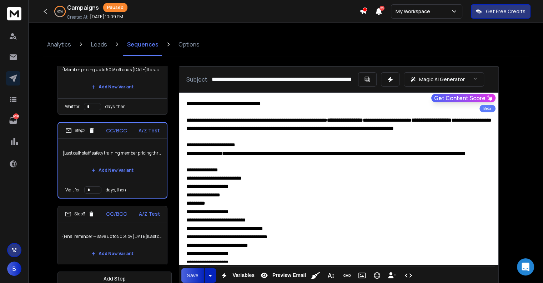
click at [145, 238] on p "{Final reminder — save up to 50% by Nov 15|Last chance: member pricing thru Nov…" at bounding box center [112, 236] width 101 height 20
type input "**********"
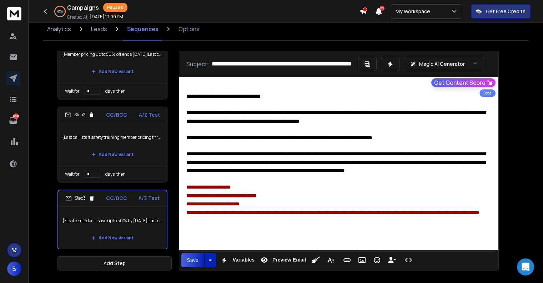
scroll to position [0, 0]
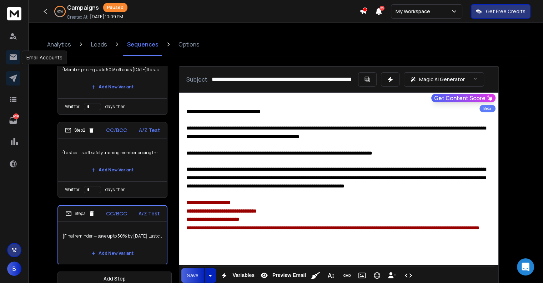
click at [11, 56] on icon at bounding box center [13, 57] width 9 height 9
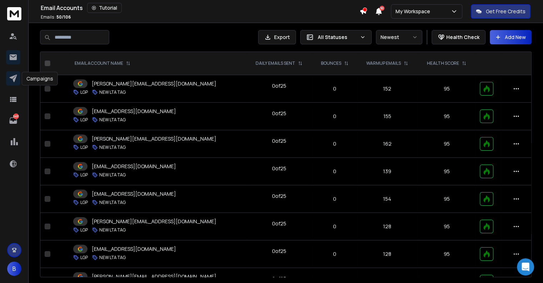
click at [13, 78] on icon at bounding box center [13, 79] width 8 height 8
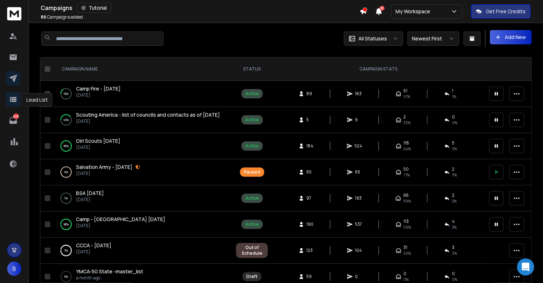
click at [13, 98] on icon at bounding box center [13, 99] width 9 height 9
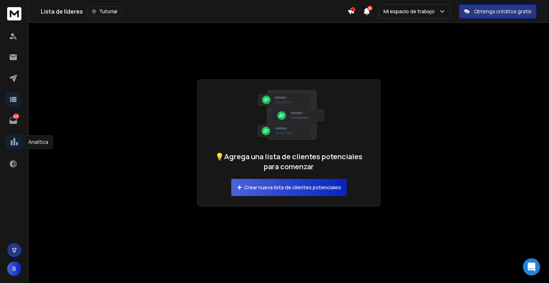
click at [13, 144] on icon at bounding box center [14, 141] width 7 height 7
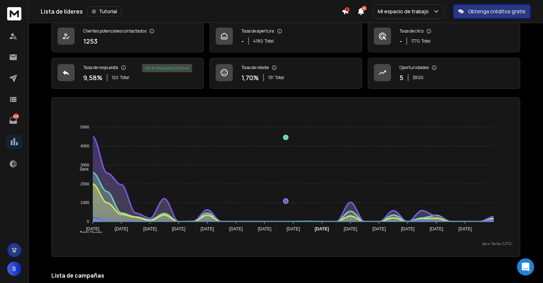
scroll to position [47, 0]
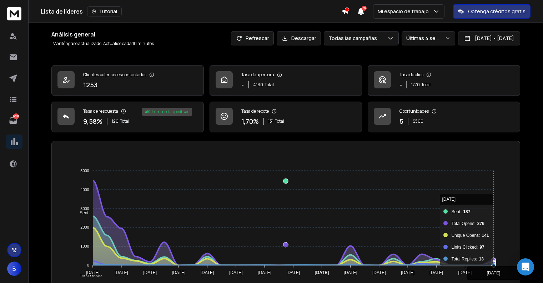
scroll to position [47, 0]
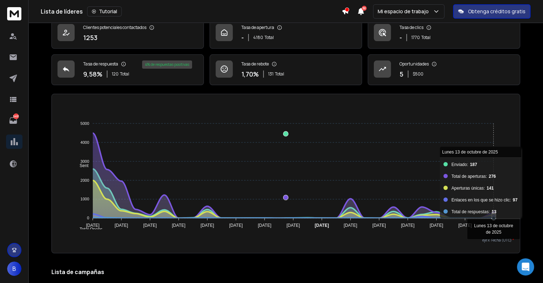
click at [493, 208] on foreignobject "Sent Total Opens Unique Opens Links Clicked Total Replies" at bounding box center [285, 166] width 423 height 125
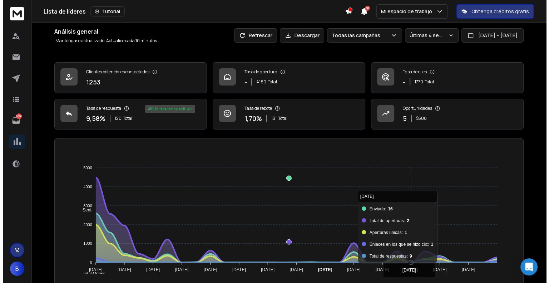
scroll to position [0, 0]
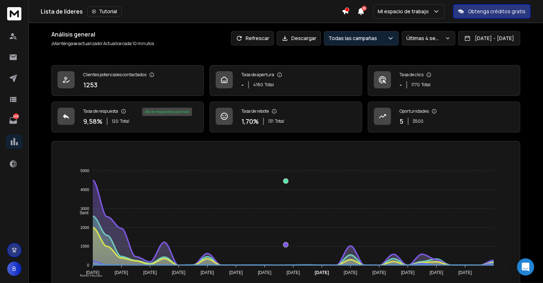
click at [329, 38] on div "Todas las campañas" at bounding box center [362, 38] width 66 height 7
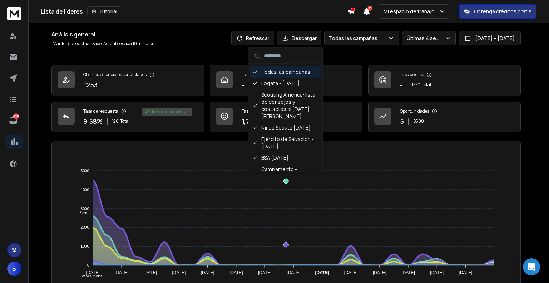
click at [260, 72] on div "Todas las campañas" at bounding box center [285, 71] width 71 height 11
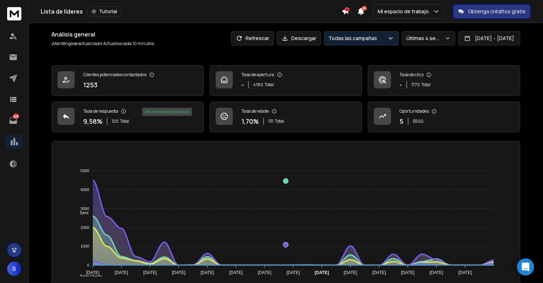
click at [329, 38] on font "Todas las campañas" at bounding box center [353, 38] width 49 height 7
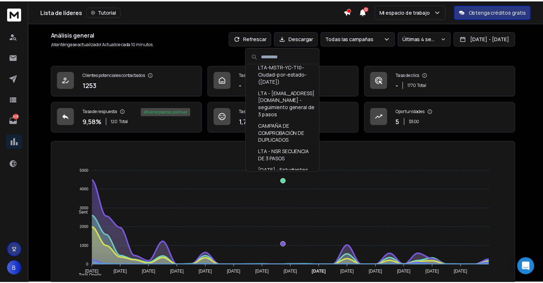
scroll to position [1566, 9]
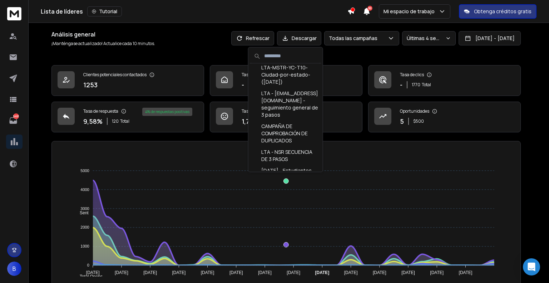
click at [301, 23] on font "LGP-MSTR-BSA-04-11-2025-1/2" at bounding box center [289, 15] width 57 height 14
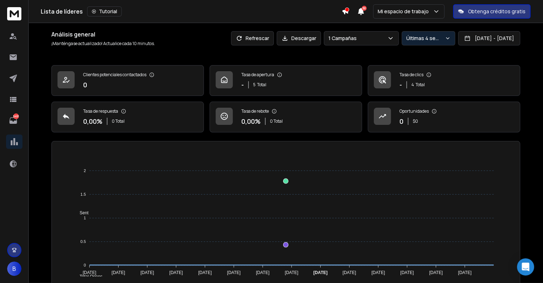
click at [407, 38] on font "Últimas 4 semanas" at bounding box center [429, 38] width 45 height 7
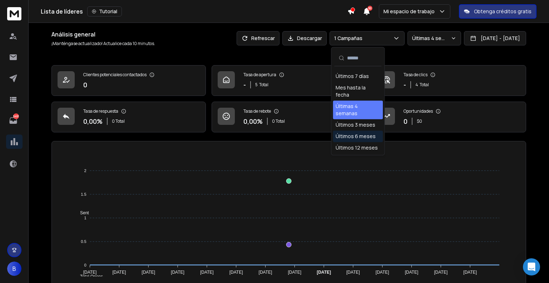
click at [356, 130] on div "Últimos 6 meses" at bounding box center [358, 135] width 50 height 11
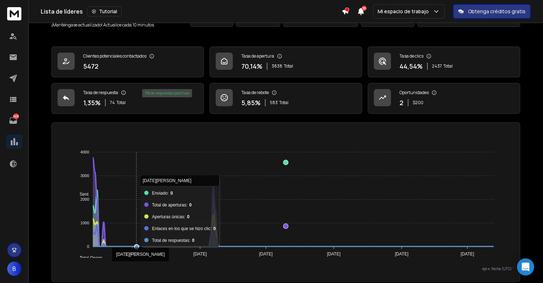
scroll to position [0, 0]
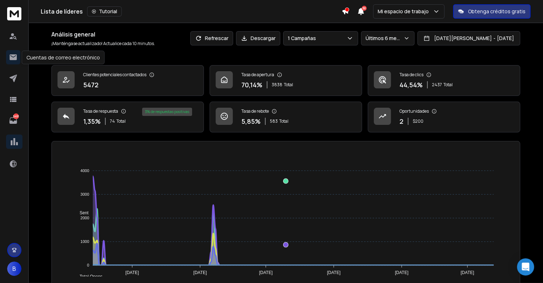
click at [11, 57] on icon at bounding box center [13, 57] width 7 height 6
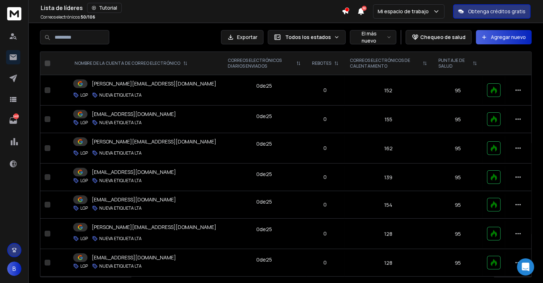
click at [222, 191] on td "0 de 25" at bounding box center [264, 200] width 84 height 19
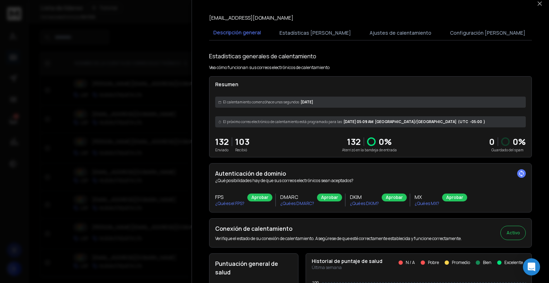
scroll to position [5, 0]
click at [313, 34] on button "Estadísticas [PERSON_NAME]" at bounding box center [315, 33] width 80 height 16
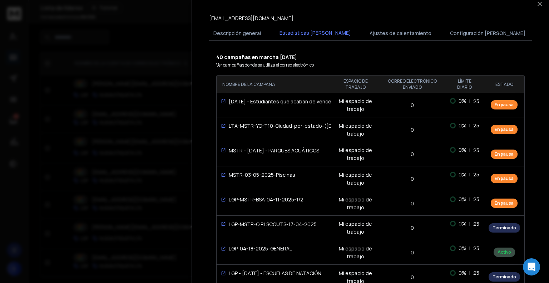
click at [376, 30] on font "Ajustes de calentamiento" at bounding box center [400, 33] width 62 height 7
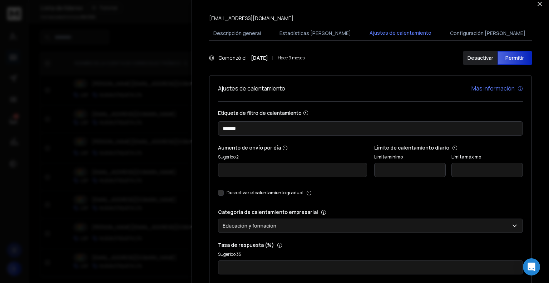
click at [537, 7] on icon "button" at bounding box center [539, 3] width 7 height 7
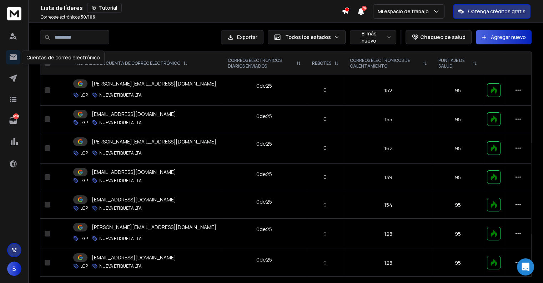
click at [13, 58] on icon at bounding box center [13, 57] width 7 height 6
click at [16, 57] on icon at bounding box center [13, 57] width 7 height 6
click at [12, 80] on icon at bounding box center [13, 78] width 9 height 9
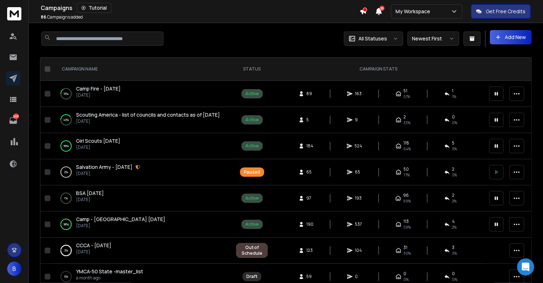
click at [170, 105] on td "16 % Camp Fire - [DATE] [DATE]" at bounding box center [142, 94] width 179 height 26
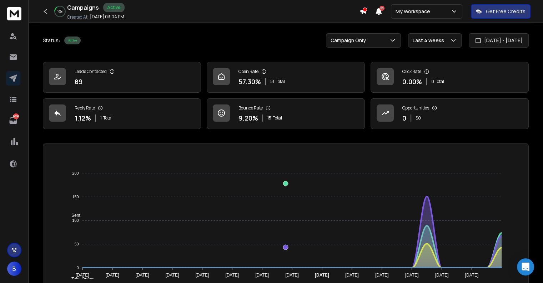
scroll to position [37, 0]
